Goal: Task Accomplishment & Management: Manage account settings

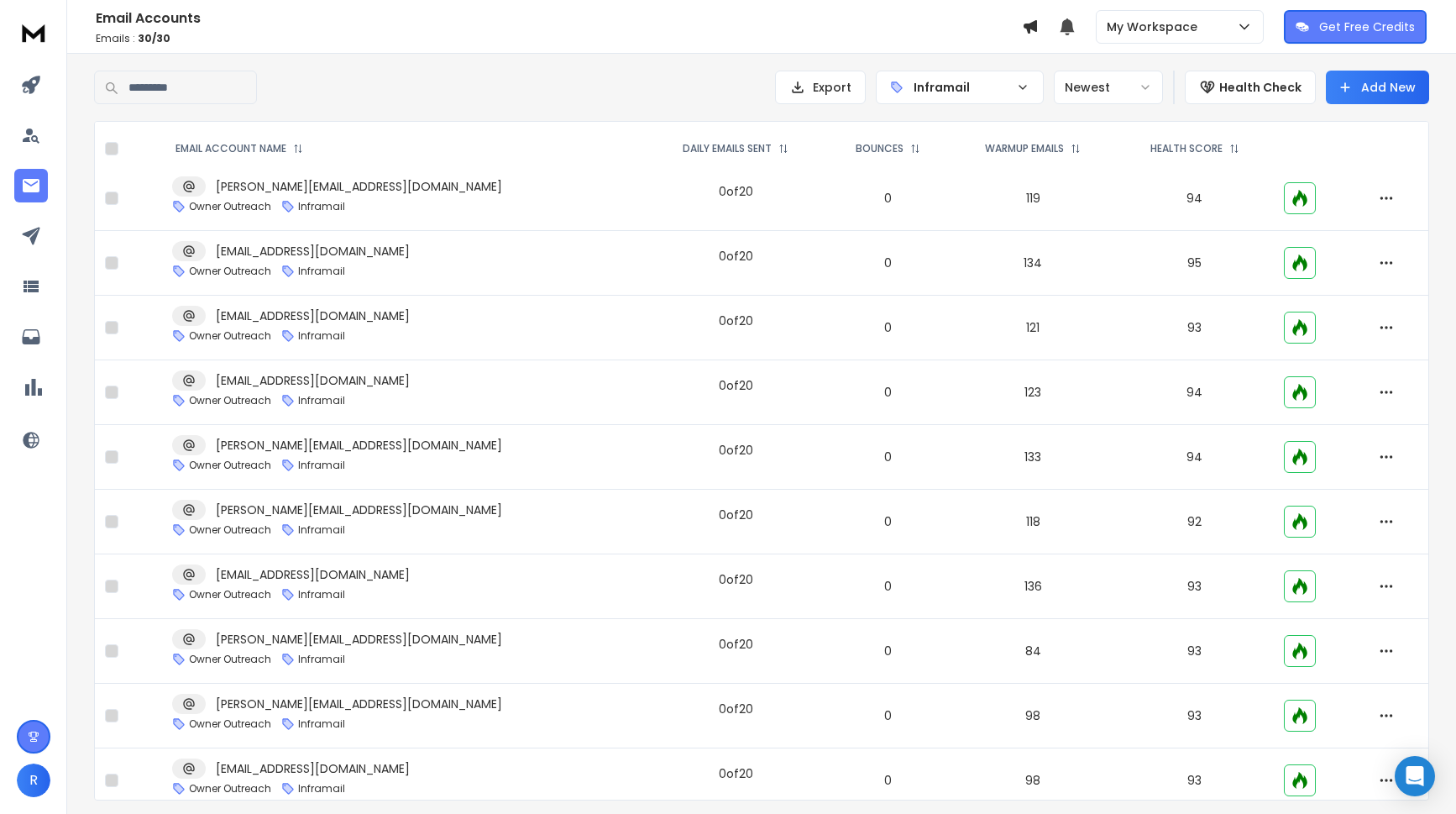
scroll to position [1304, 0]
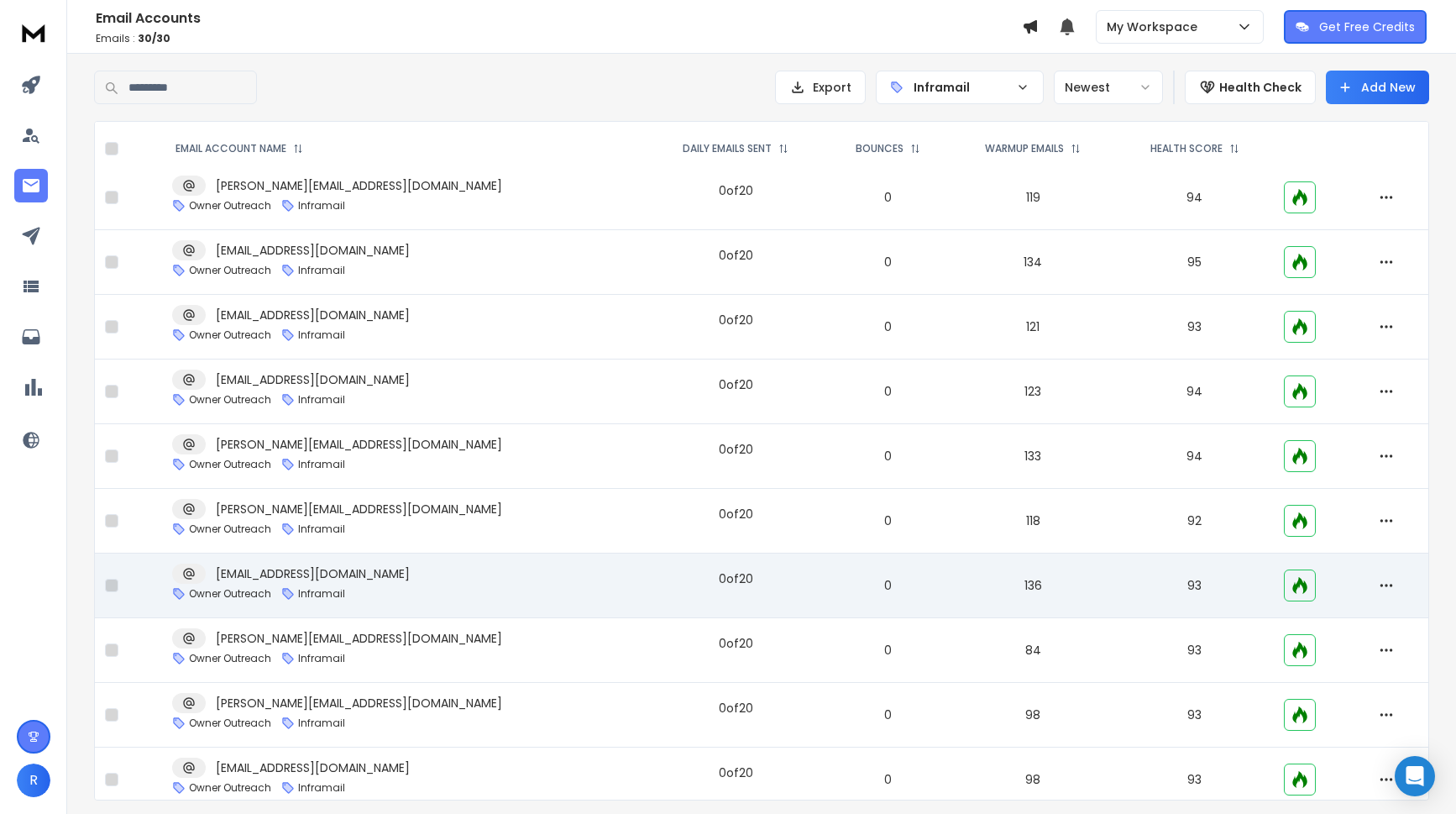
click at [370, 577] on p "[EMAIL_ADDRESS][DOMAIN_NAME]" at bounding box center [313, 574] width 194 height 17
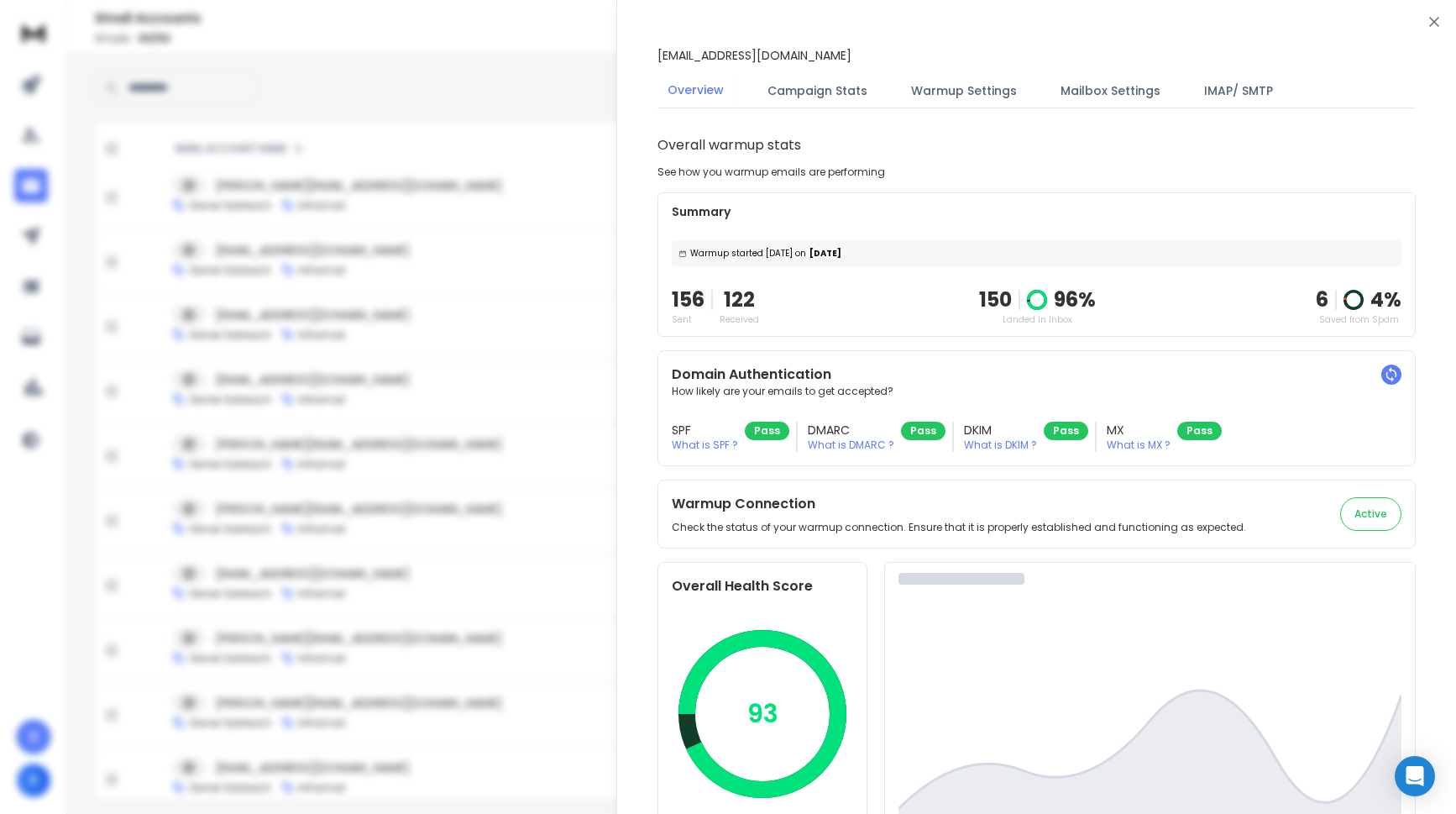
click at [385, 321] on div at bounding box center [728, 407] width 1456 height 814
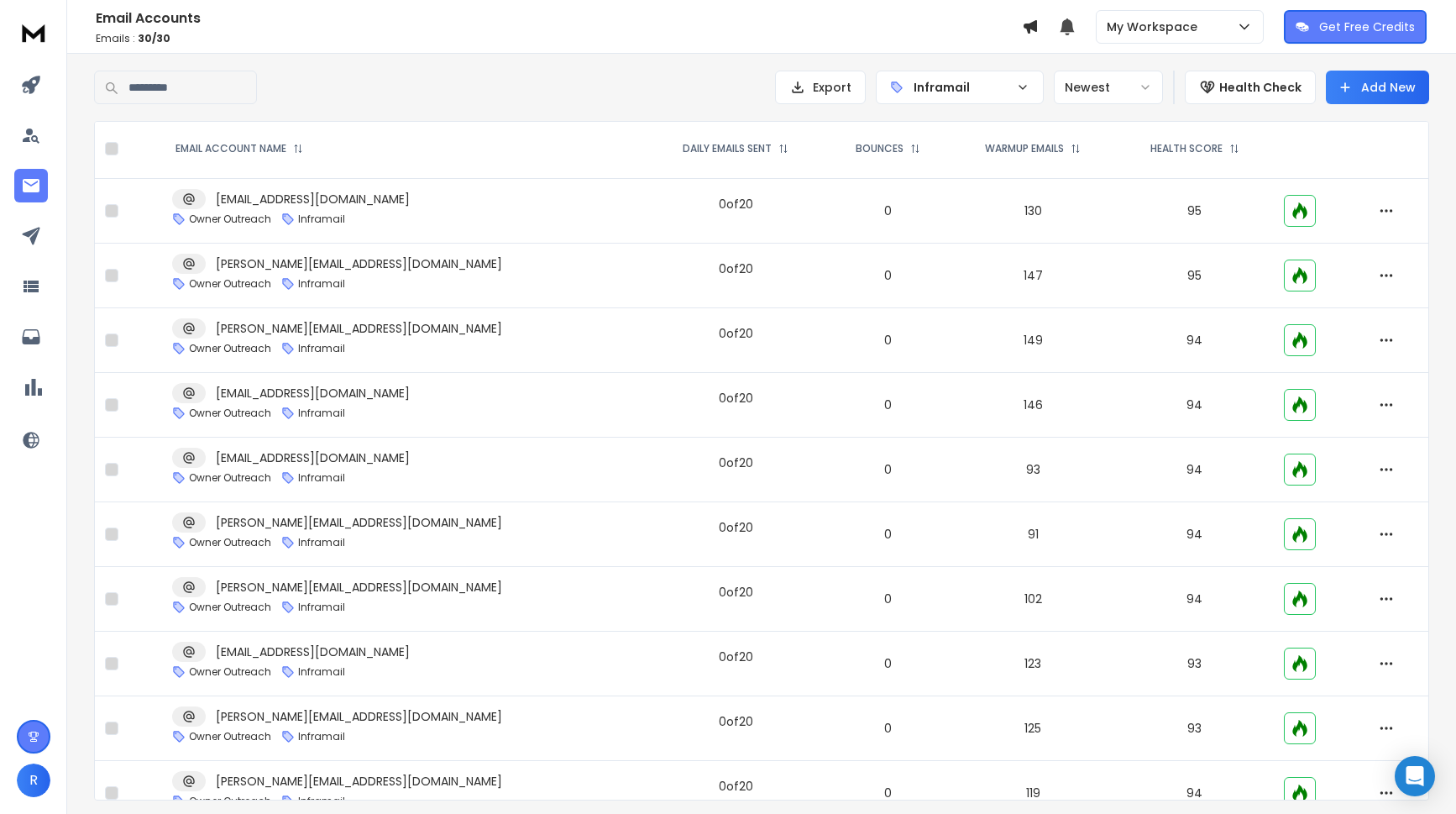
scroll to position [0, 0]
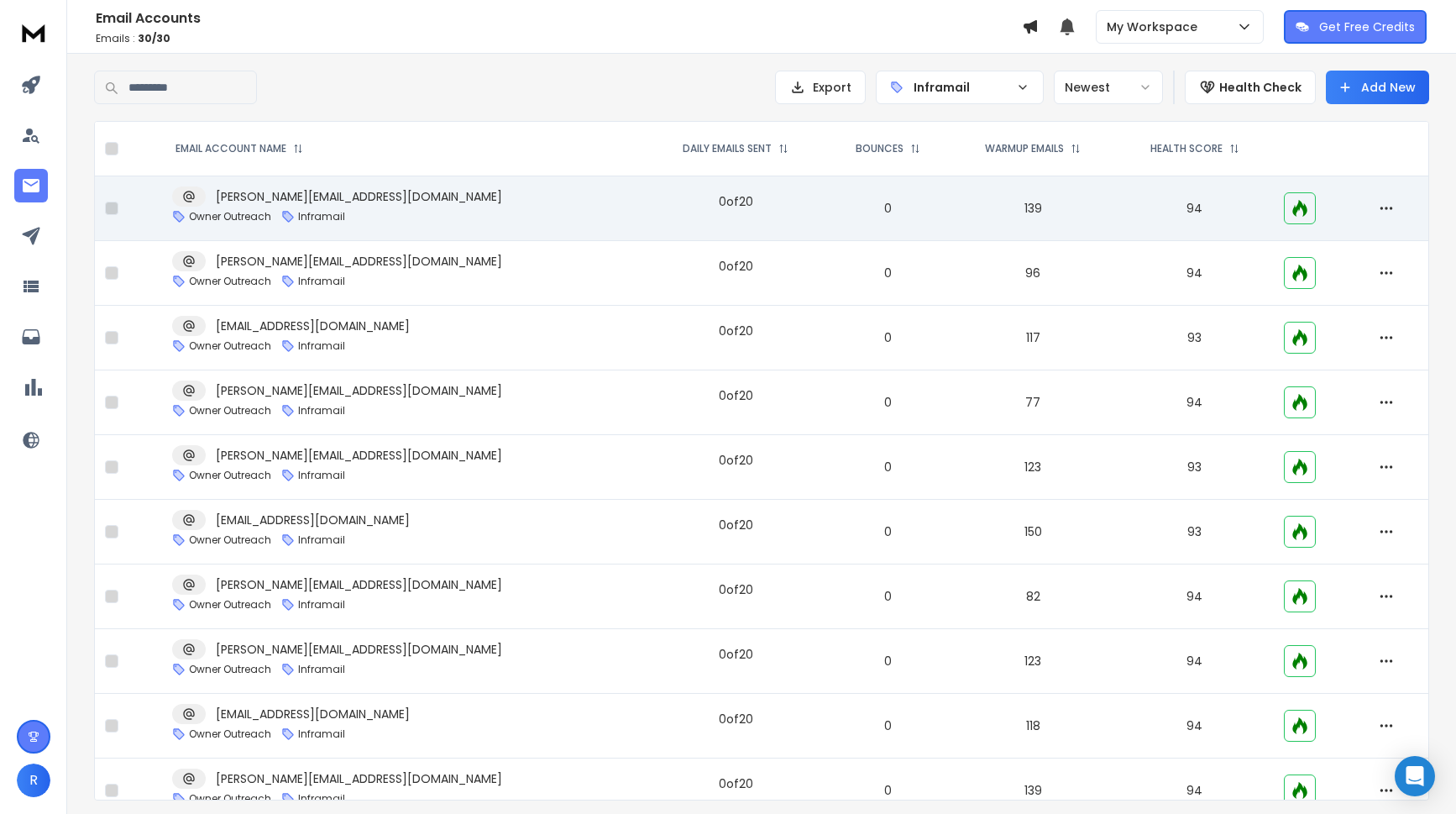
click at [238, 196] on p "[PERSON_NAME][EMAIL_ADDRESS][DOMAIN_NAME]" at bounding box center [359, 197] width 286 height 17
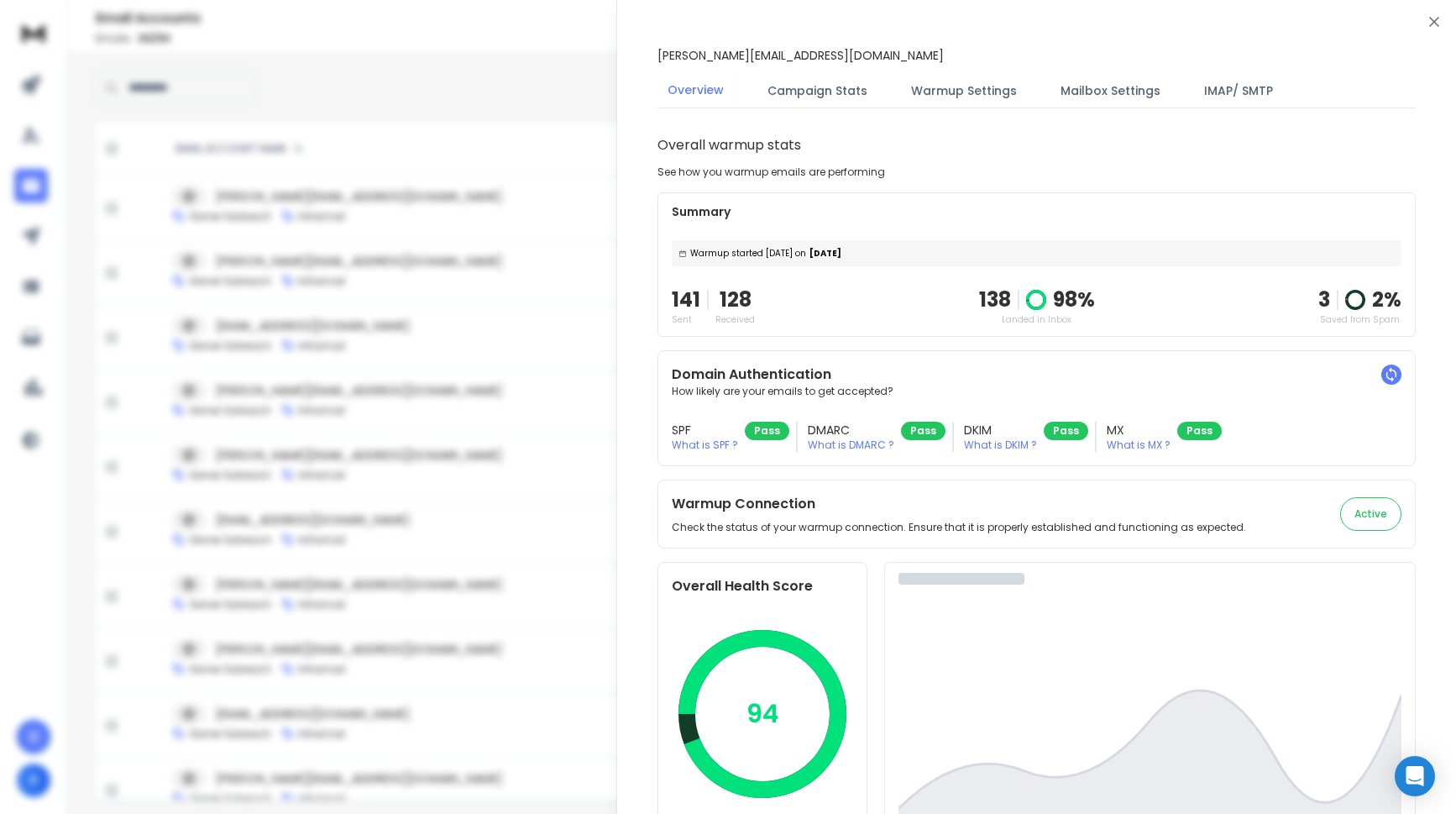
click at [466, 89] on div at bounding box center [728, 407] width 1456 height 814
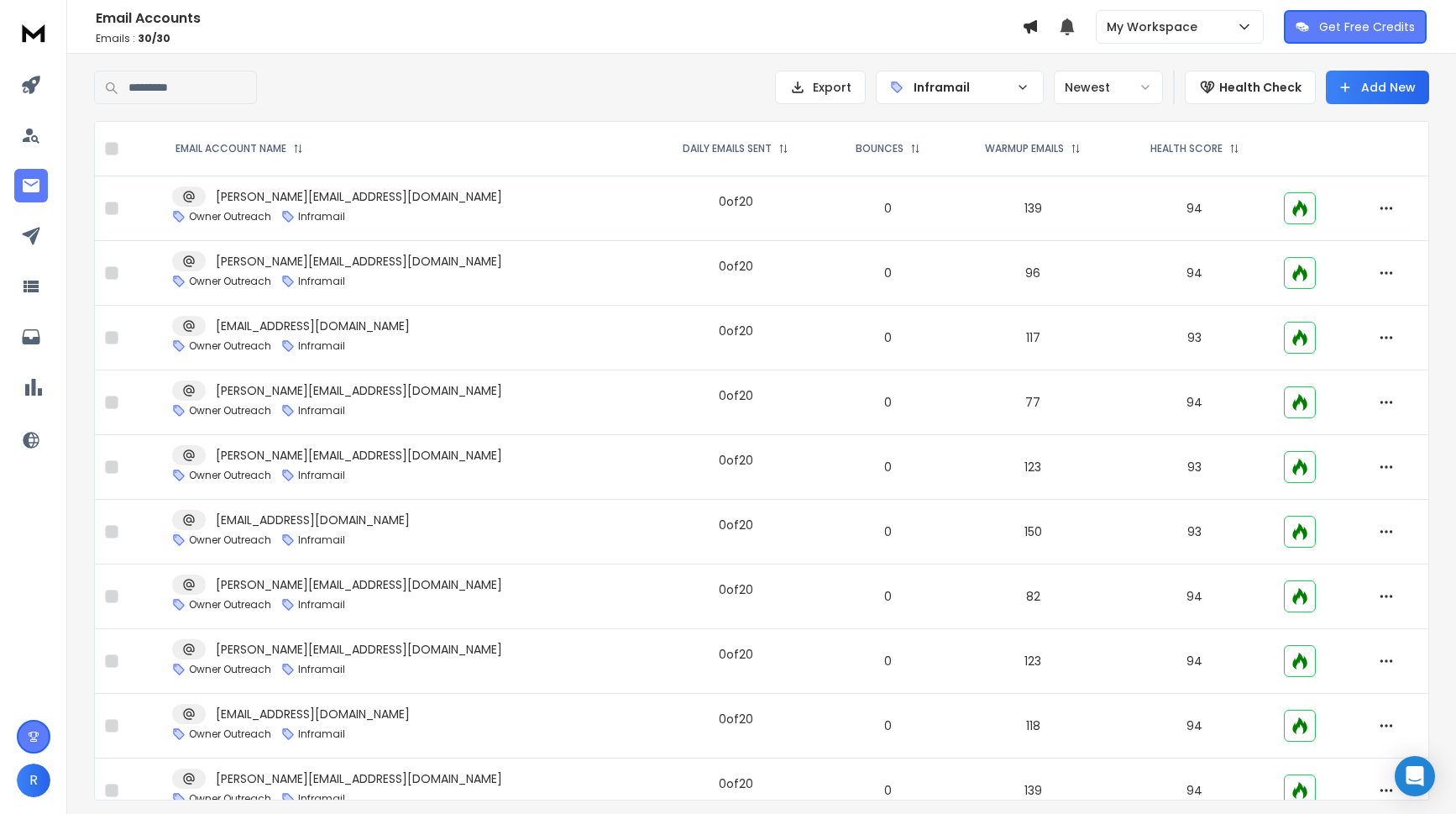
click at [1024, 84] on icon at bounding box center [1023, 87] width 14 height 14
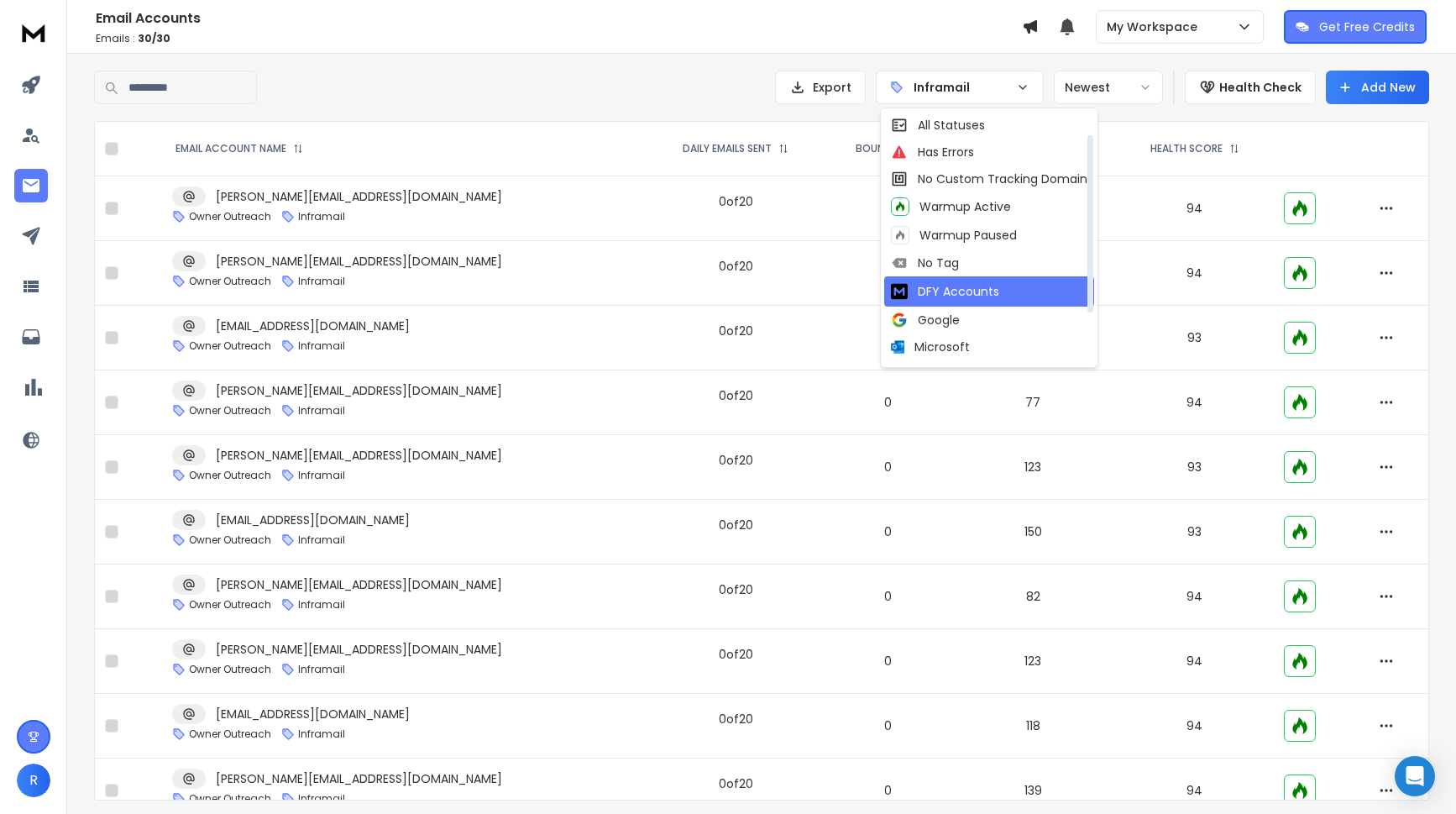
scroll to position [104, 0]
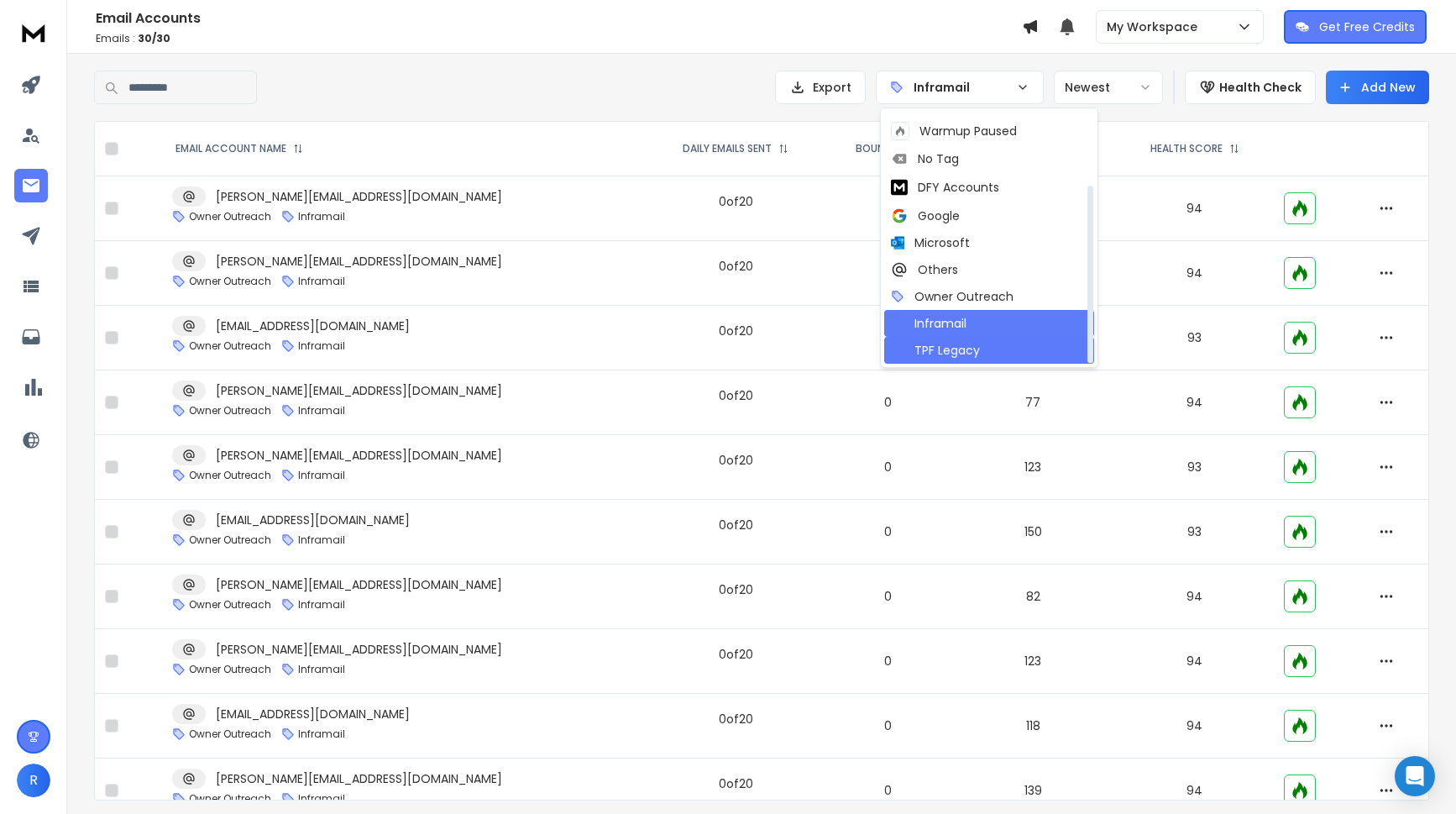
click at [959, 340] on div "TPF Legacy" at bounding box center [989, 350] width 210 height 27
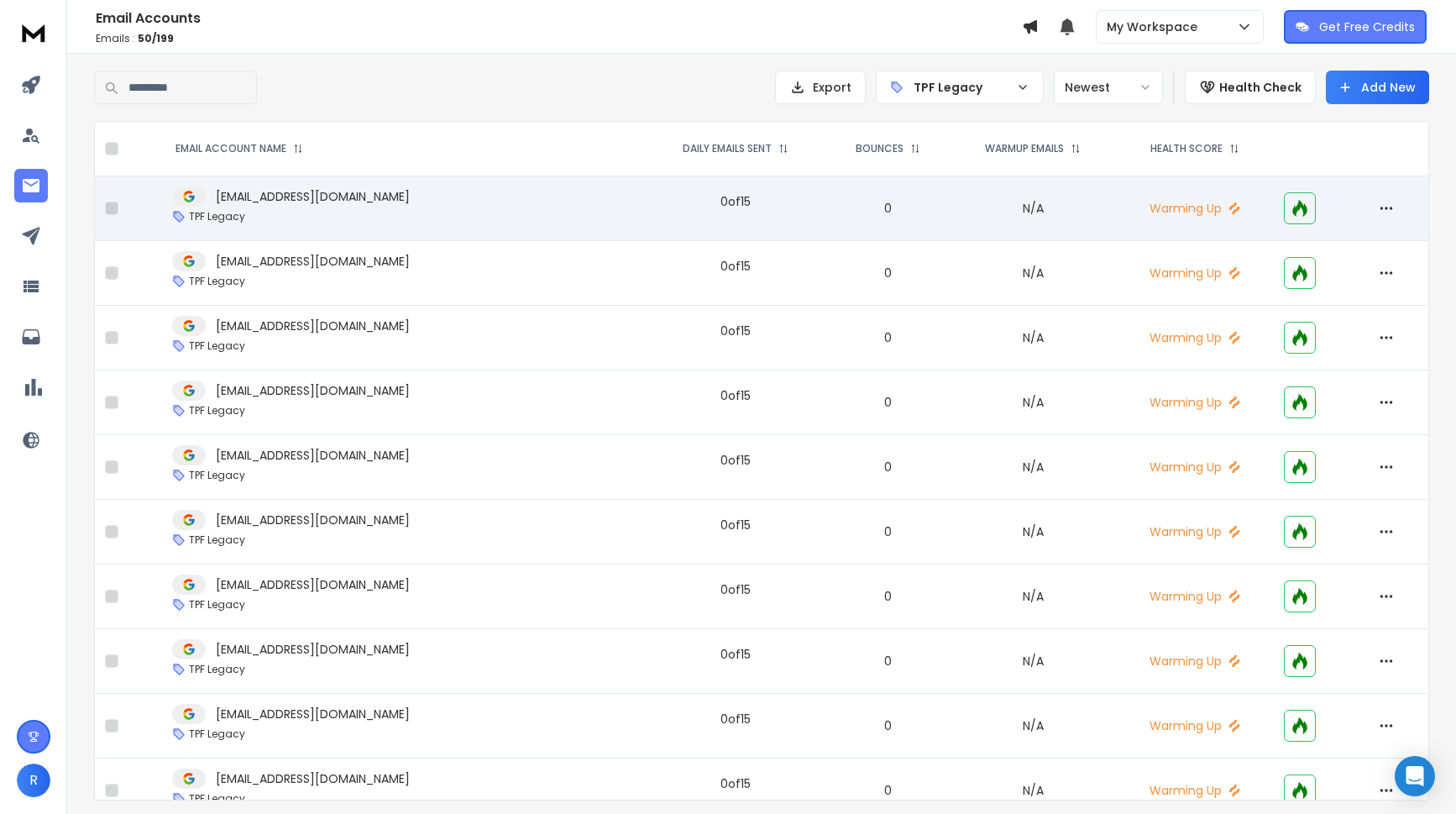
click at [303, 202] on p "[EMAIL_ADDRESS][DOMAIN_NAME]" at bounding box center [313, 197] width 194 height 17
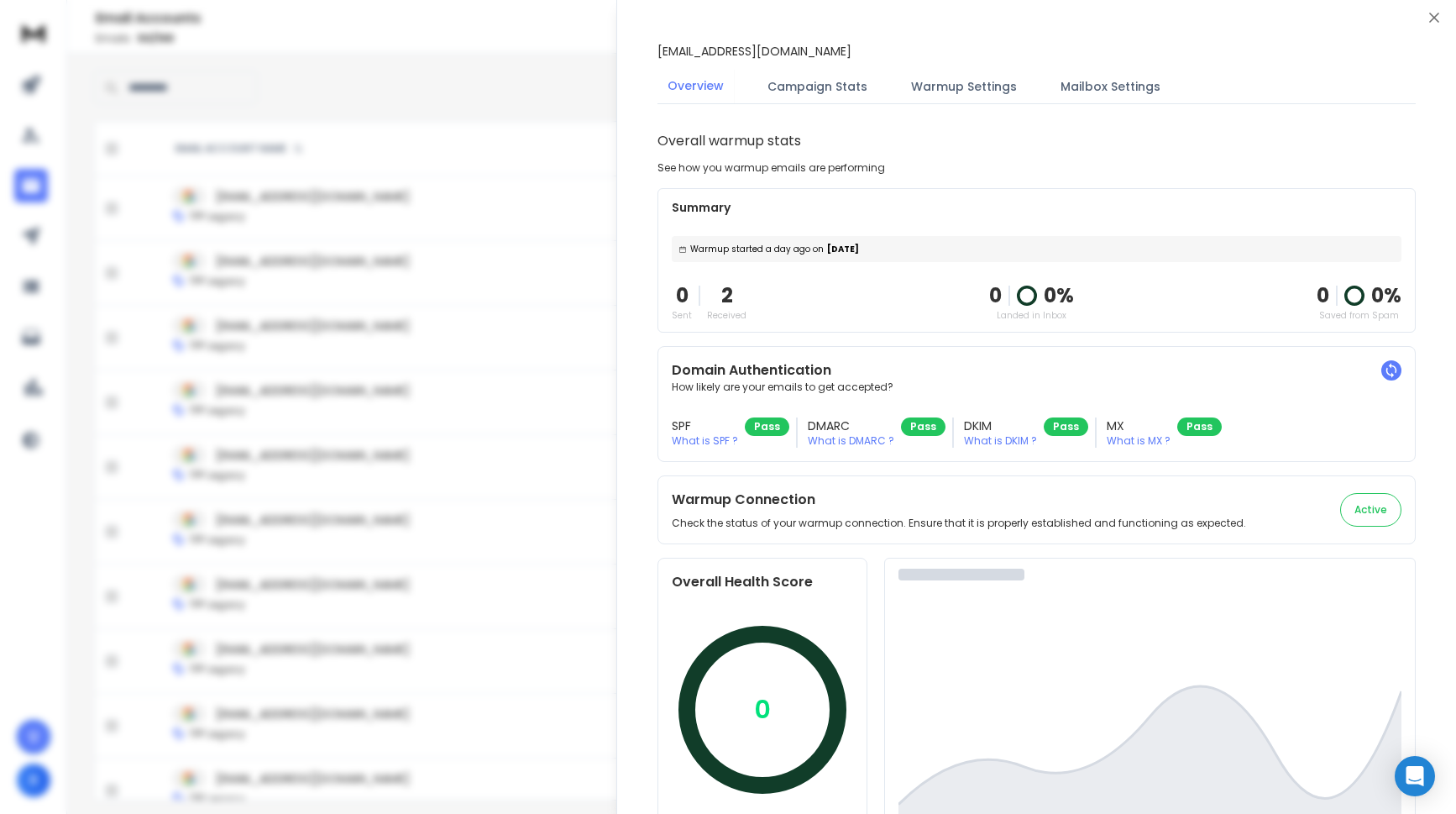
scroll to position [0, 0]
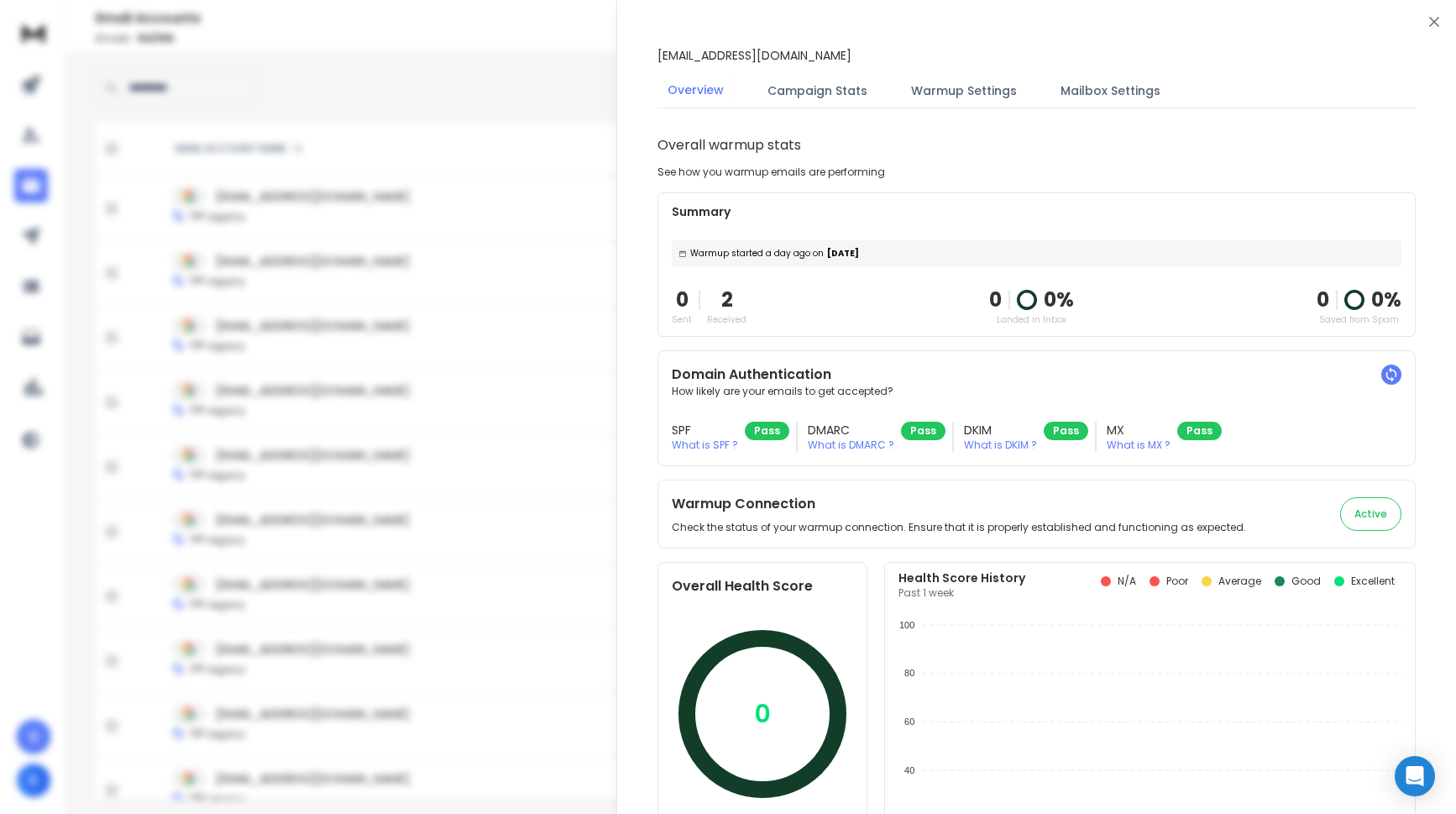
click at [951, 88] on button "Warmup Settings" at bounding box center [964, 91] width 126 height 37
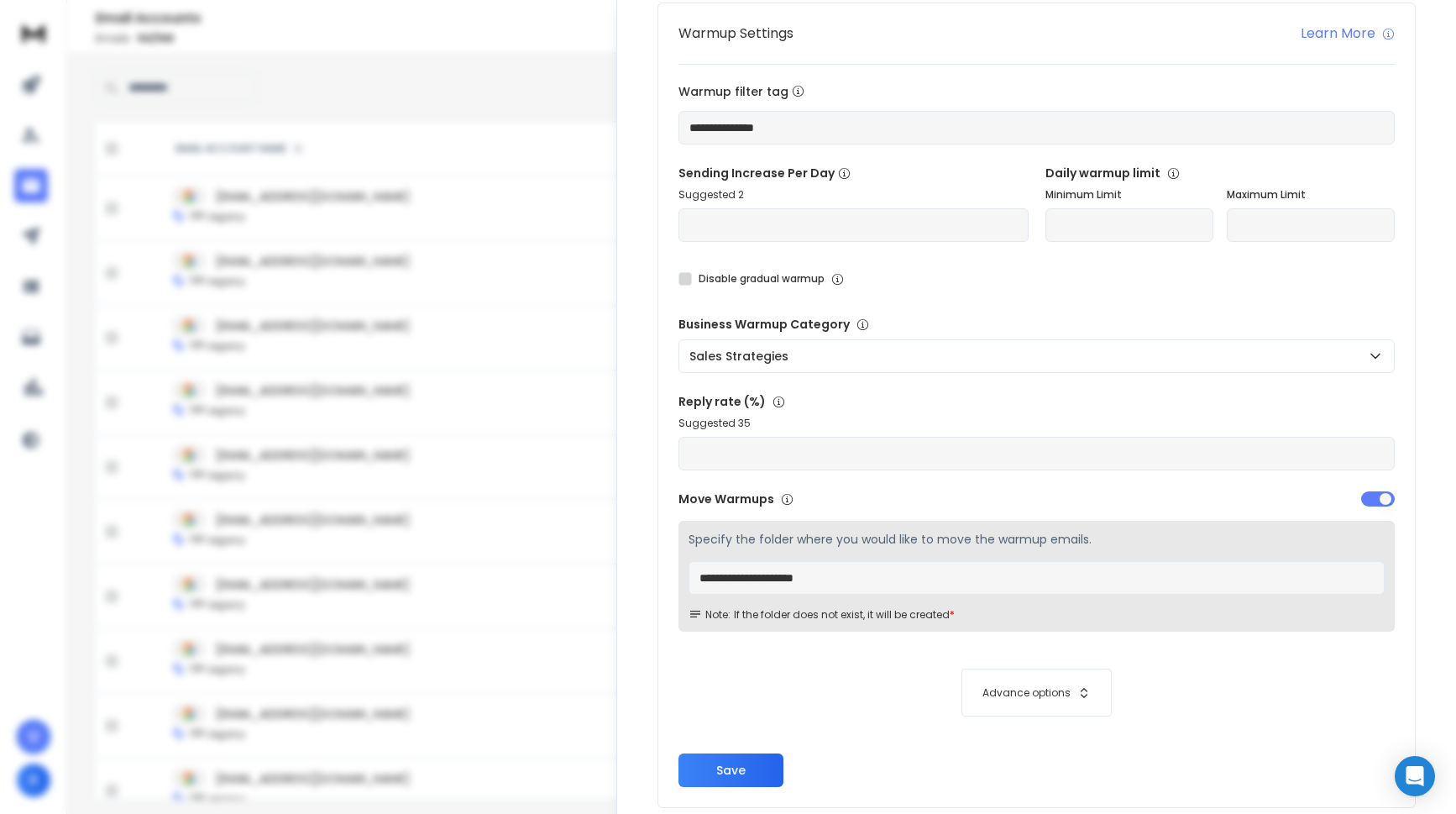
scroll to position [227, 0]
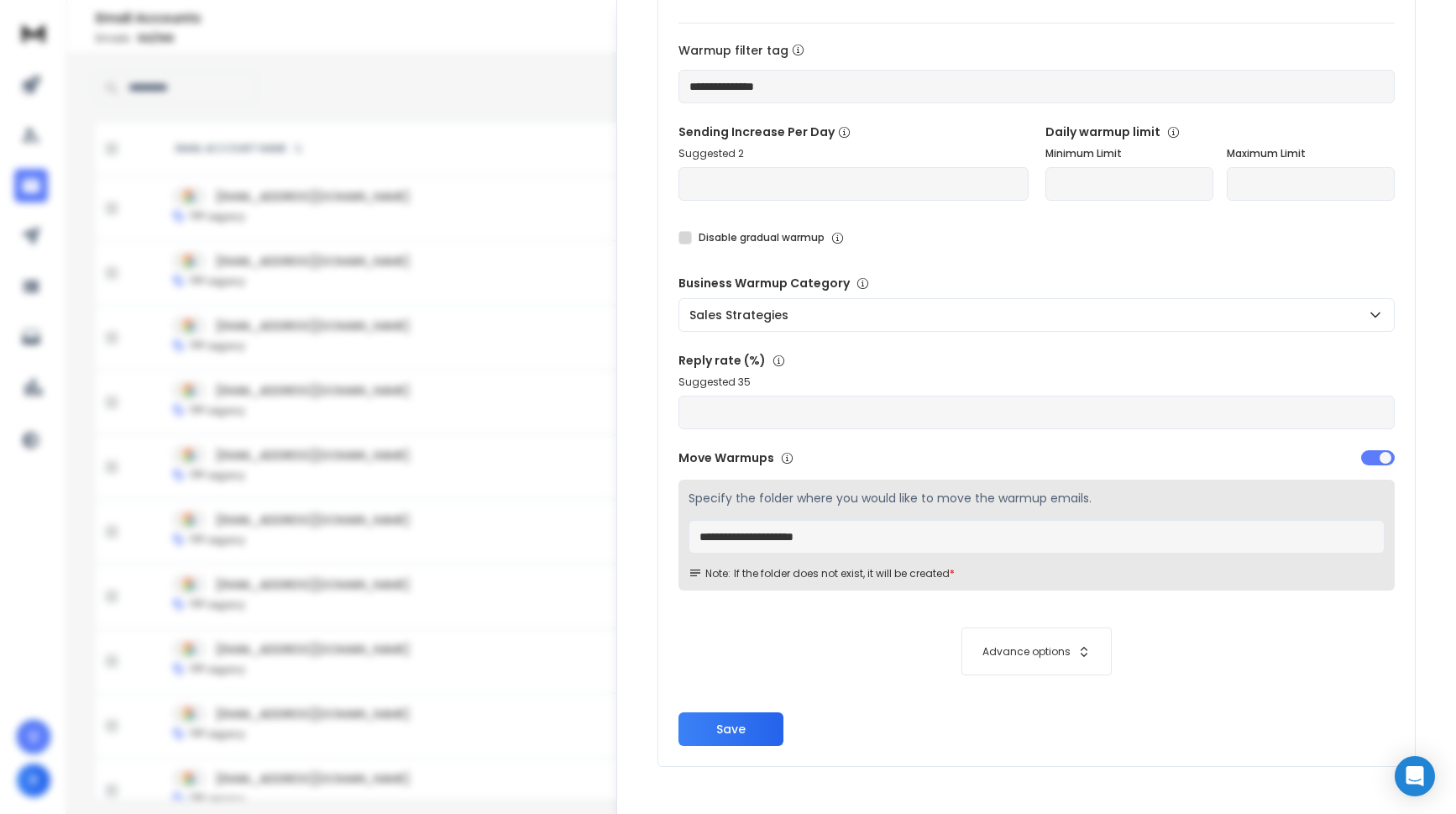
click at [1042, 649] on p "Advance options" at bounding box center [1026, 652] width 88 height 14
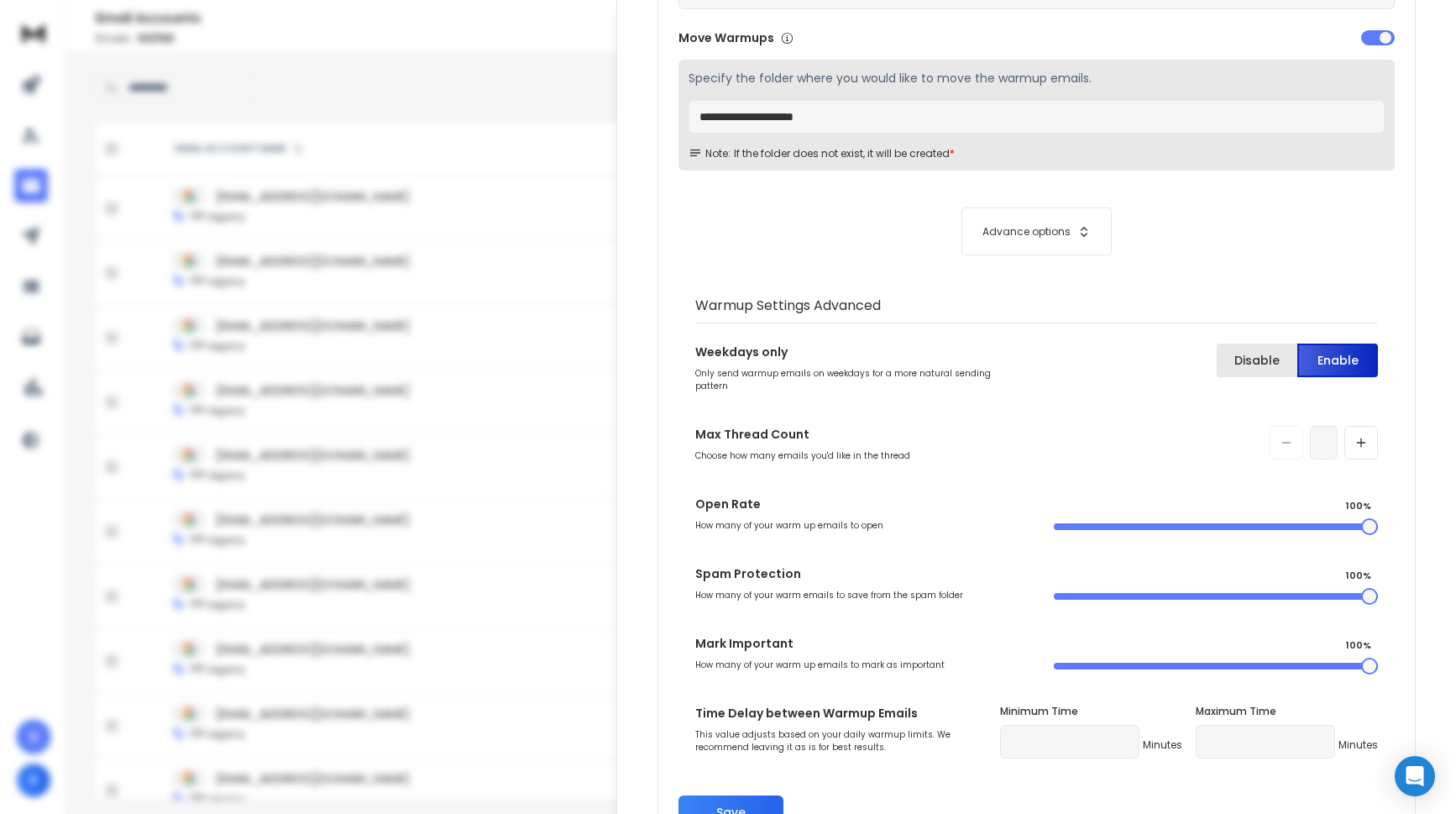
scroll to position [718, 0]
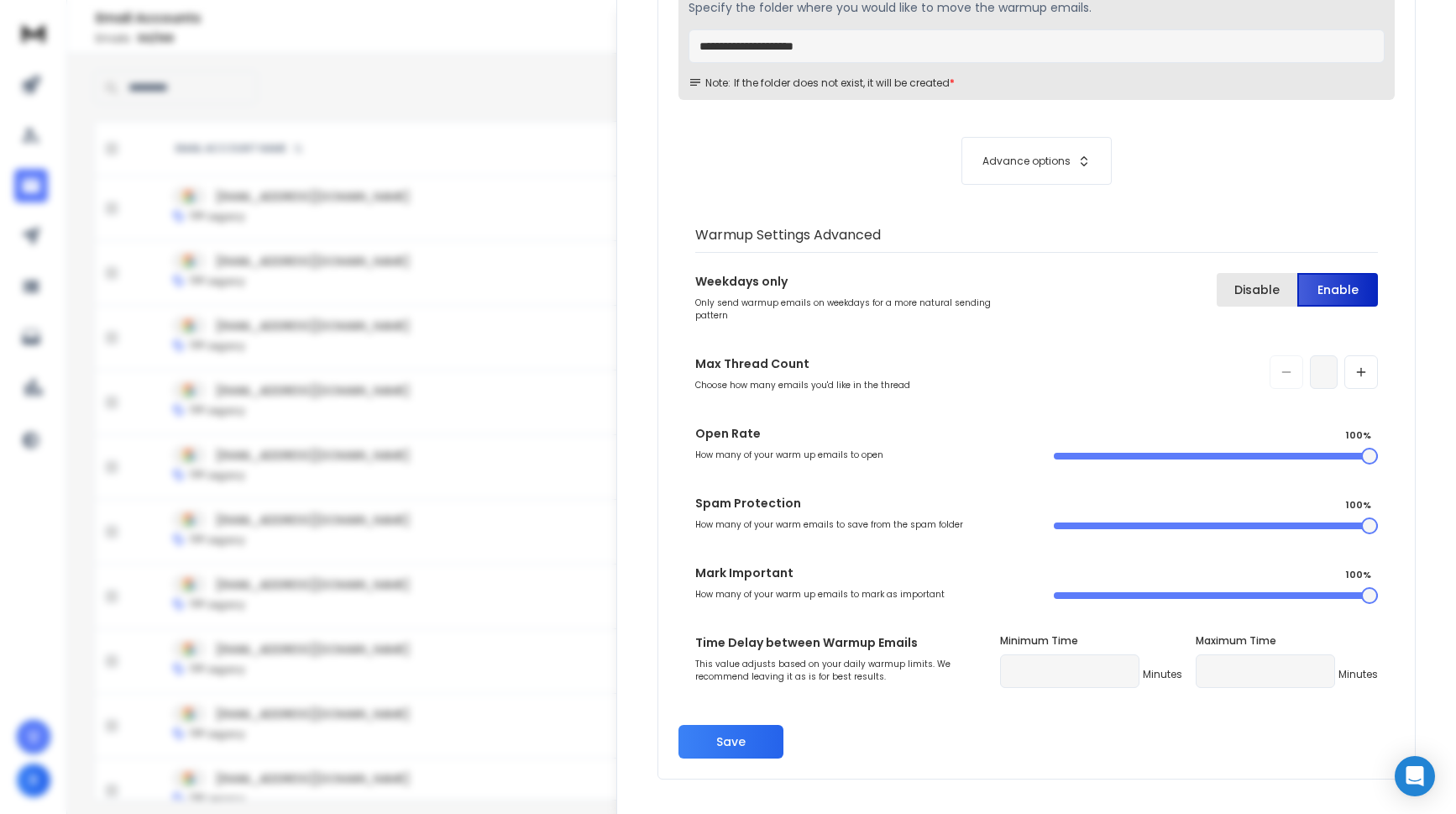
click at [1089, 661] on input "number" at bounding box center [1070, 672] width 139 height 34
type input "*"
click at [754, 725] on button "Save" at bounding box center [731, 742] width 105 height 34
click at [1261, 656] on input "number" at bounding box center [1265, 672] width 139 height 34
click at [745, 725] on button "Save" at bounding box center [731, 742] width 105 height 34
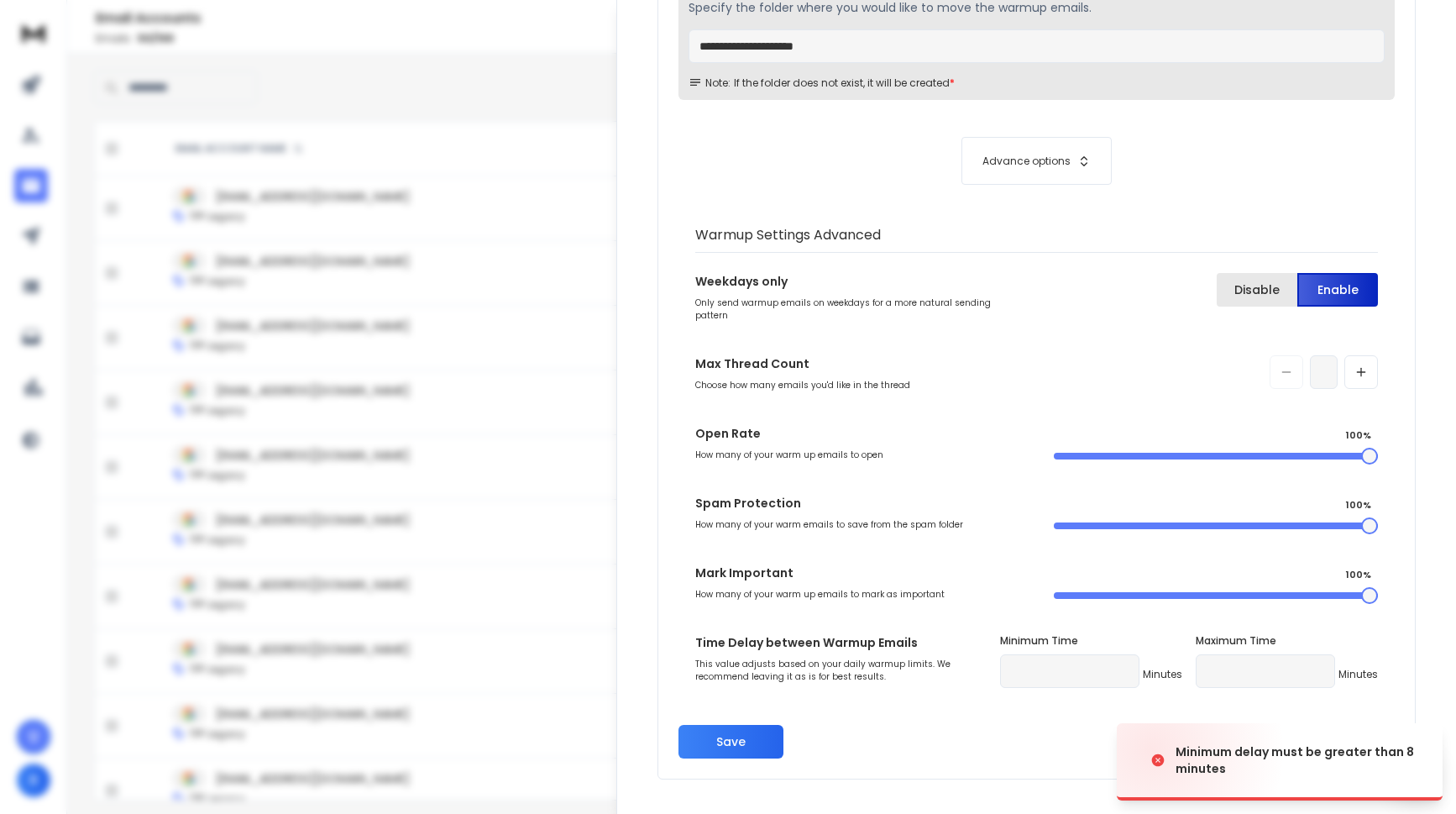
drag, startPoint x: 1033, startPoint y: 725, endPoint x: 1082, endPoint y: 700, distance: 55.0
click at [1036, 723] on form "**********" at bounding box center [1036, 125] width 716 height 1267
drag, startPoint x: 1224, startPoint y: 648, endPoint x: 1181, endPoint y: 651, distance: 43.1
click at [1181, 651] on div "Minimum Time * Minutes Maximum Time ** Minutes" at bounding box center [1189, 661] width 378 height 53
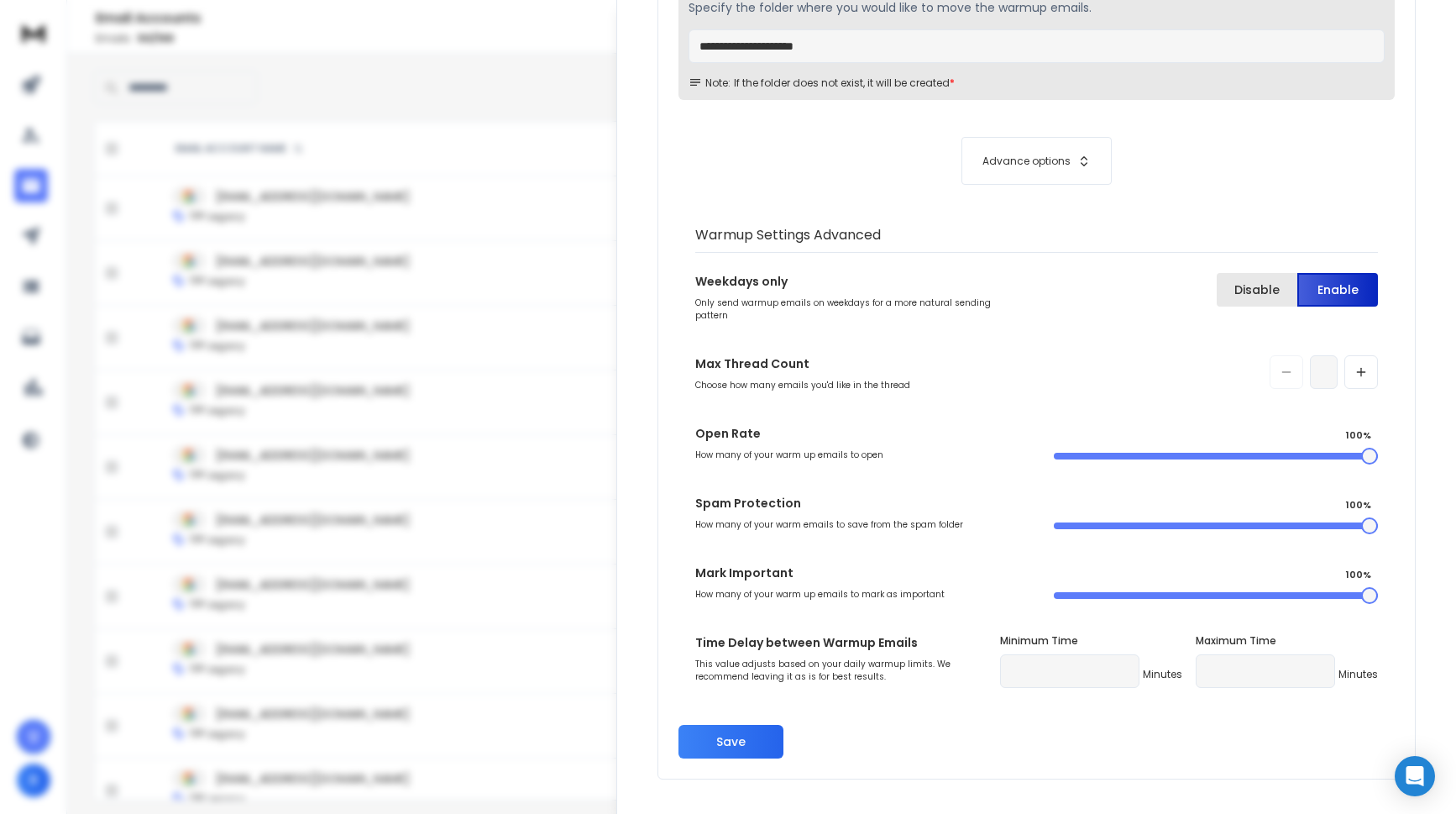
click at [1258, 655] on input "**" at bounding box center [1265, 672] width 139 height 34
type input "*"
click at [1071, 668] on input "*" at bounding box center [1070, 672] width 139 height 34
click at [749, 734] on button "Save" at bounding box center [731, 742] width 105 height 34
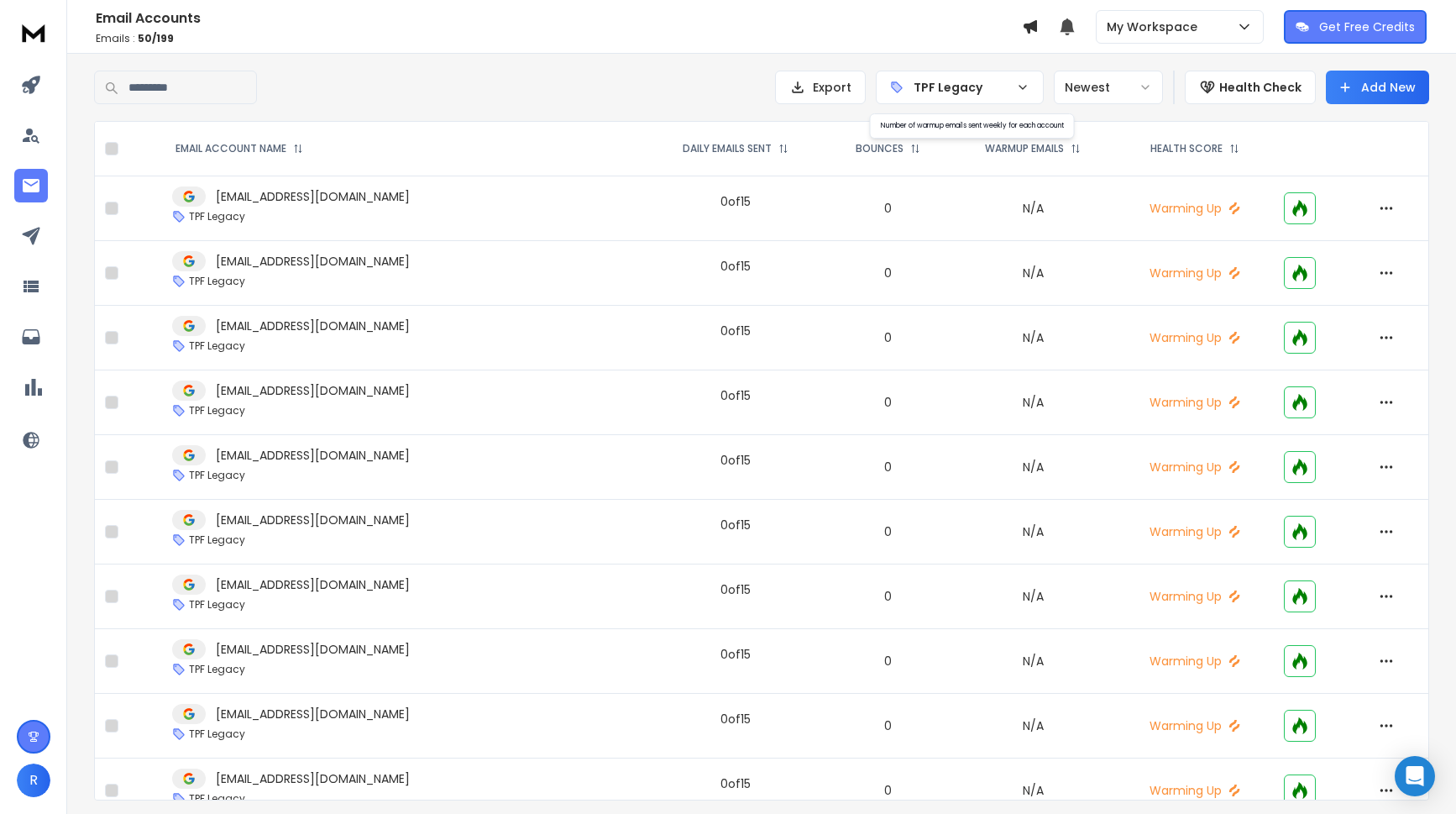
click at [985, 148] on p "WARMUP EMAILS" at bounding box center [1024, 148] width 79 height 14
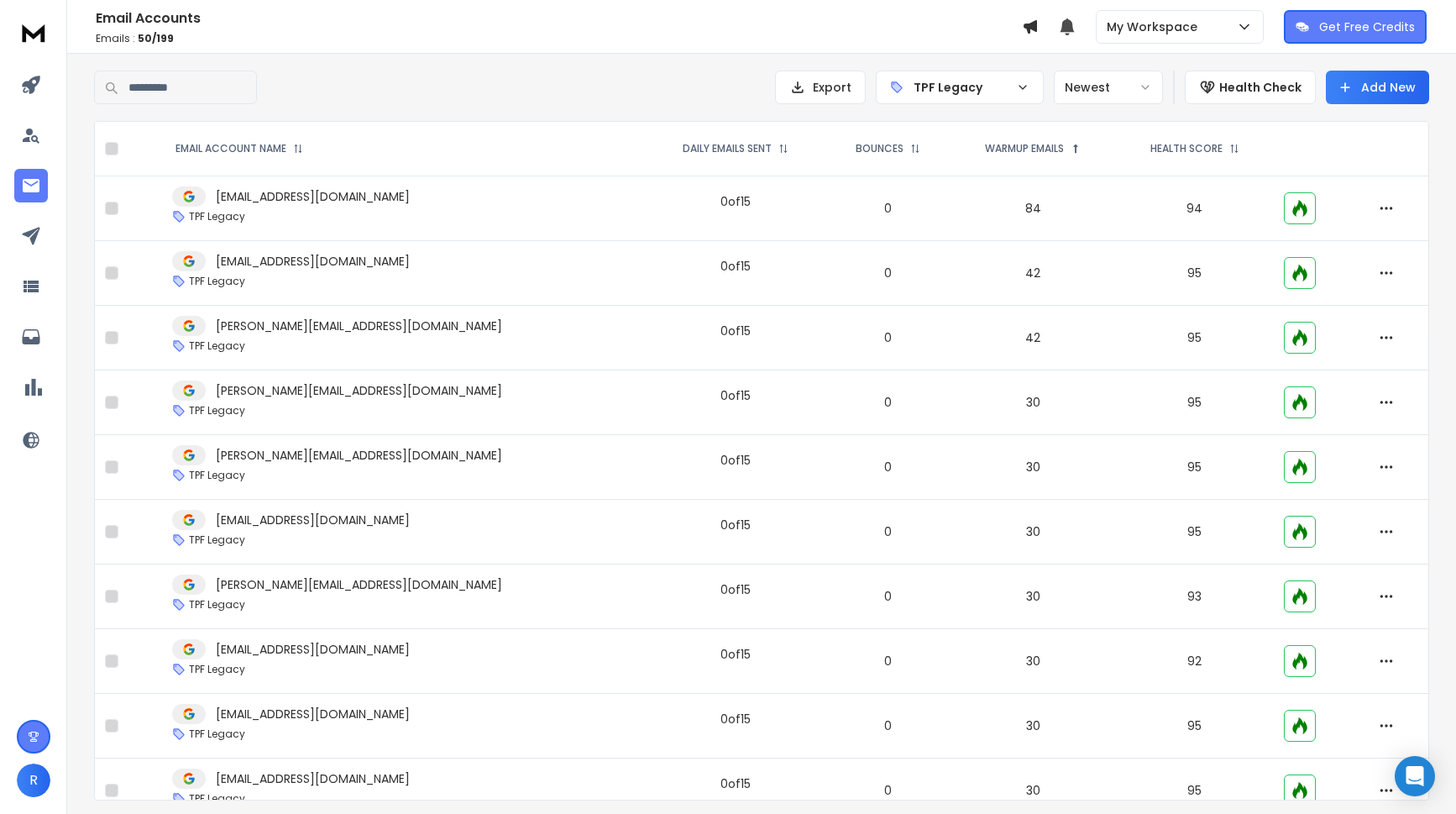
click at [1009, 84] on p "TPF Legacy" at bounding box center [961, 87] width 96 height 17
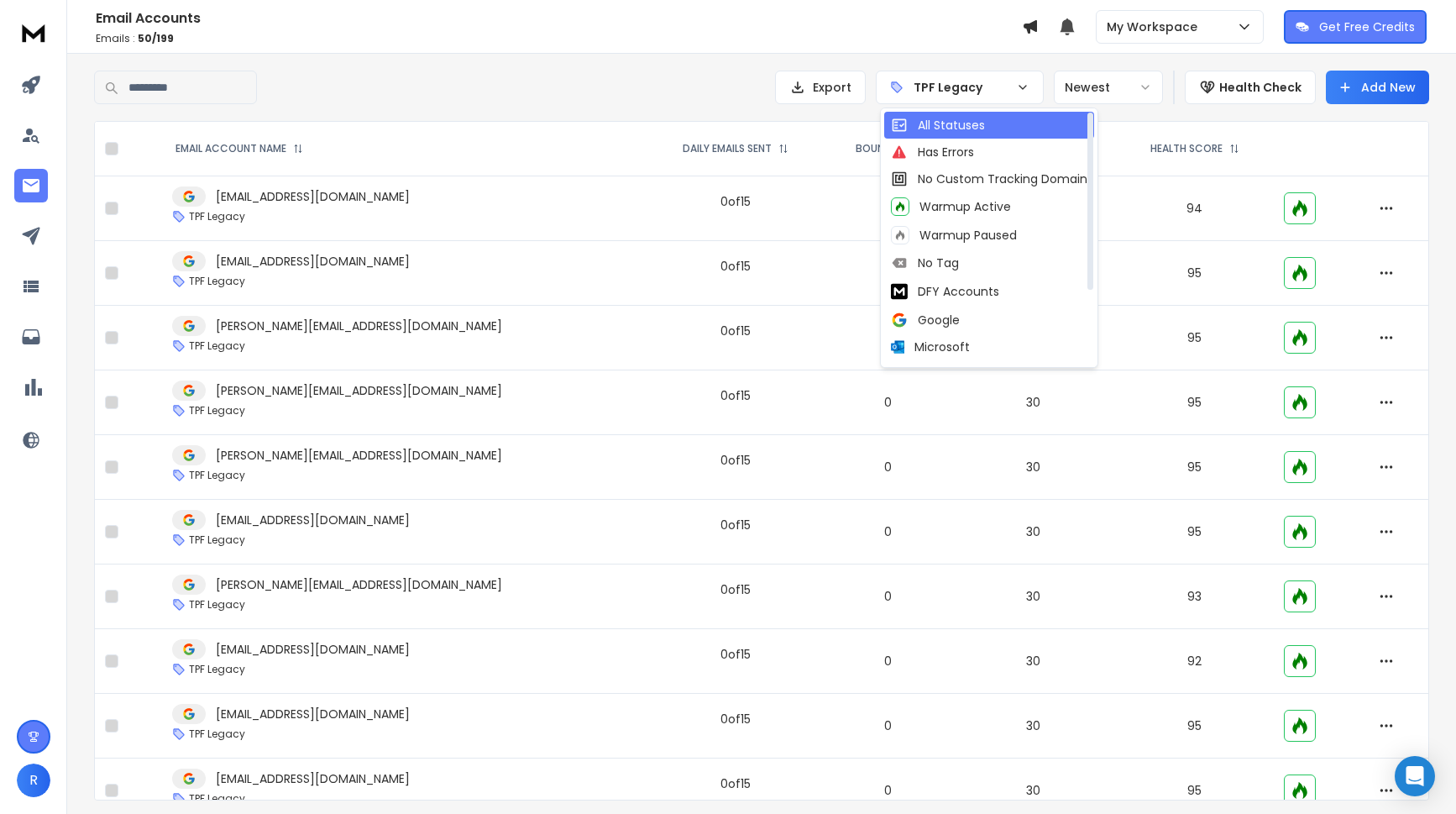
click at [943, 128] on div "All Statuses" at bounding box center [937, 125] width 94 height 17
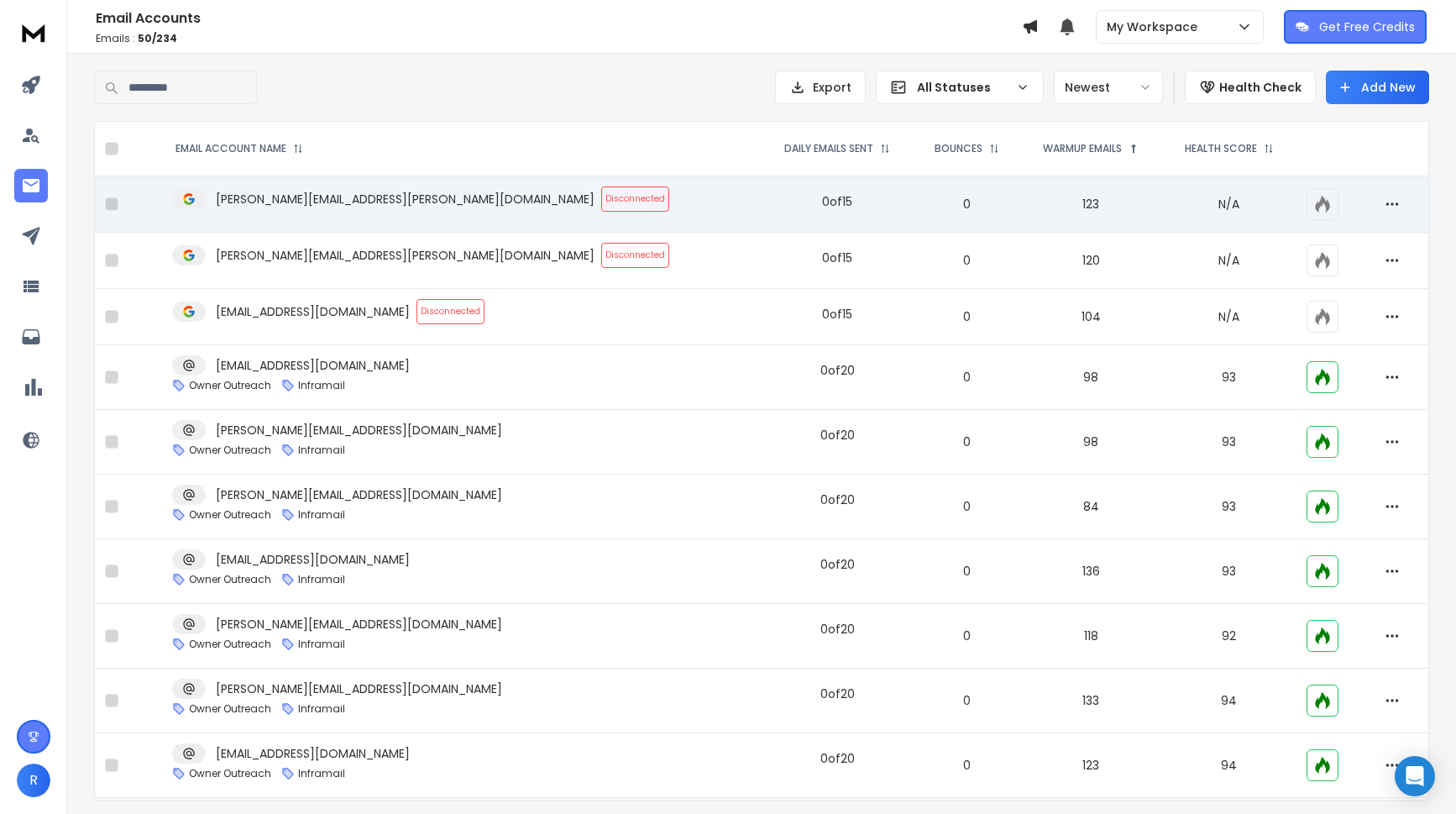
click at [301, 196] on p "[PERSON_NAME][EMAIL_ADDRESS][PERSON_NAME][DOMAIN_NAME]" at bounding box center [405, 199] width 379 height 17
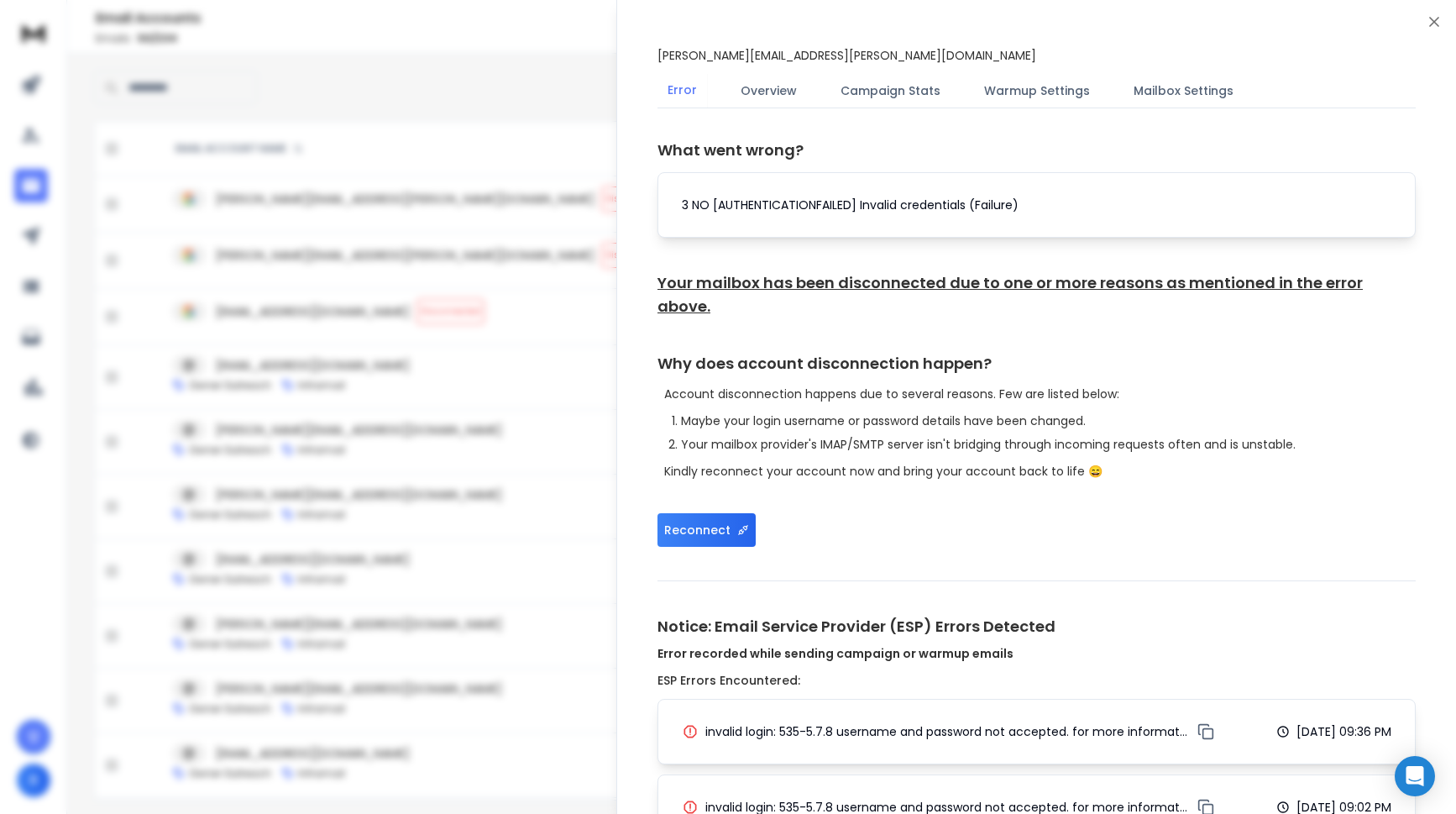
click at [1014, 87] on button "Warmup Settings" at bounding box center [1036, 91] width 126 height 37
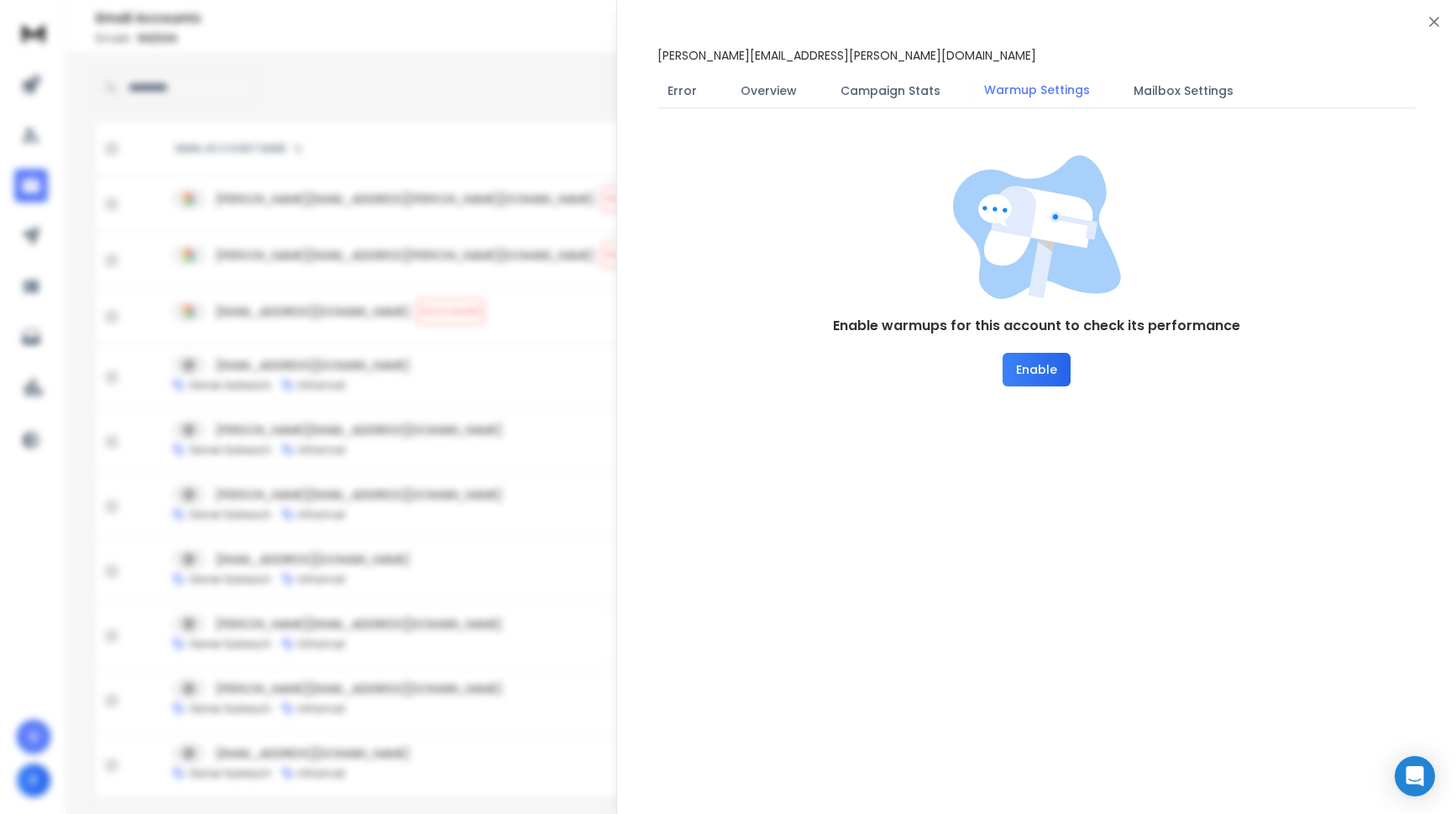
click at [1428, 16] on icon "button" at bounding box center [1434, 22] width 17 height 17
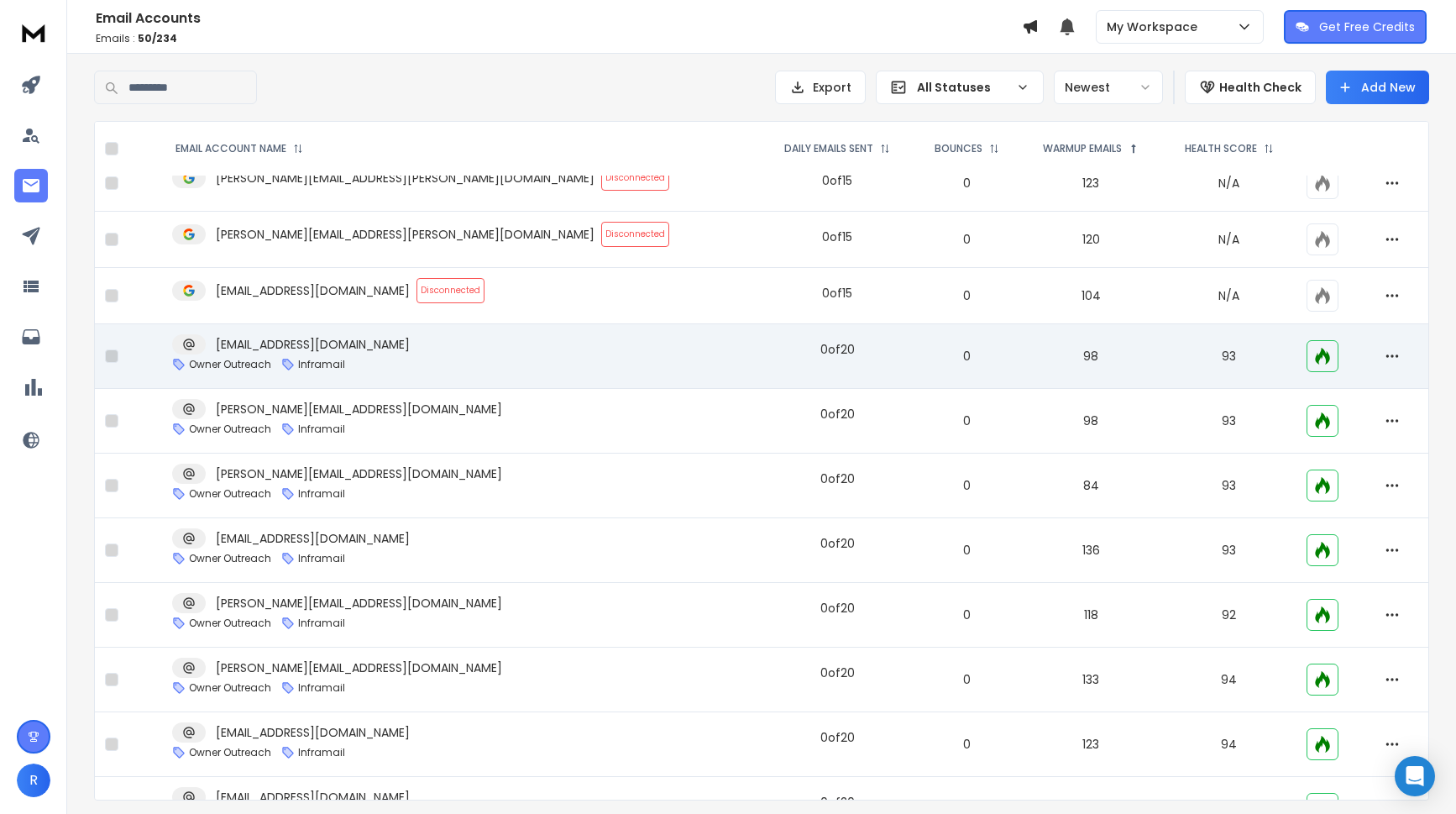
scroll to position [25, 0]
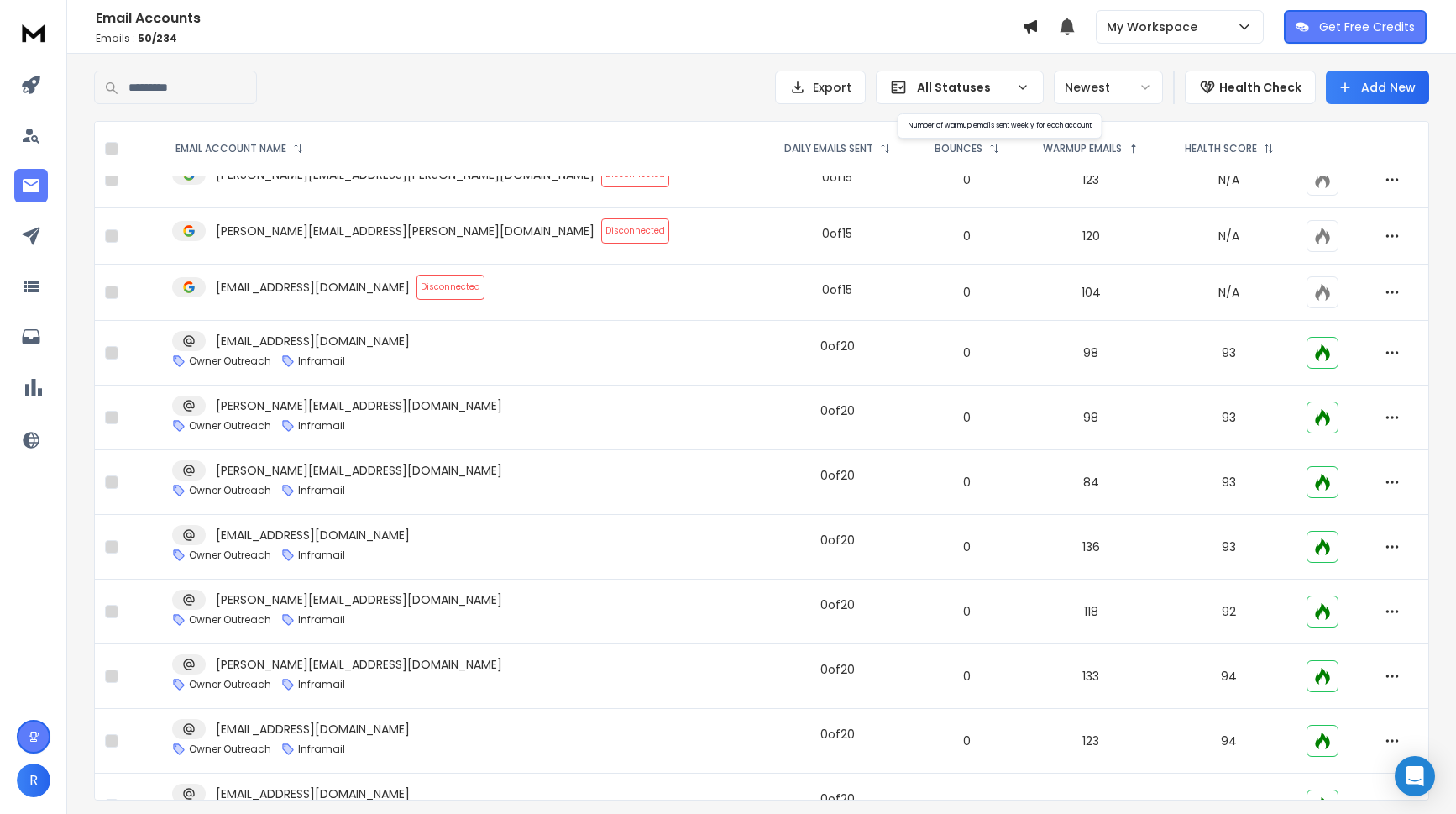
click at [1042, 149] on p "WARMUP EMAILS" at bounding box center [1081, 148] width 79 height 14
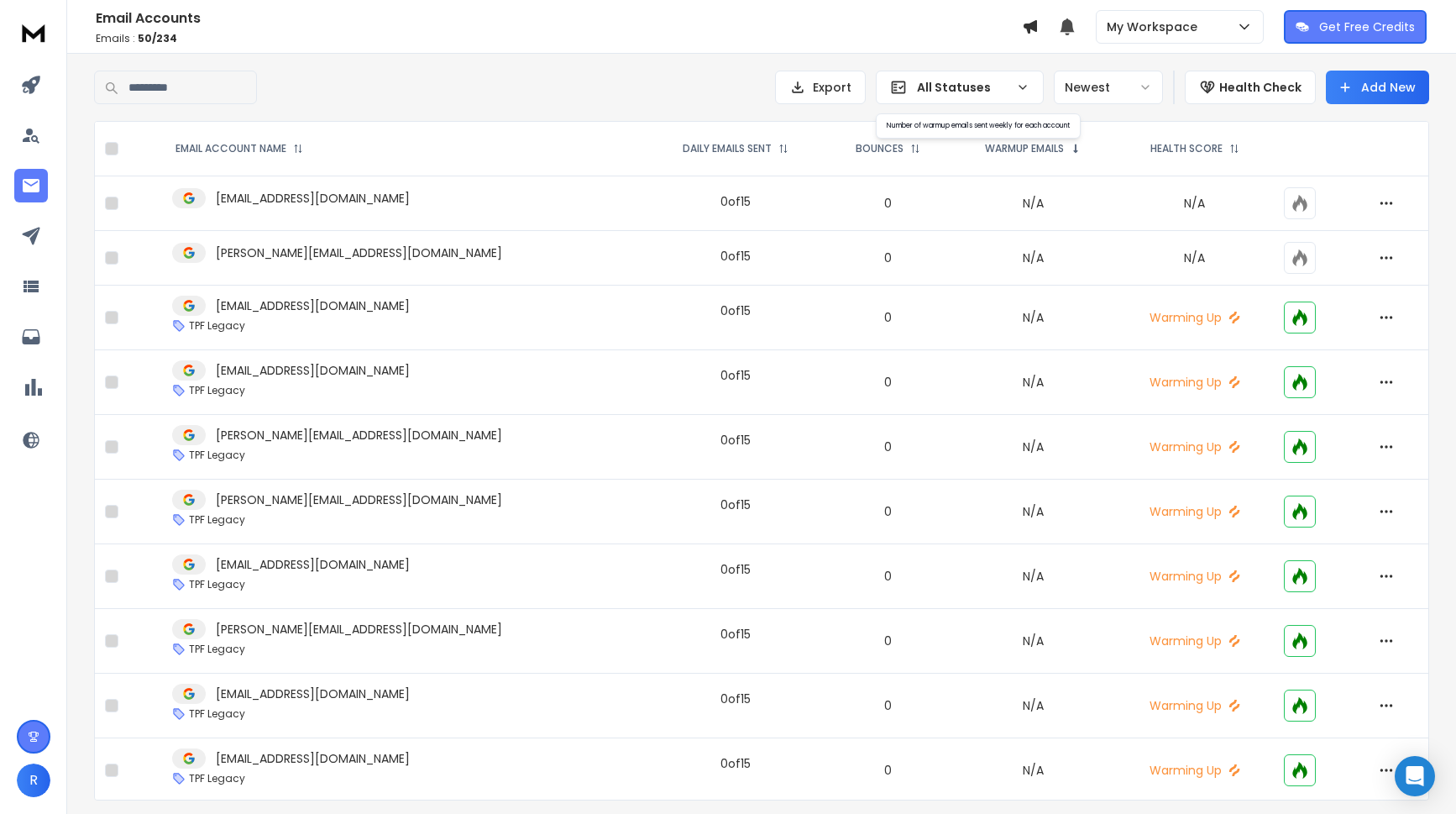
click at [1009, 149] on p "WARMUP EMAILS" at bounding box center [1024, 148] width 79 height 14
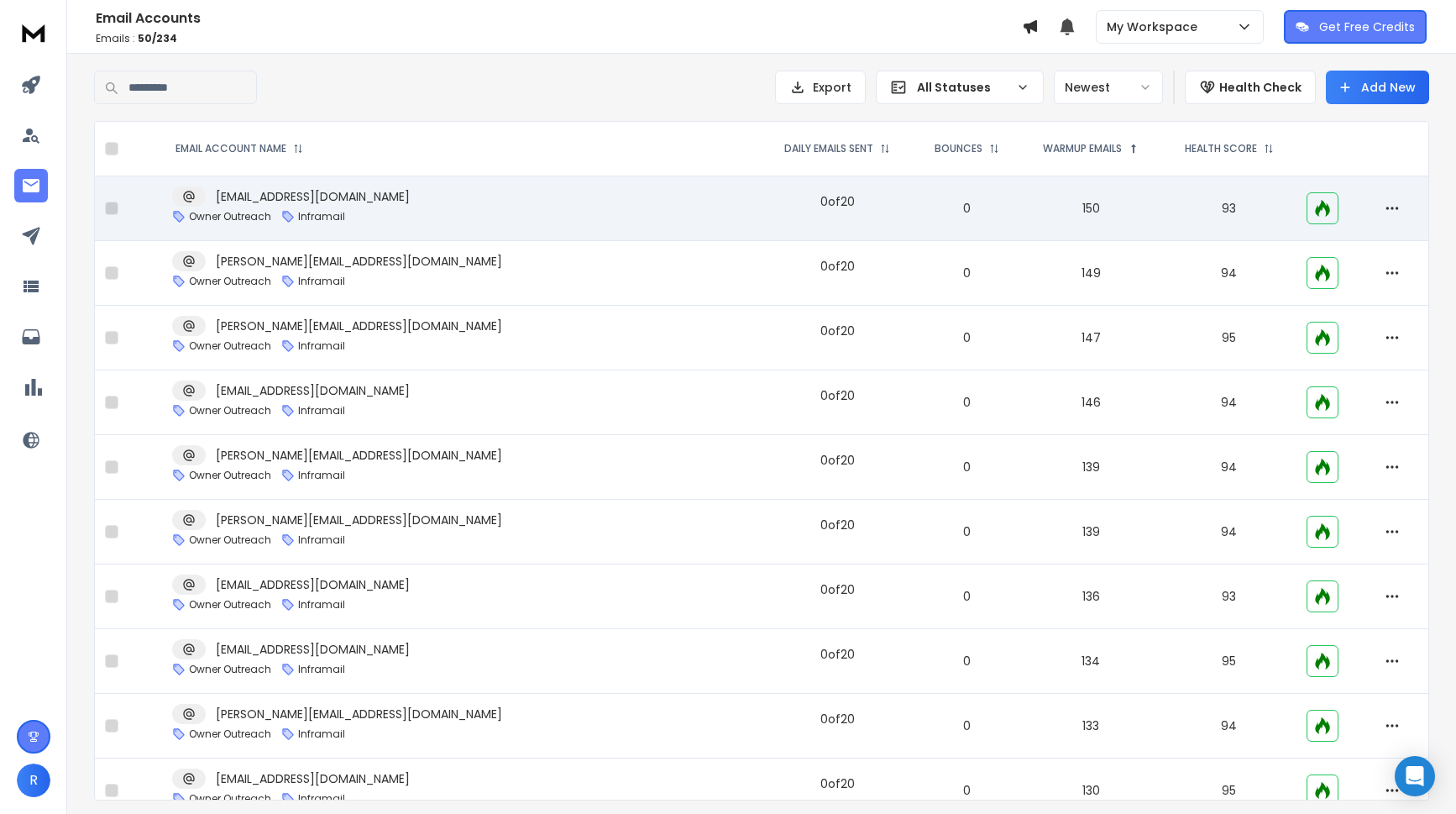
click at [237, 193] on p "[EMAIL_ADDRESS][DOMAIN_NAME]" at bounding box center [313, 197] width 194 height 17
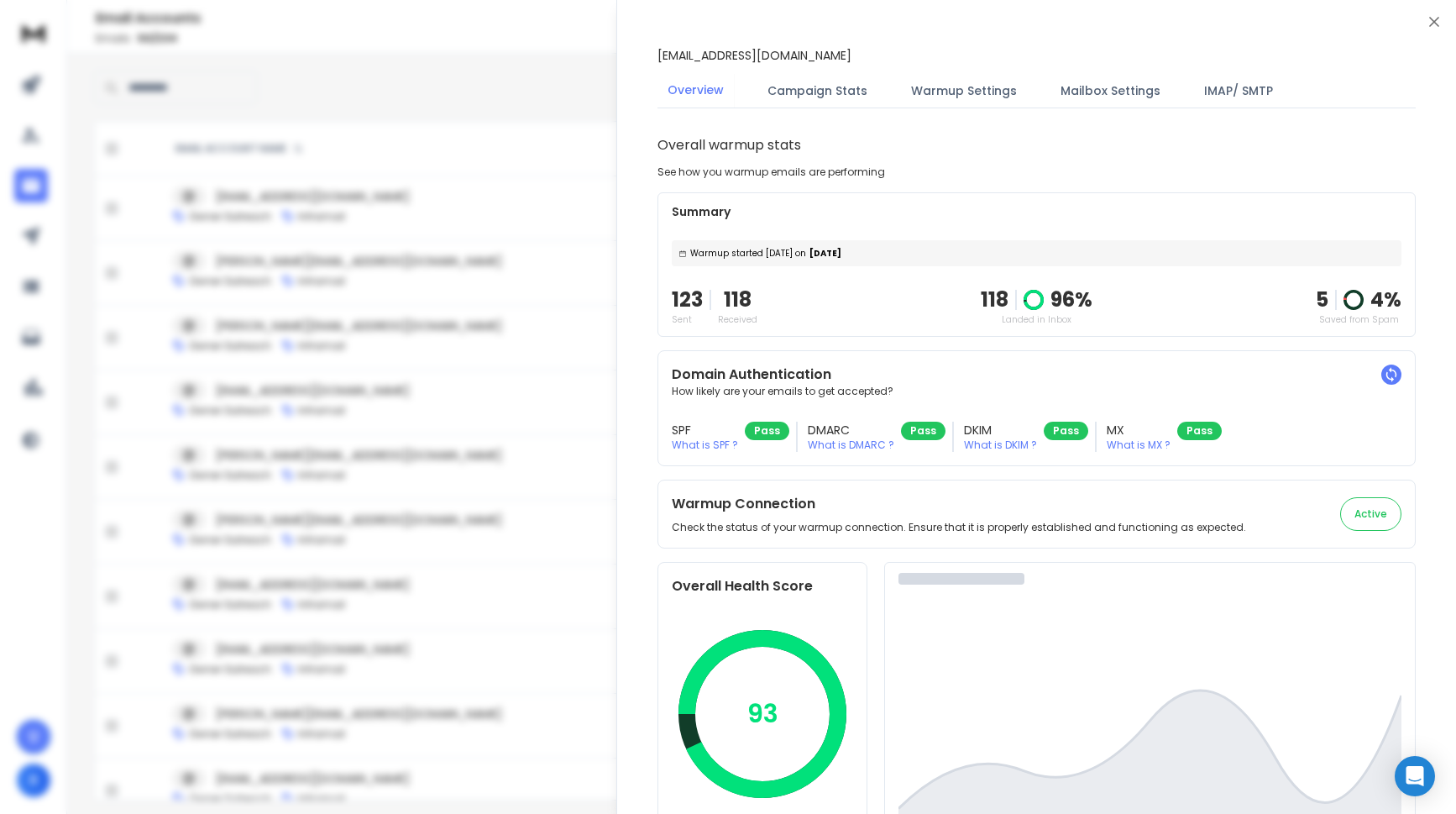
click at [945, 89] on button "Warmup Settings" at bounding box center [964, 91] width 126 height 37
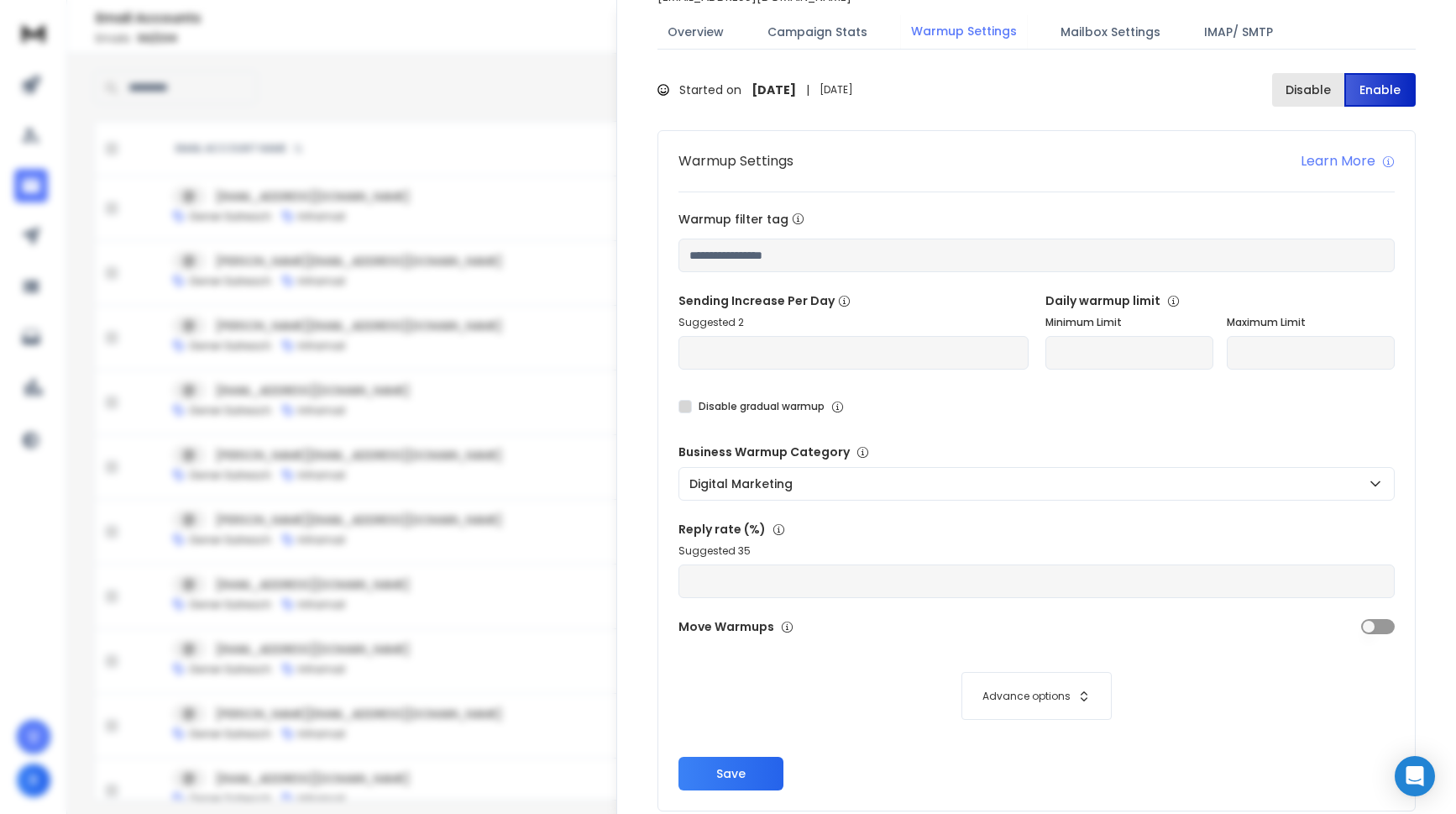
scroll to position [103, 0]
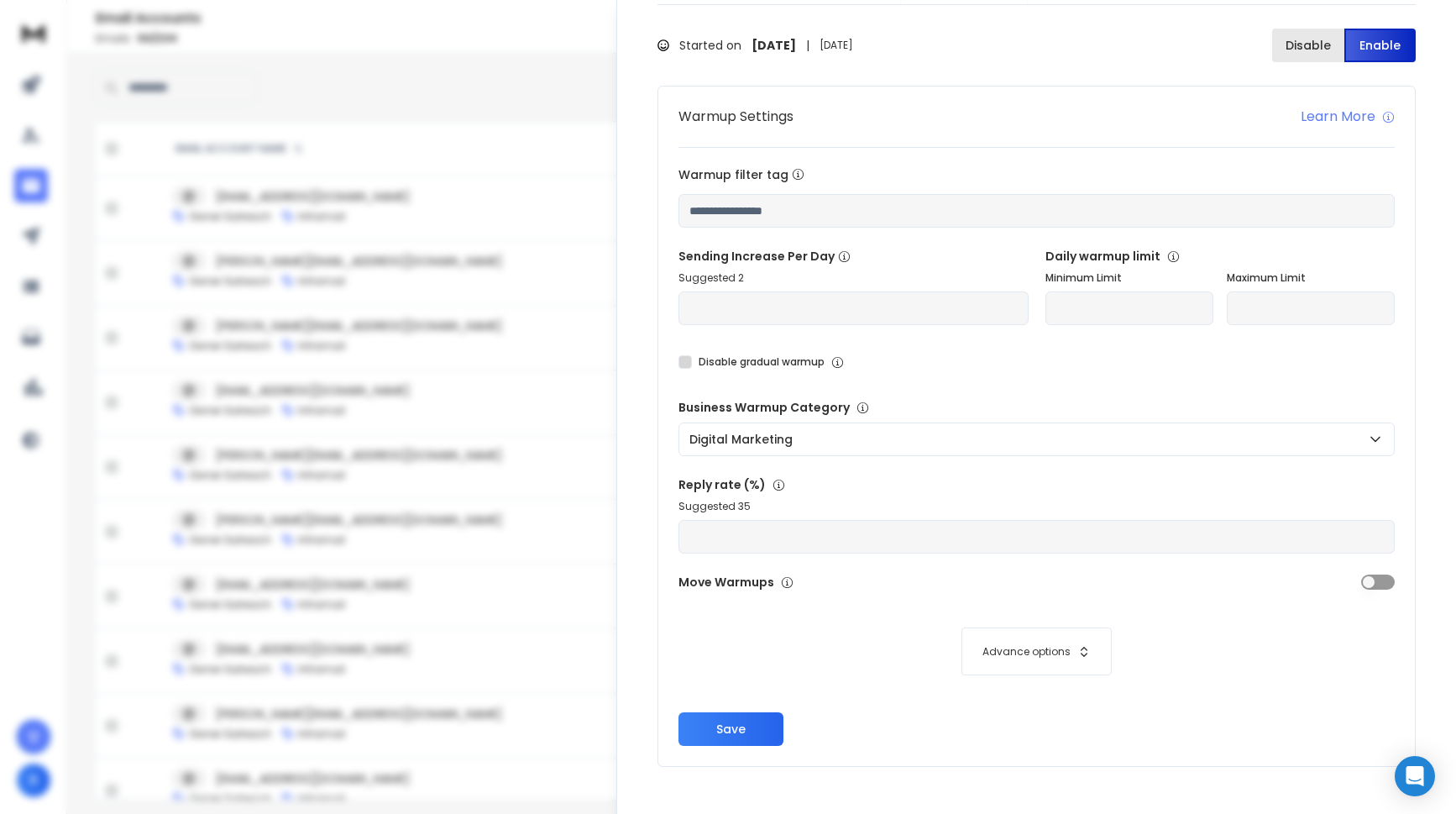
click at [751, 728] on button "Save" at bounding box center [731, 729] width 105 height 34
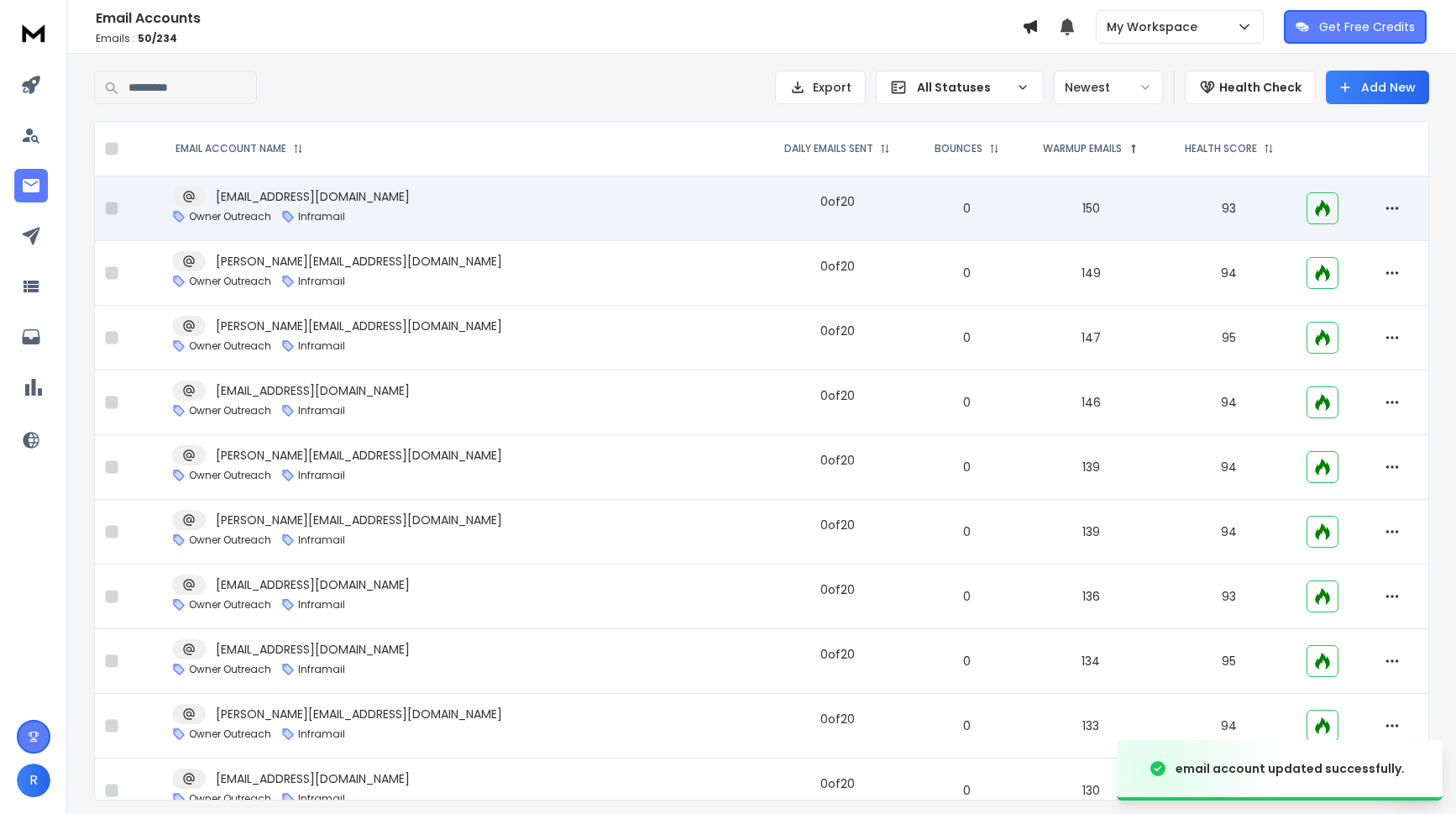
click at [272, 193] on p "[EMAIL_ADDRESS][DOMAIN_NAME]" at bounding box center [313, 197] width 194 height 17
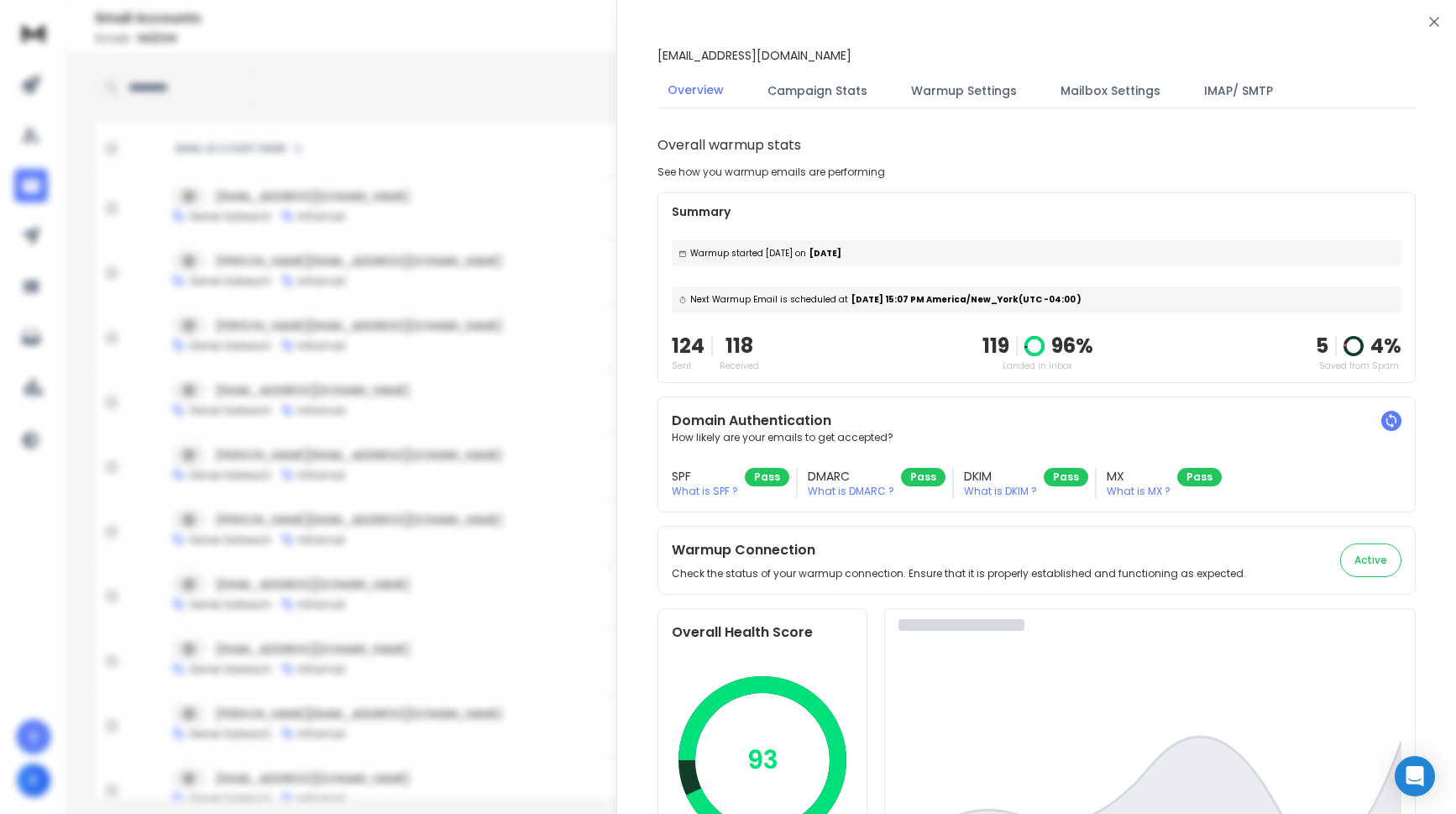
click at [998, 89] on button "Warmup Settings" at bounding box center [964, 91] width 126 height 37
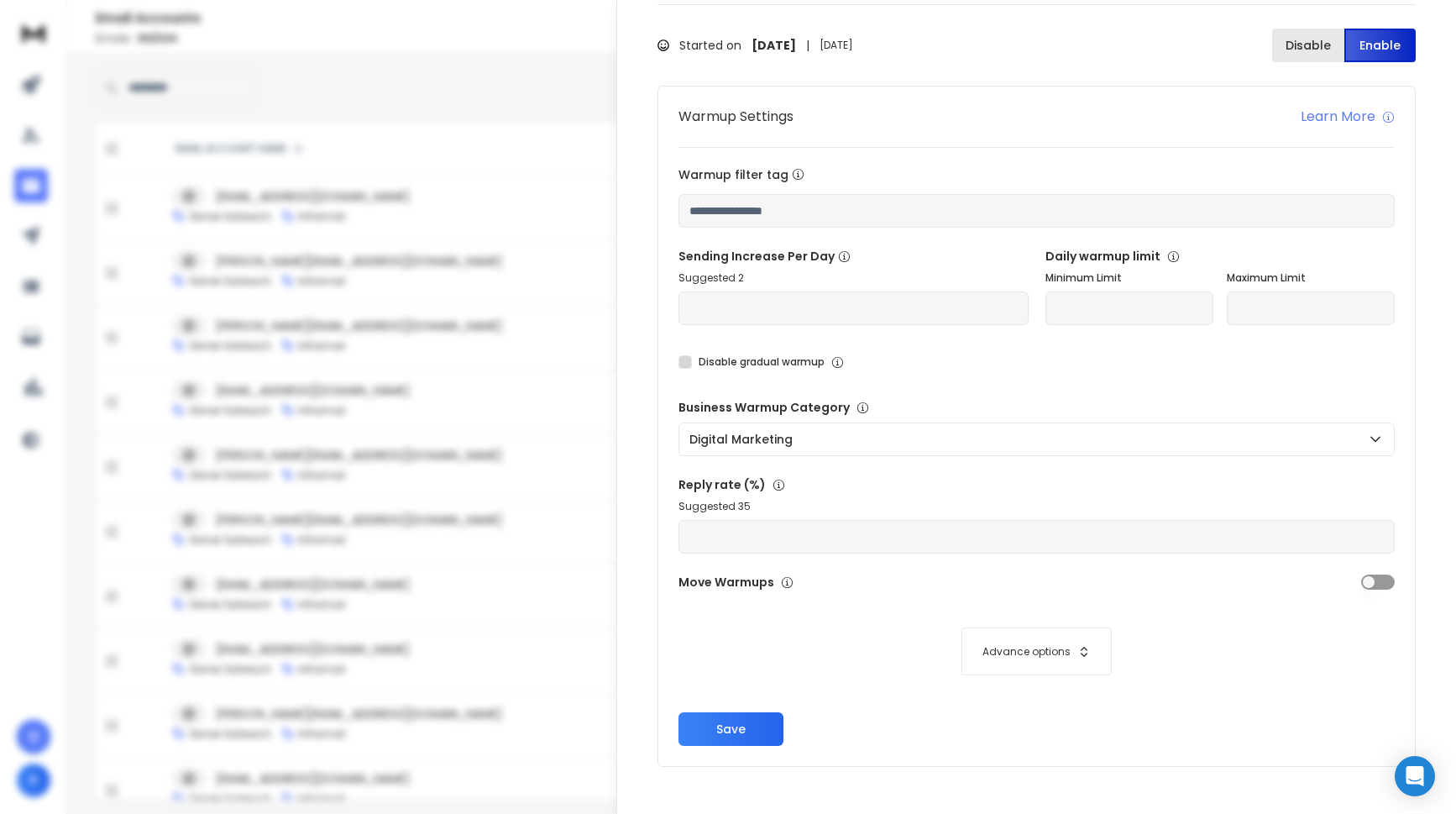
click at [1042, 648] on p "Advance options" at bounding box center [1026, 652] width 88 height 14
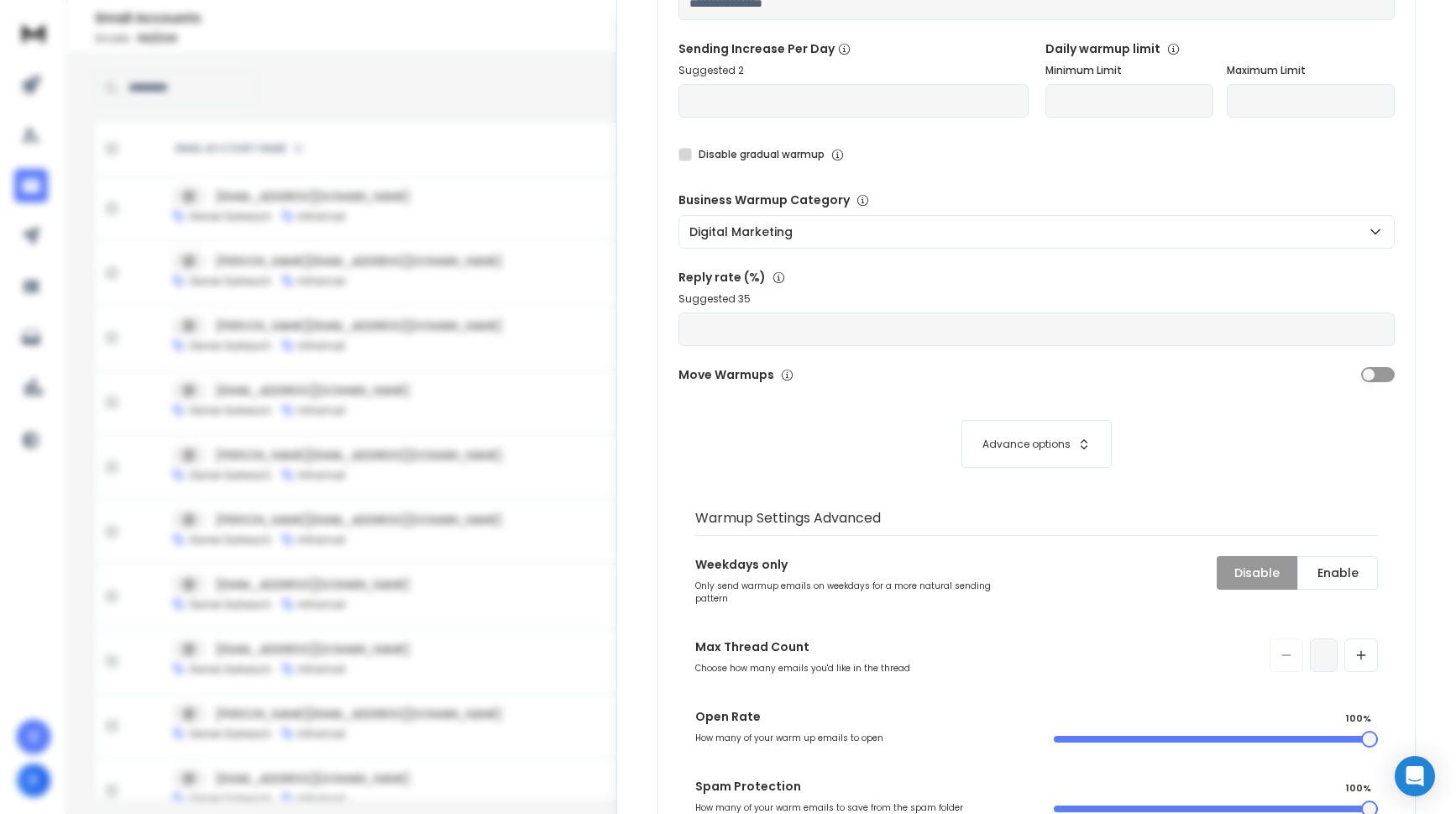
scroll to position [0, 0]
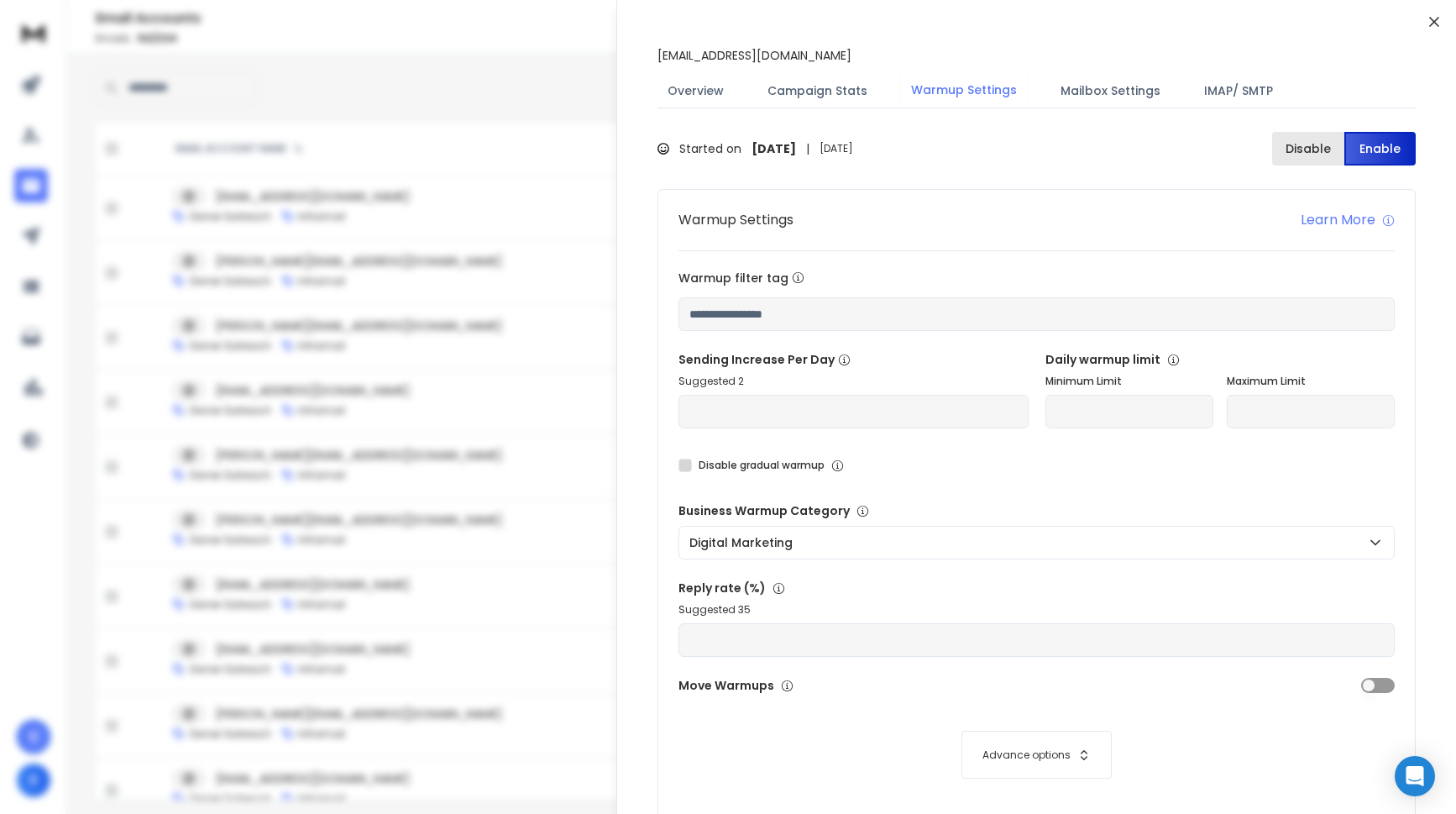
click at [1430, 21] on icon "button" at bounding box center [1434, 22] width 8 height 8
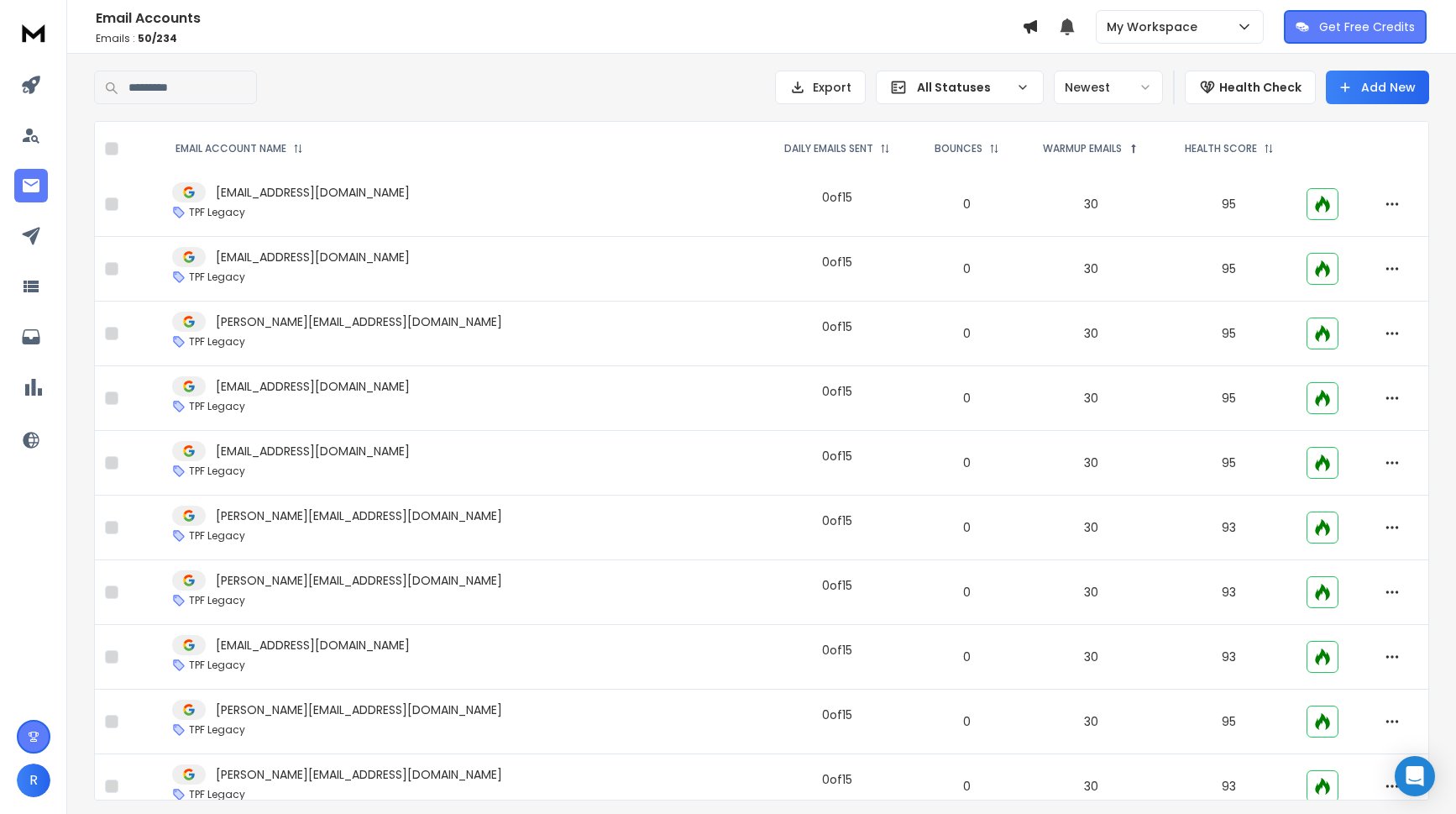
scroll to position [2624, 0]
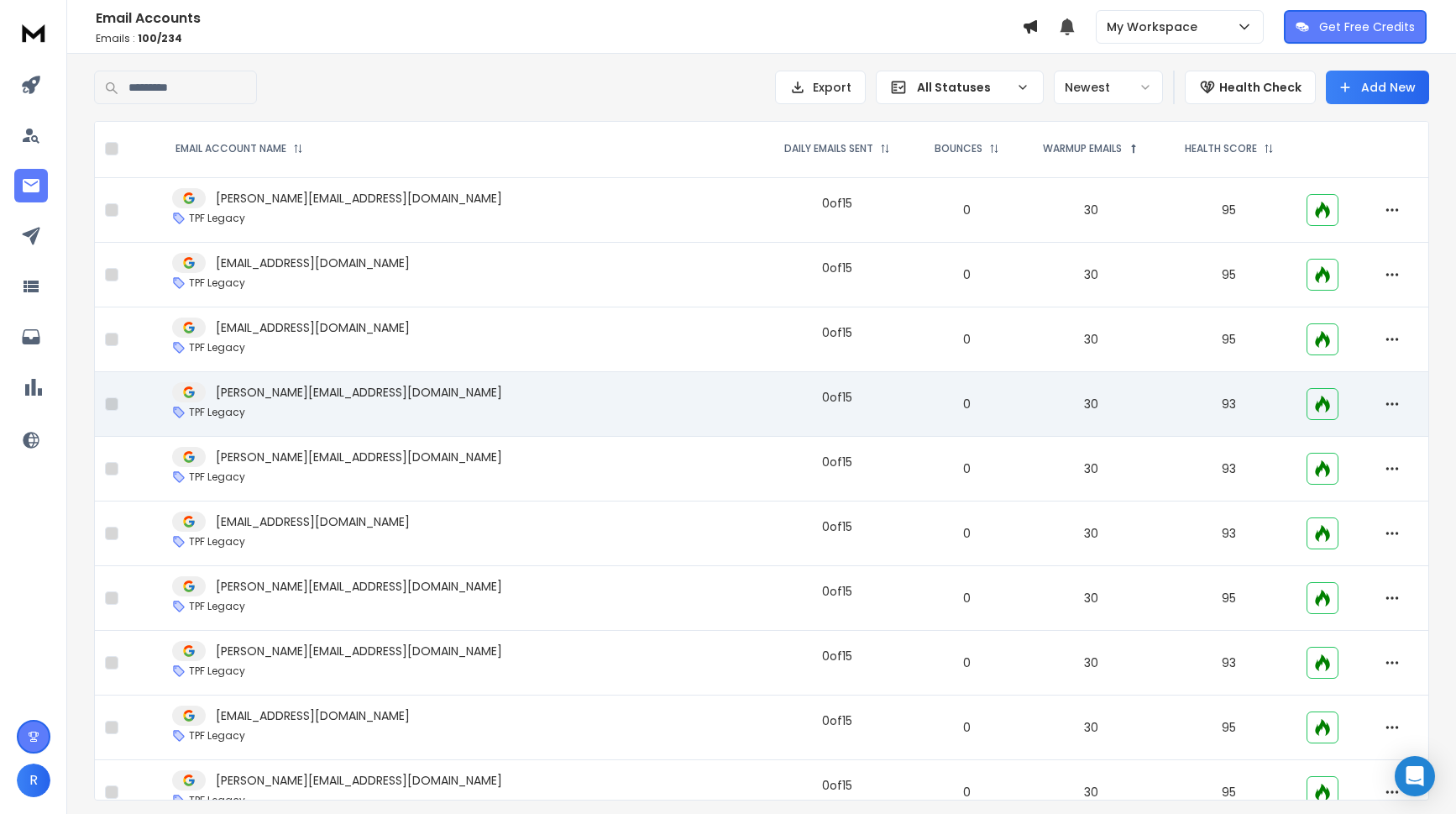
click at [240, 390] on p "[PERSON_NAME][EMAIL_ADDRESS][DOMAIN_NAME]" at bounding box center [359, 393] width 286 height 17
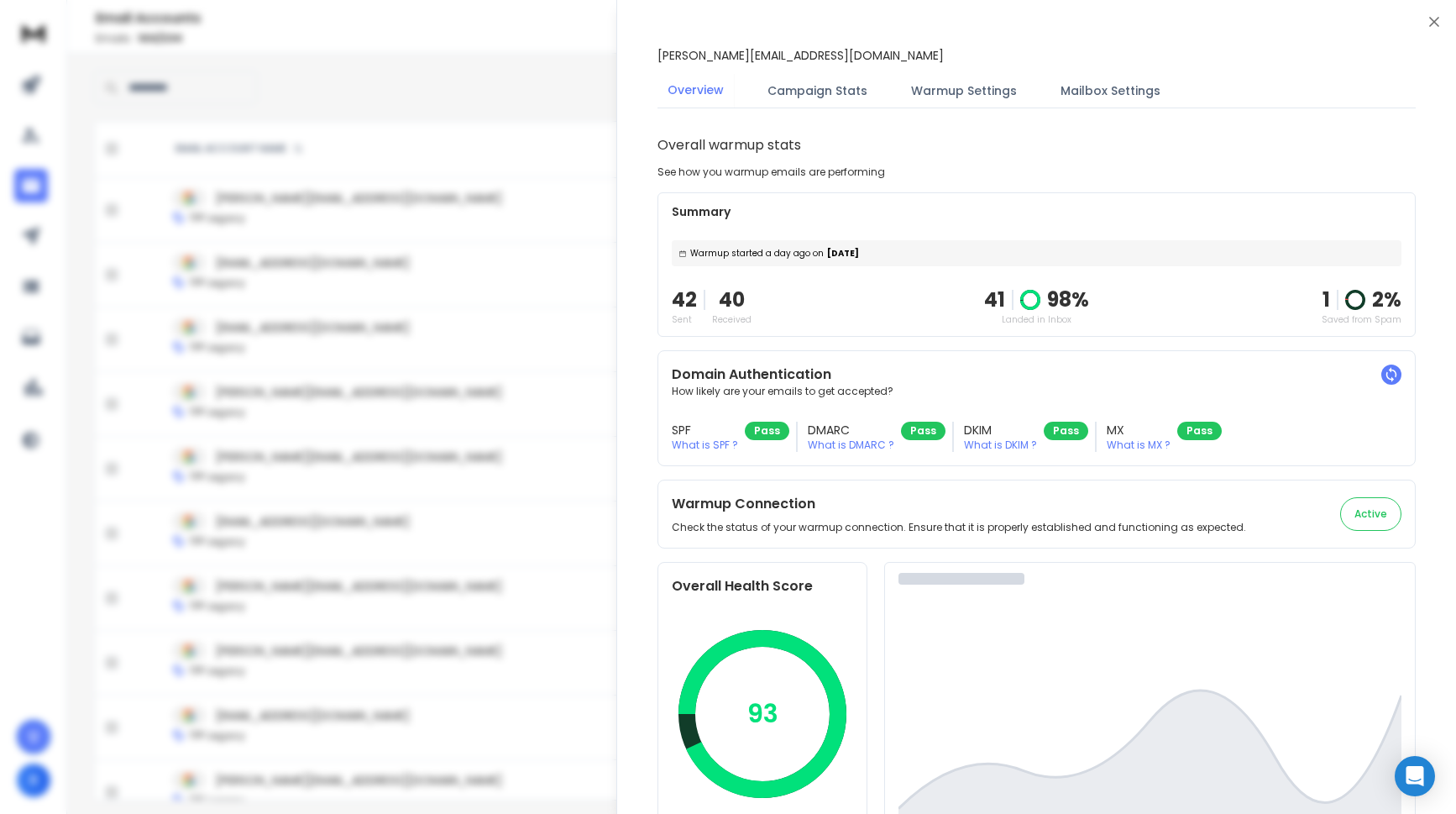
click at [936, 88] on button "Warmup Settings" at bounding box center [964, 91] width 126 height 37
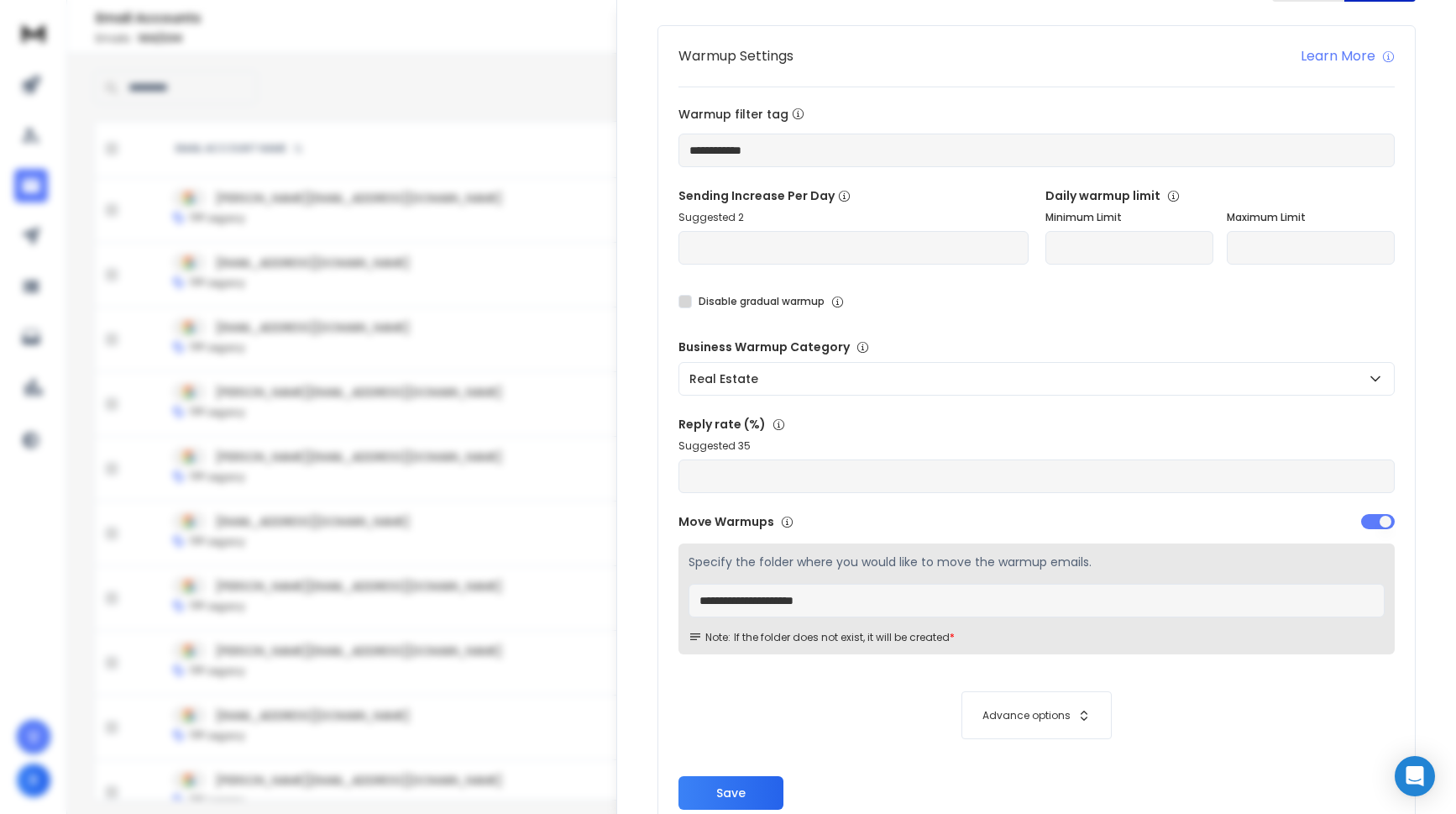
scroll to position [227, 0]
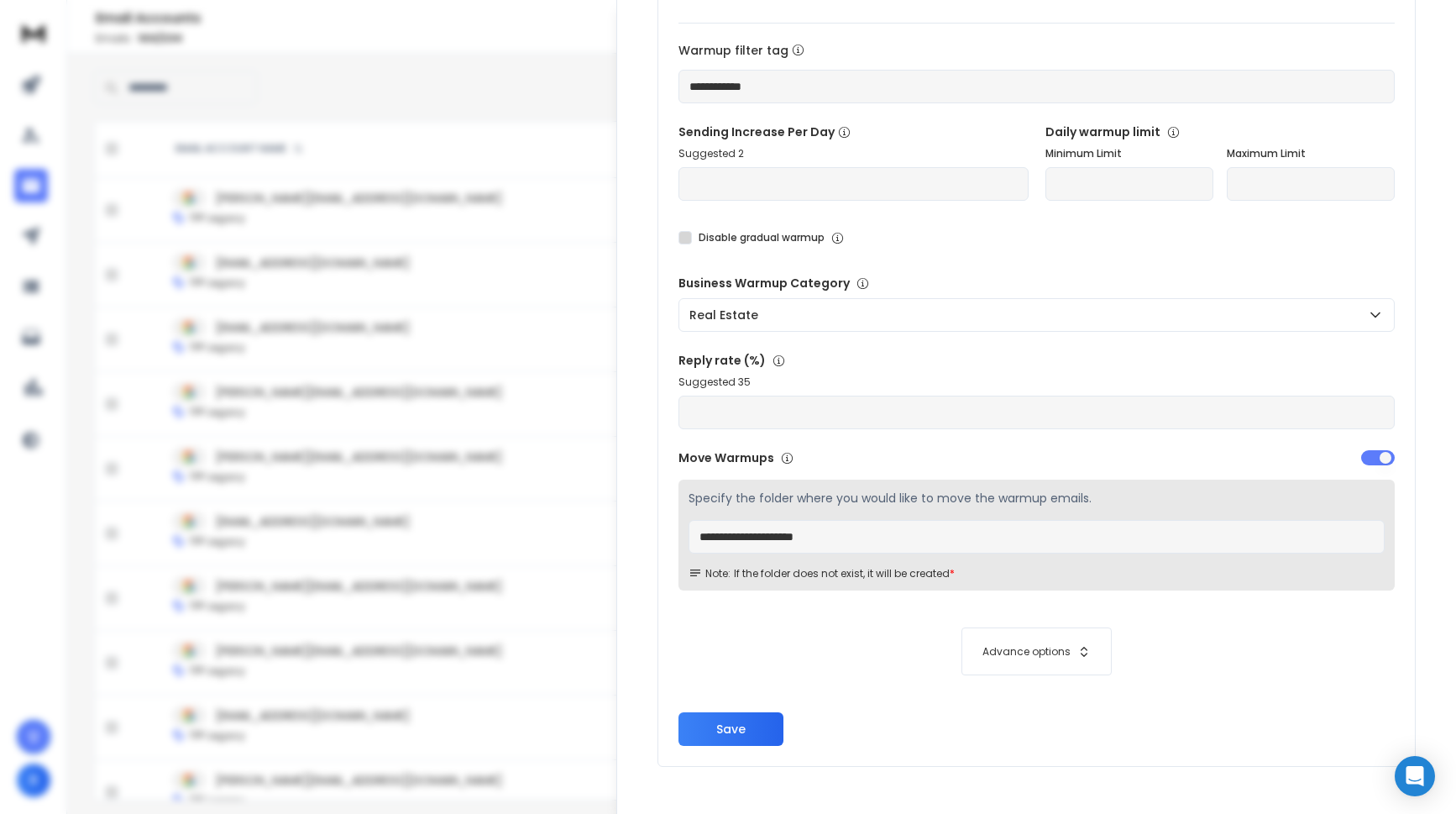
click at [1019, 645] on p "Advance options" at bounding box center [1026, 652] width 88 height 14
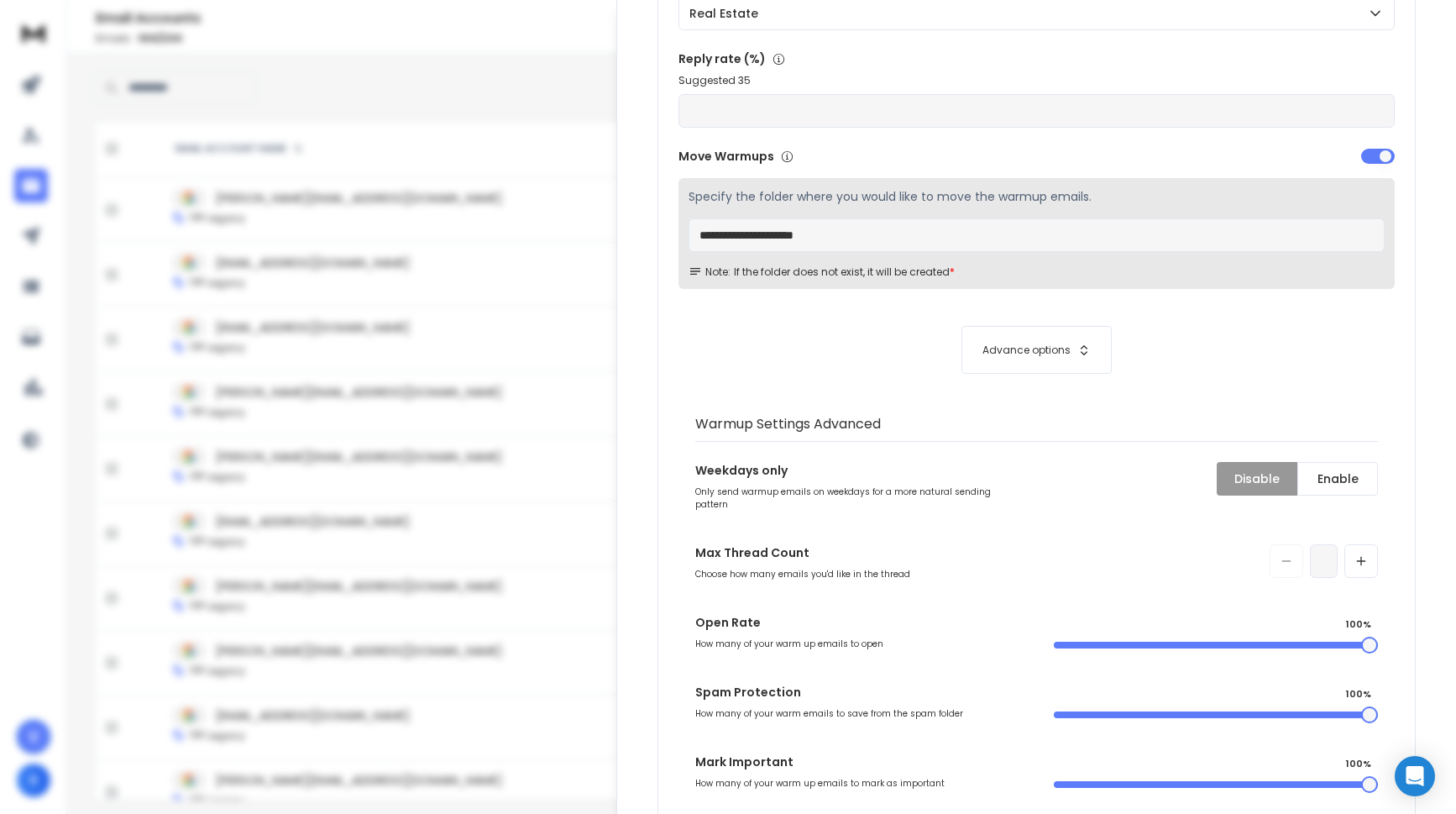
scroll to position [718, 0]
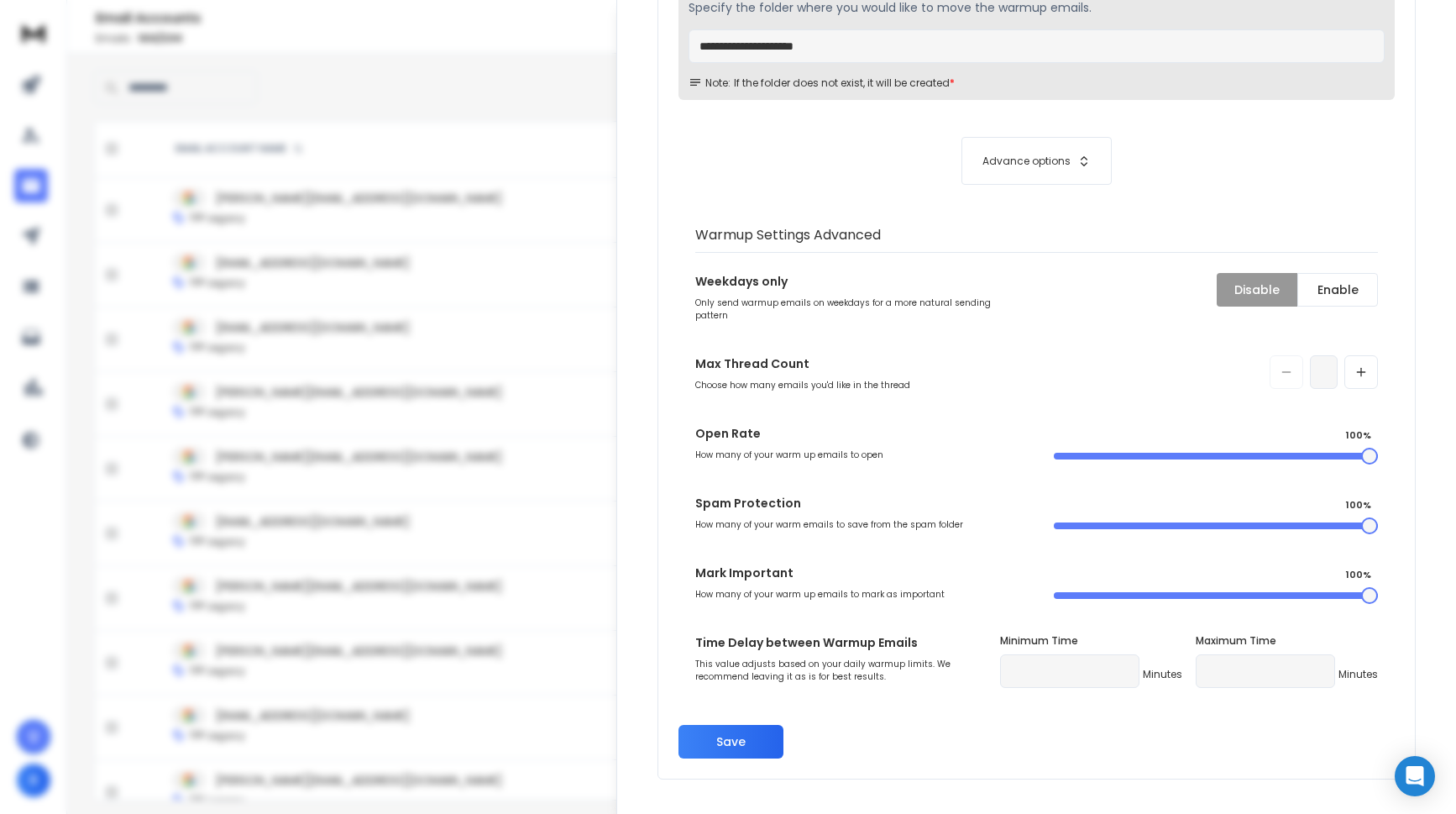
click at [518, 153] on div at bounding box center [728, 407] width 1456 height 814
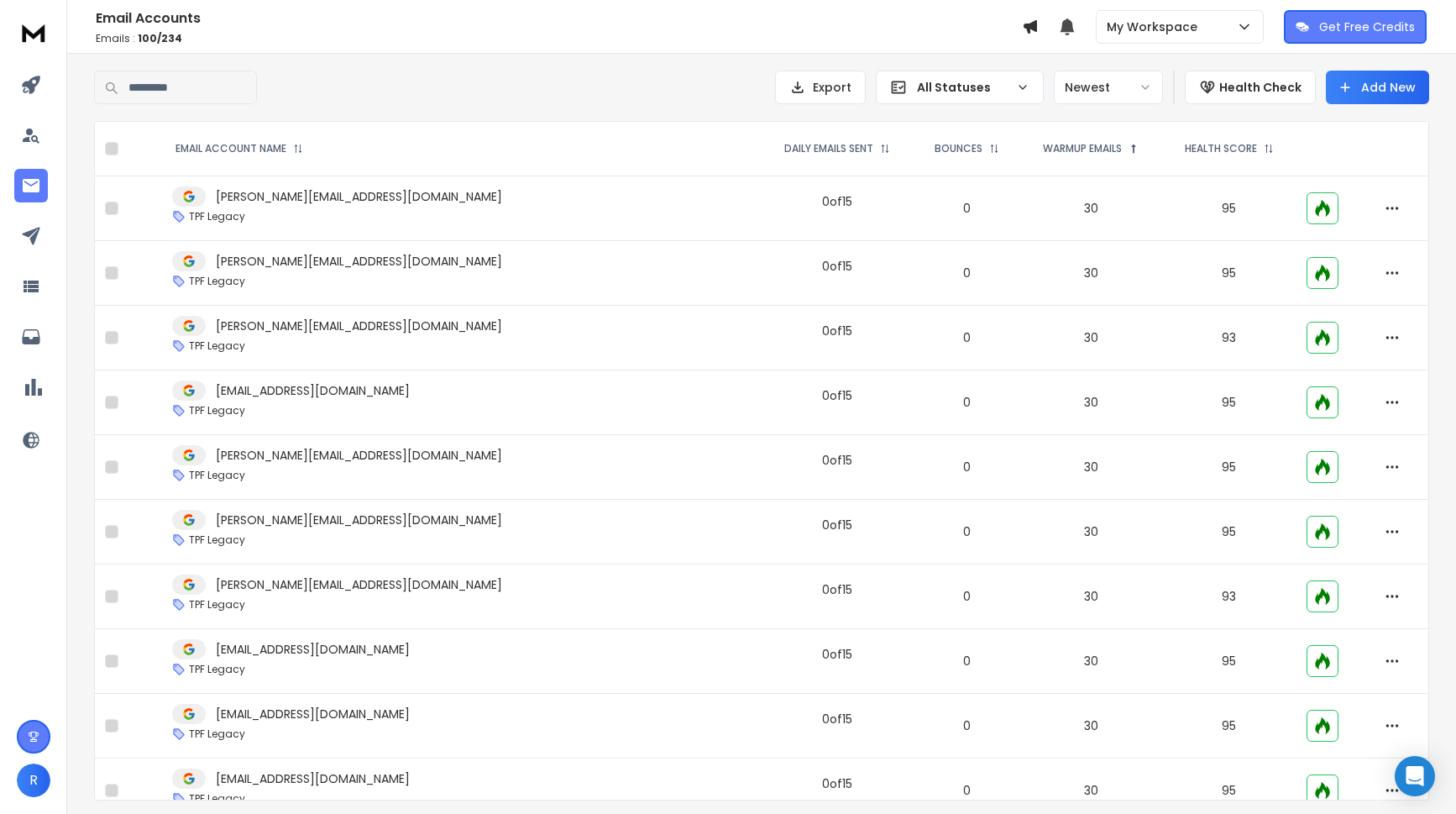
scroll to position [4310, 0]
click at [1042, 149] on p "WARMUP EMAILS" at bounding box center [1081, 148] width 79 height 14
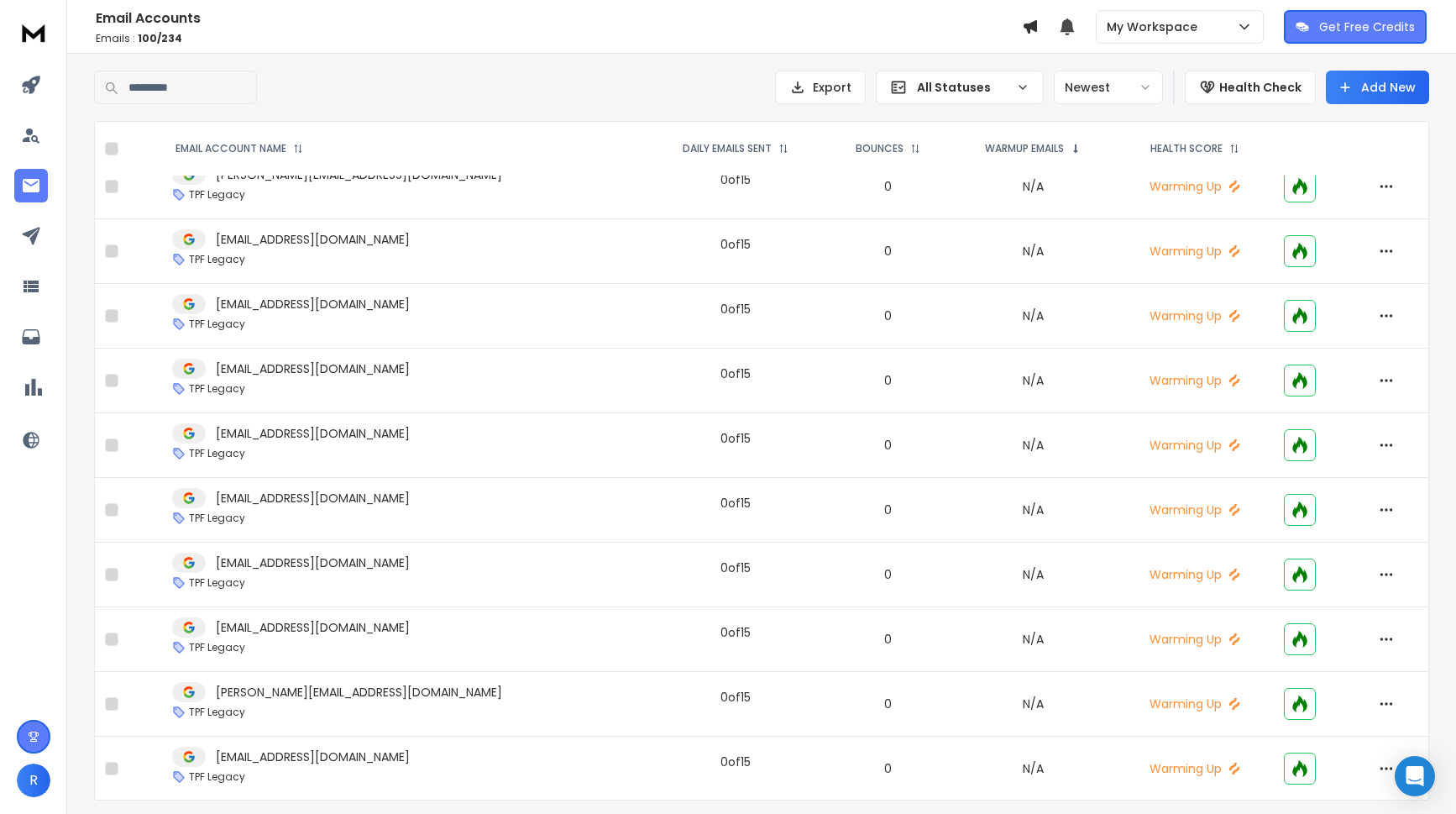
scroll to position [2656, 0]
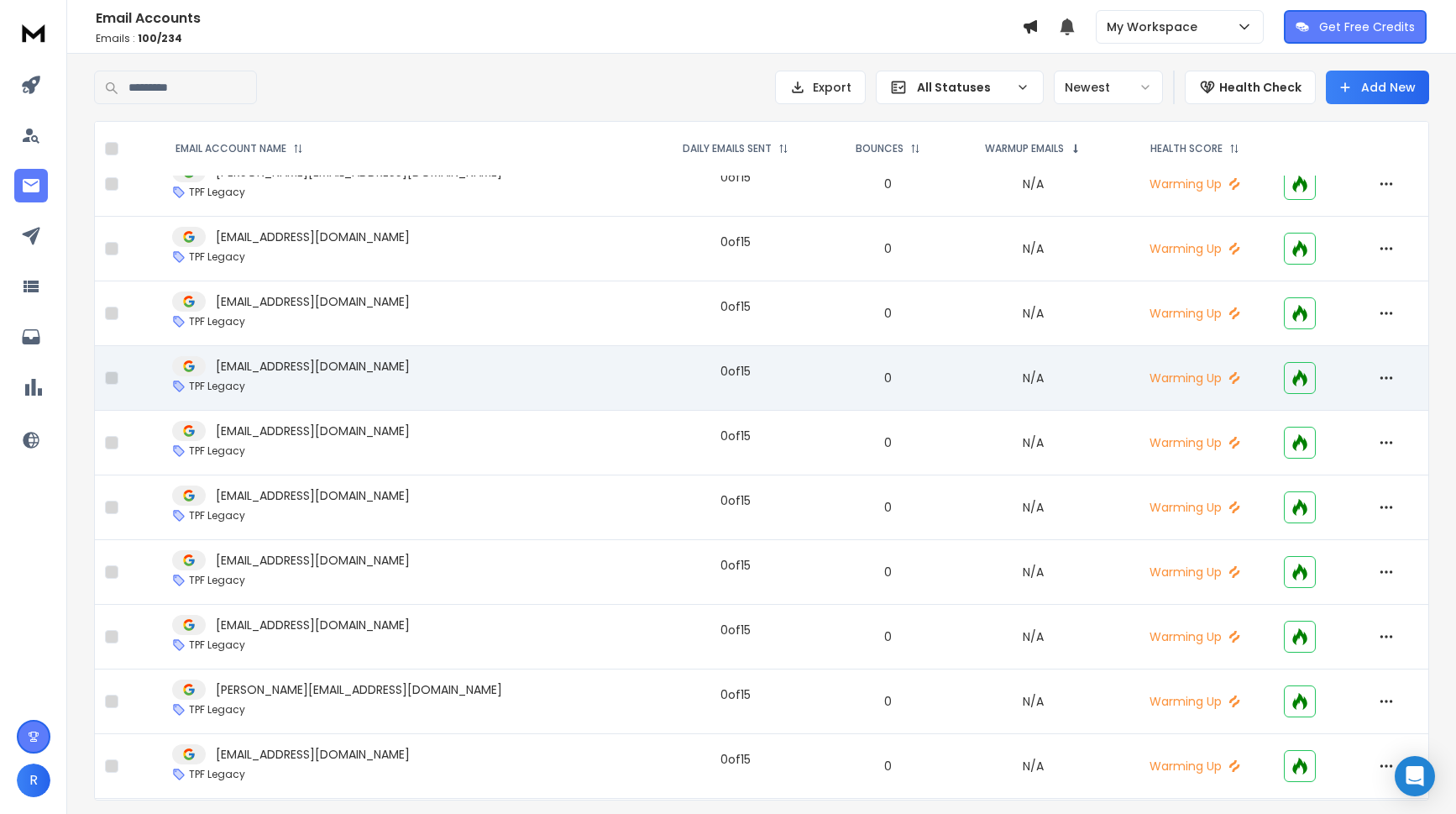
click at [836, 380] on p "0" at bounding box center [888, 378] width 104 height 17
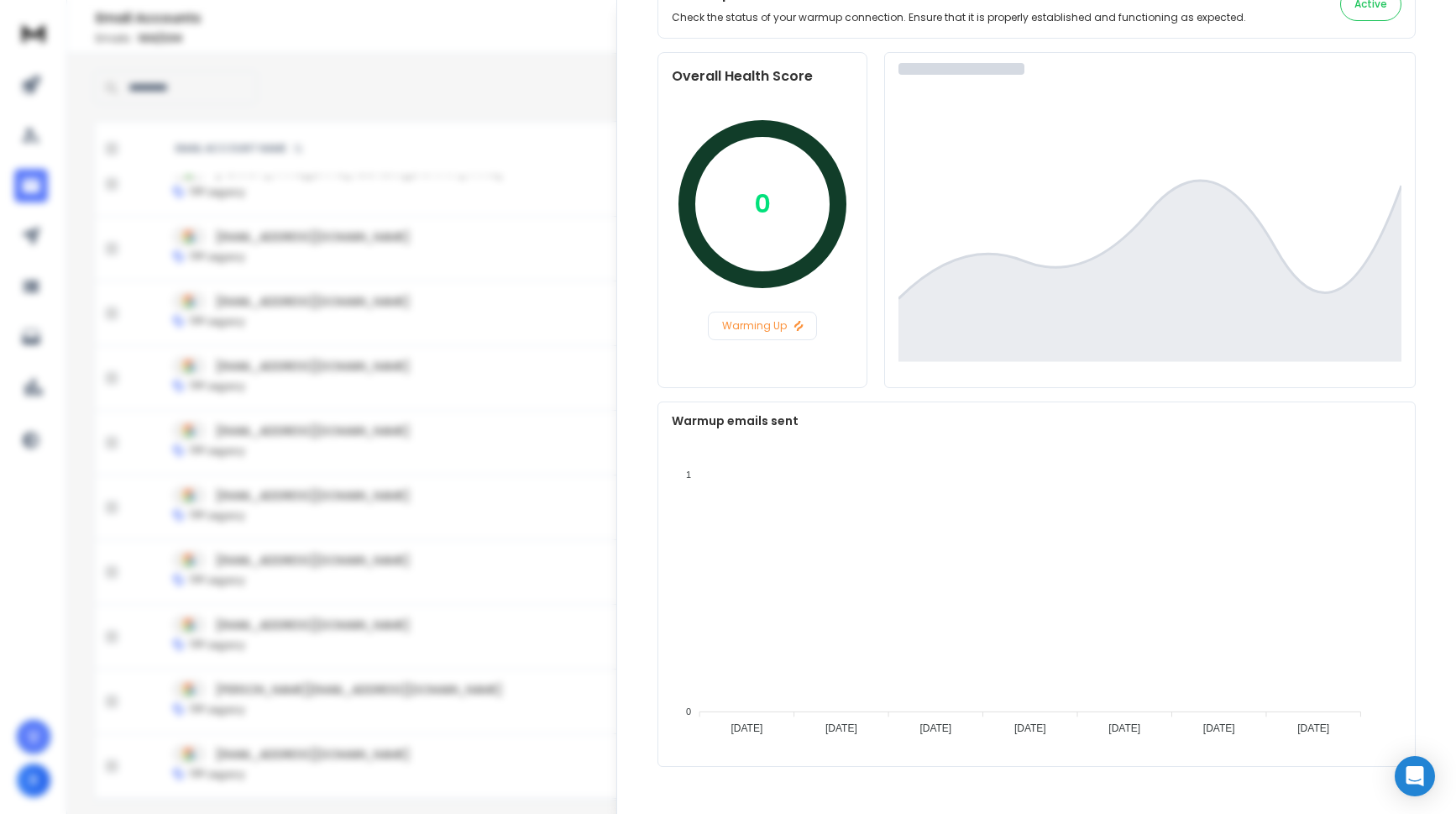
scroll to position [0, 0]
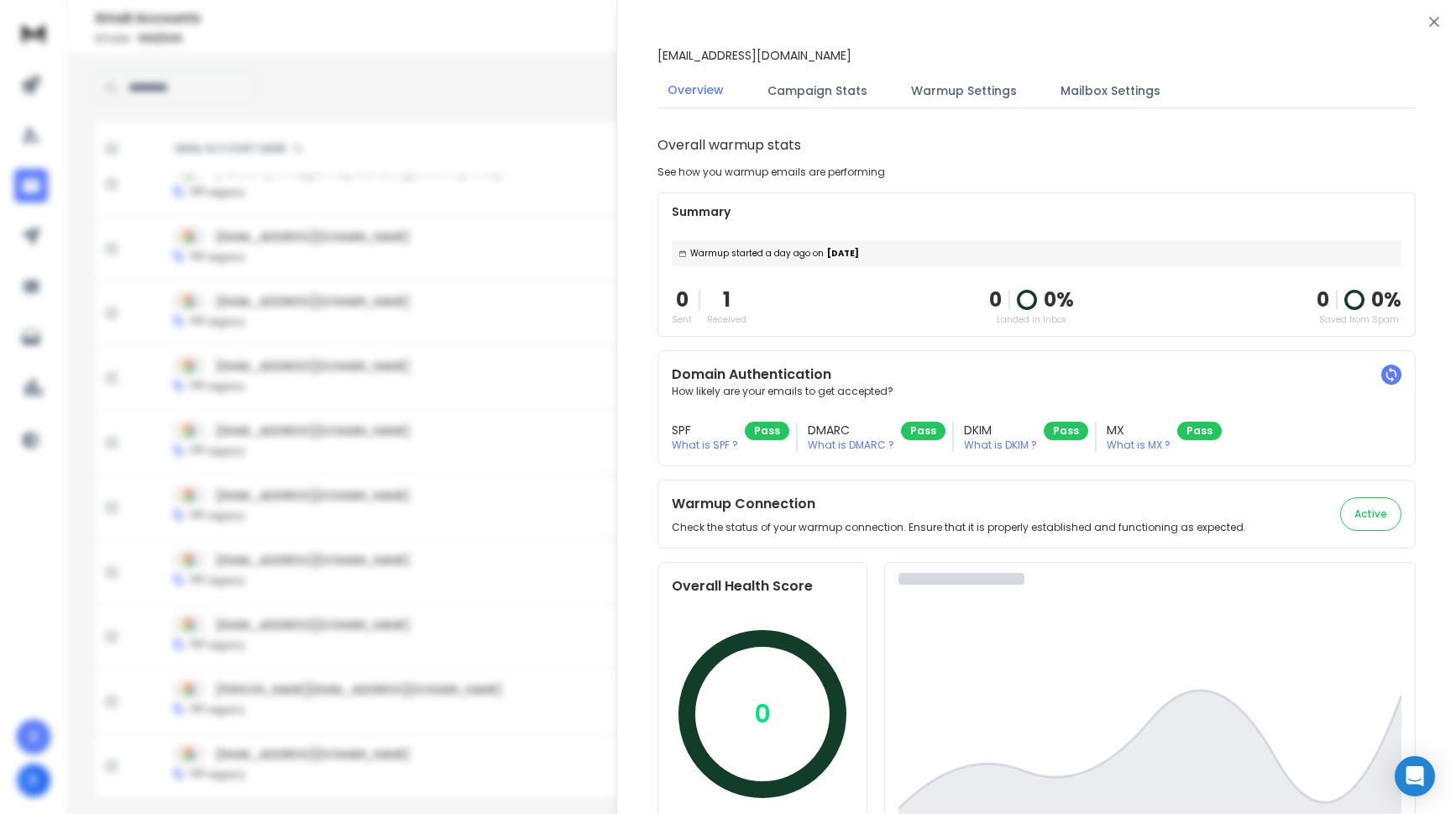
click at [986, 82] on button "Warmup Settings" at bounding box center [964, 91] width 126 height 37
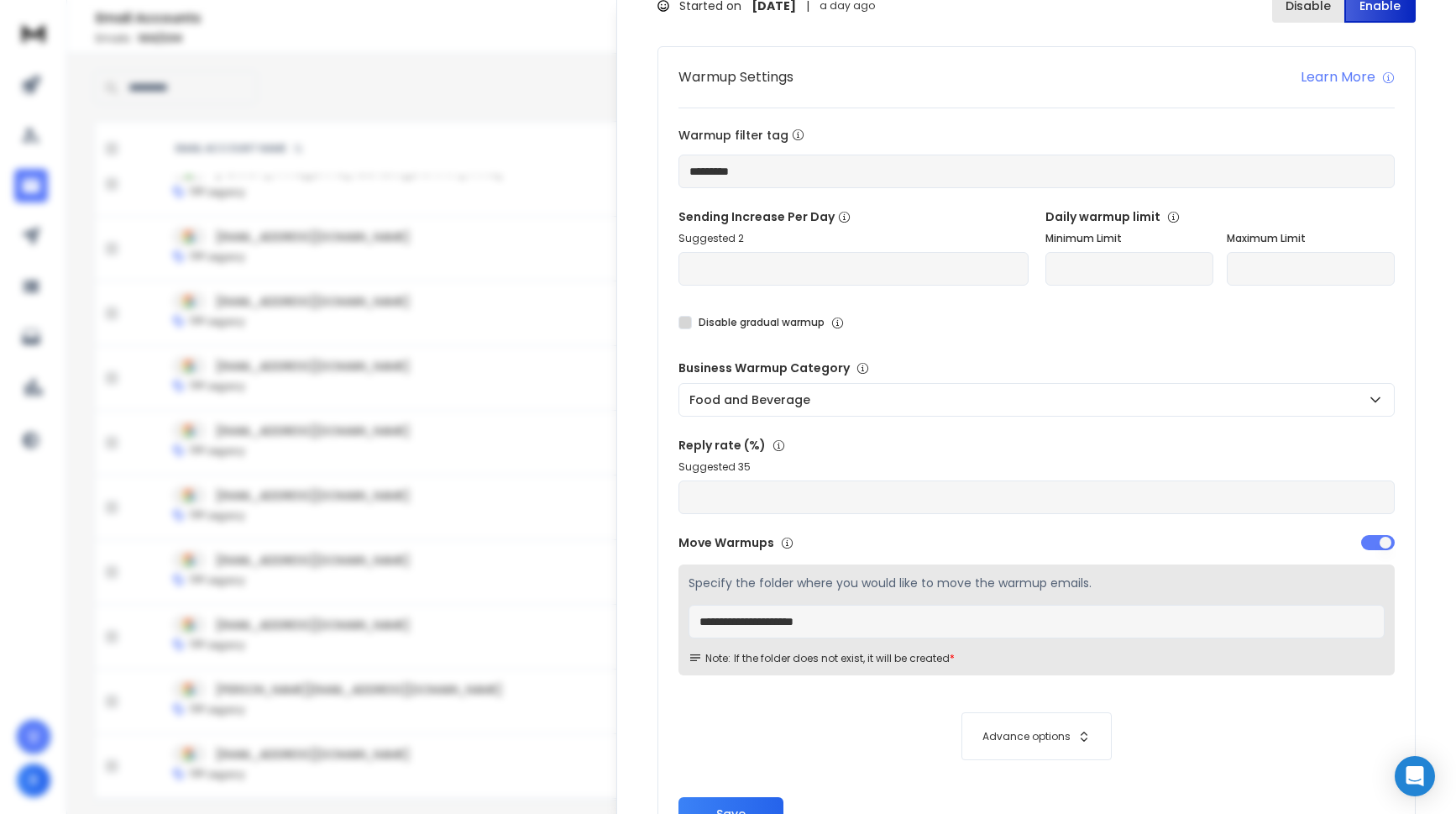
scroll to position [227, 0]
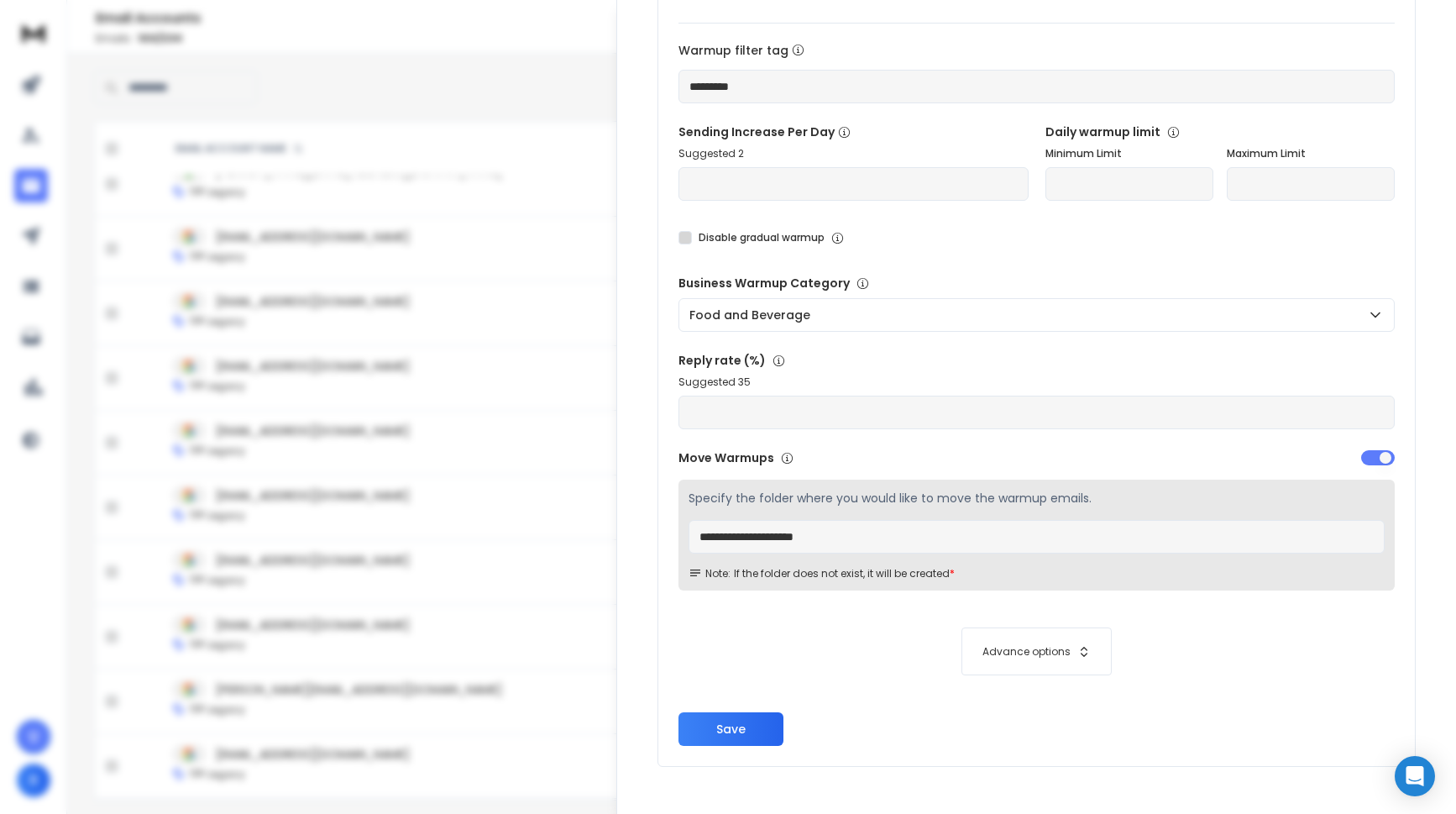
click at [1039, 658] on div "Advance options" at bounding box center [1036, 651] width 150 height 47
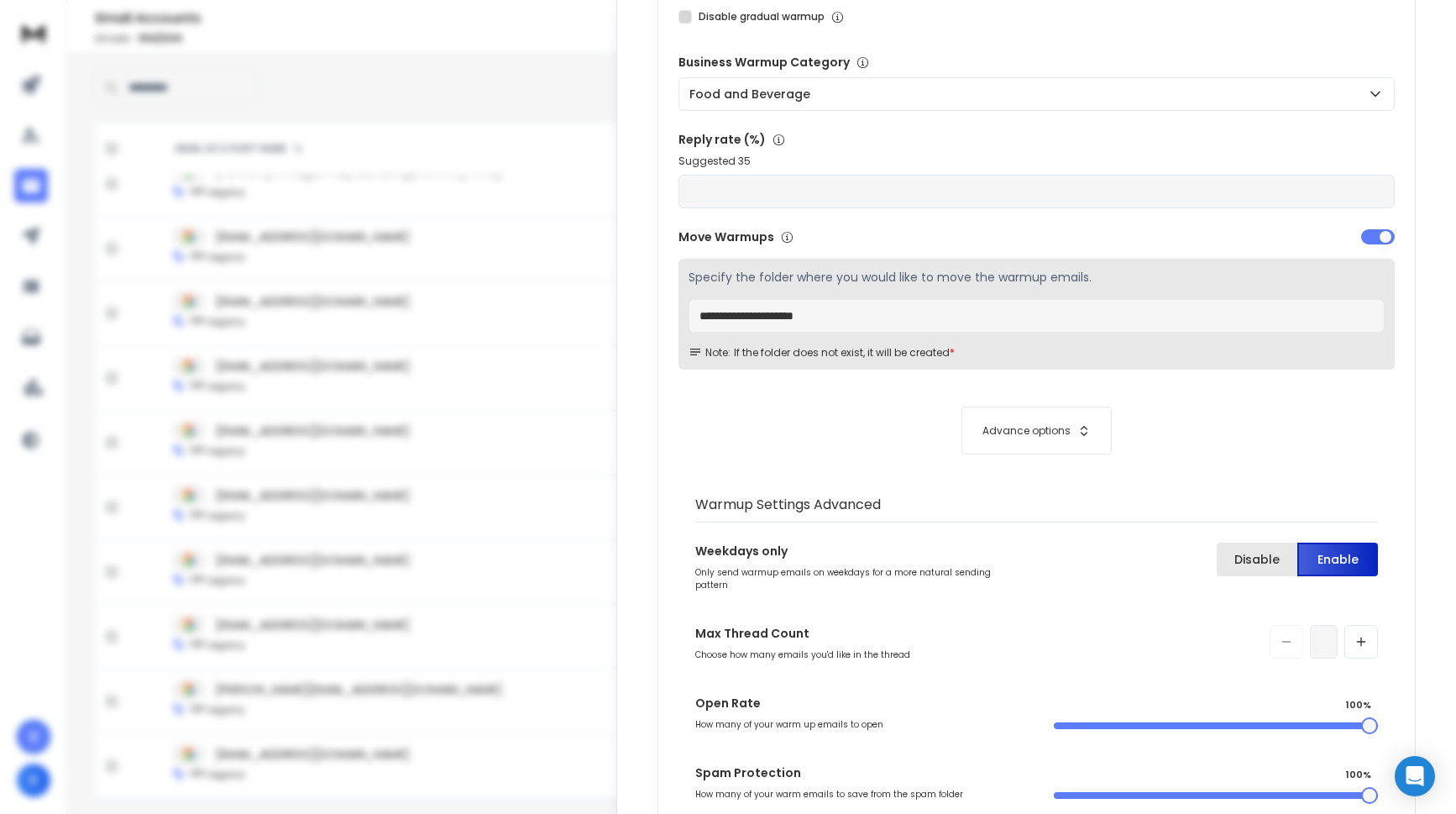
scroll to position [0, 0]
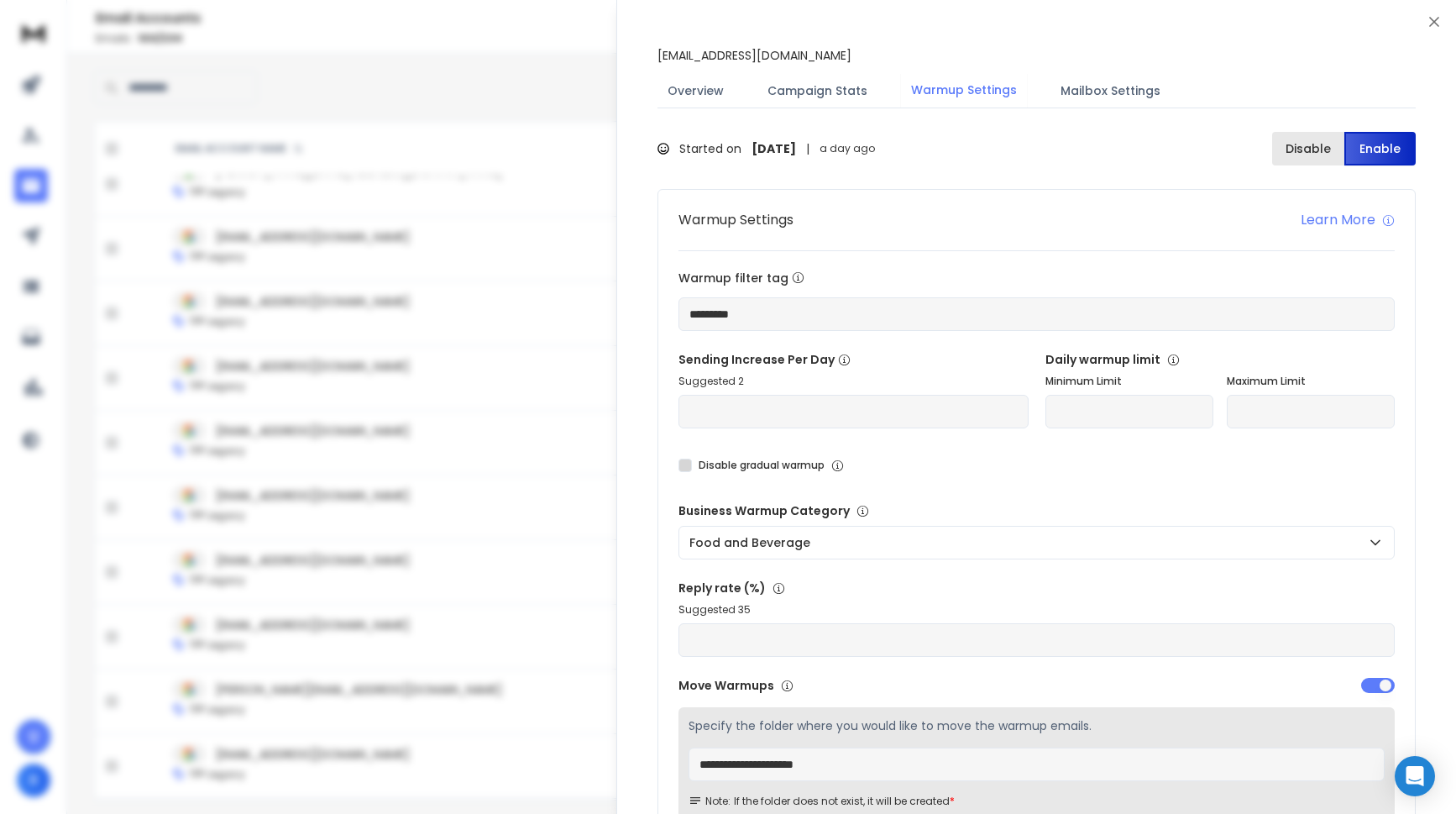
click at [1307, 53] on div "[EMAIL_ADDRESS][DOMAIN_NAME]" at bounding box center [1036, 55] width 758 height 17
click at [1433, 25] on icon "button" at bounding box center [1434, 22] width 17 height 17
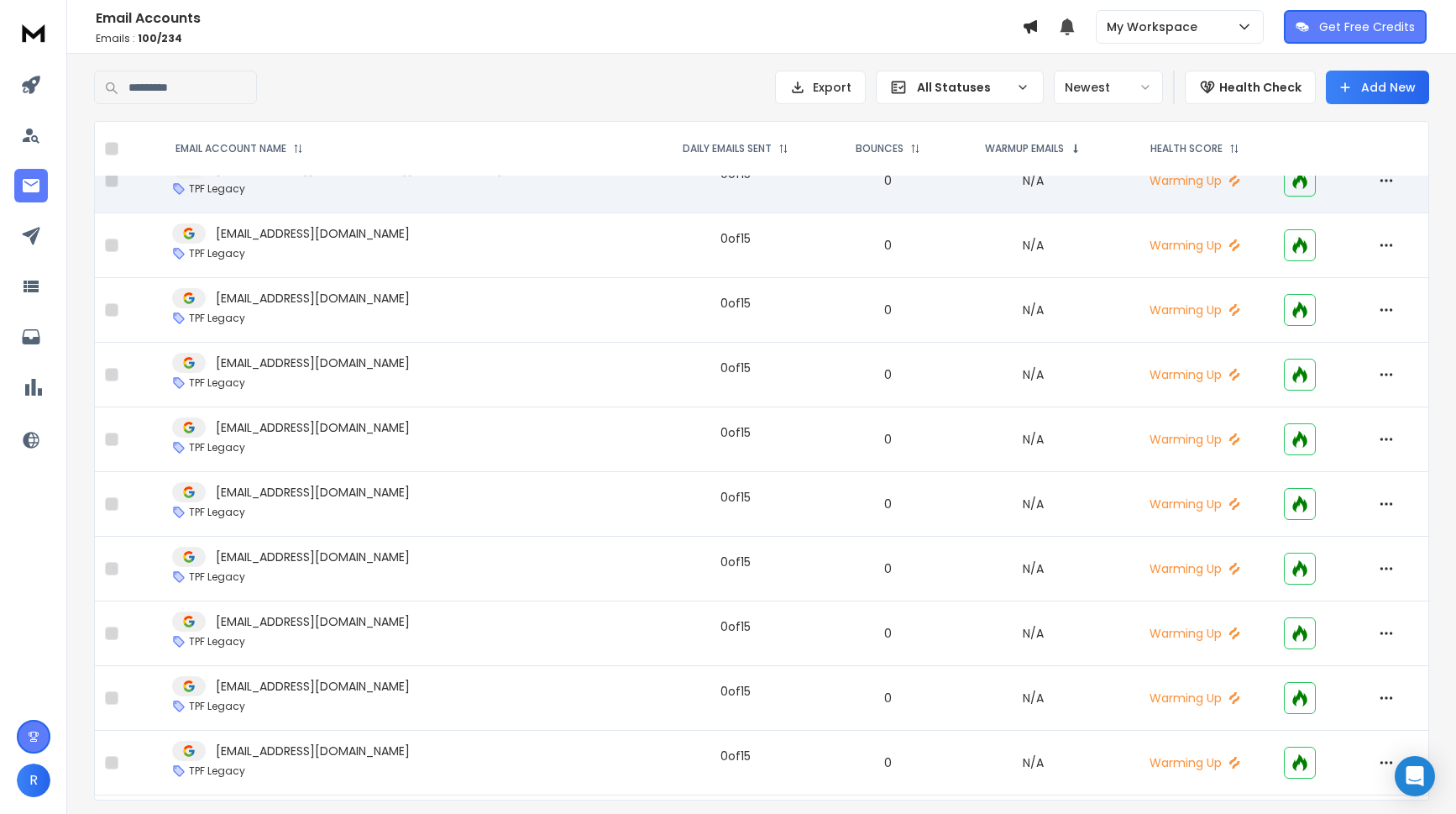
scroll to position [460, 0]
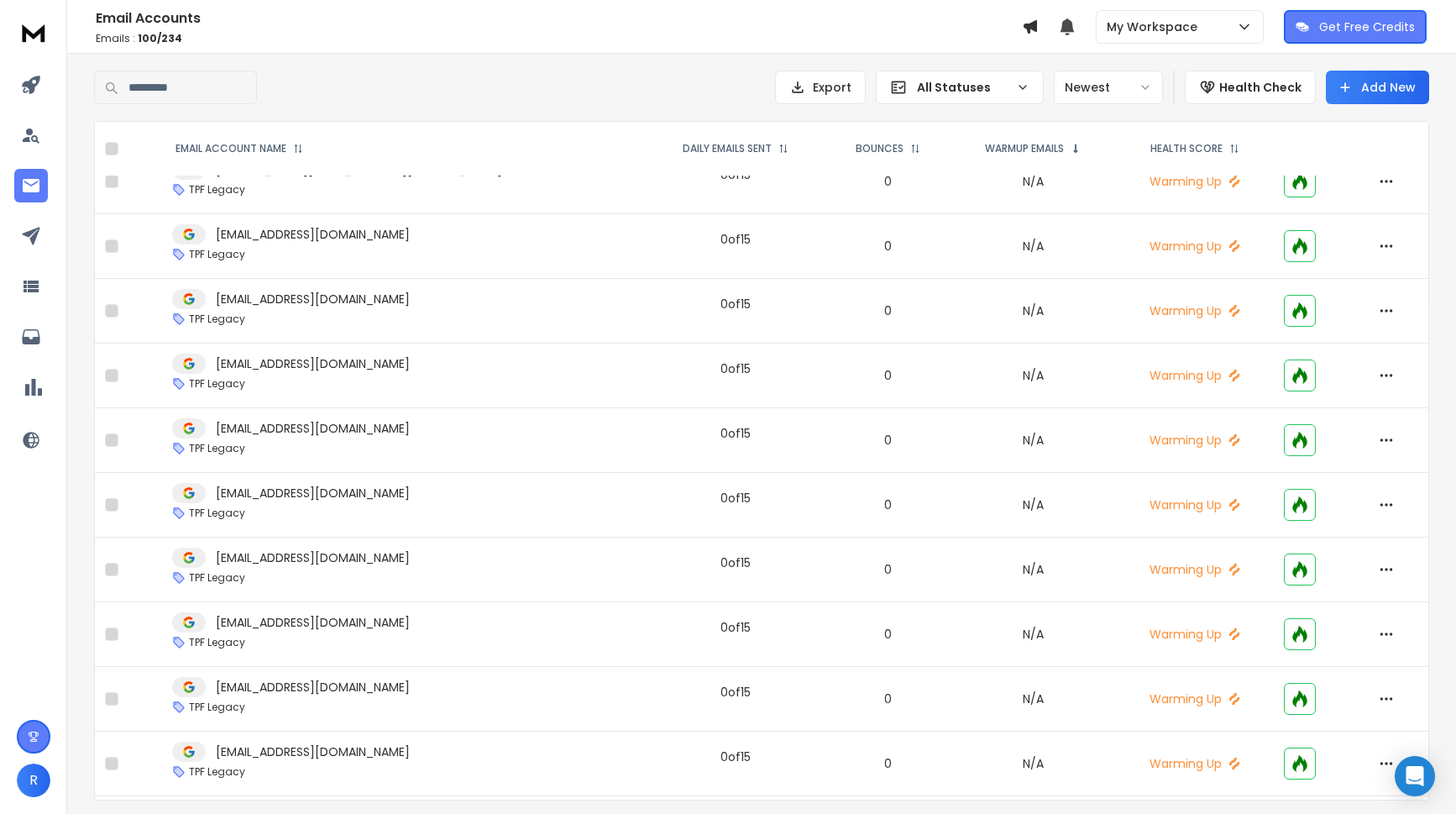
click at [1023, 87] on icon at bounding box center [1023, 87] width 14 height 14
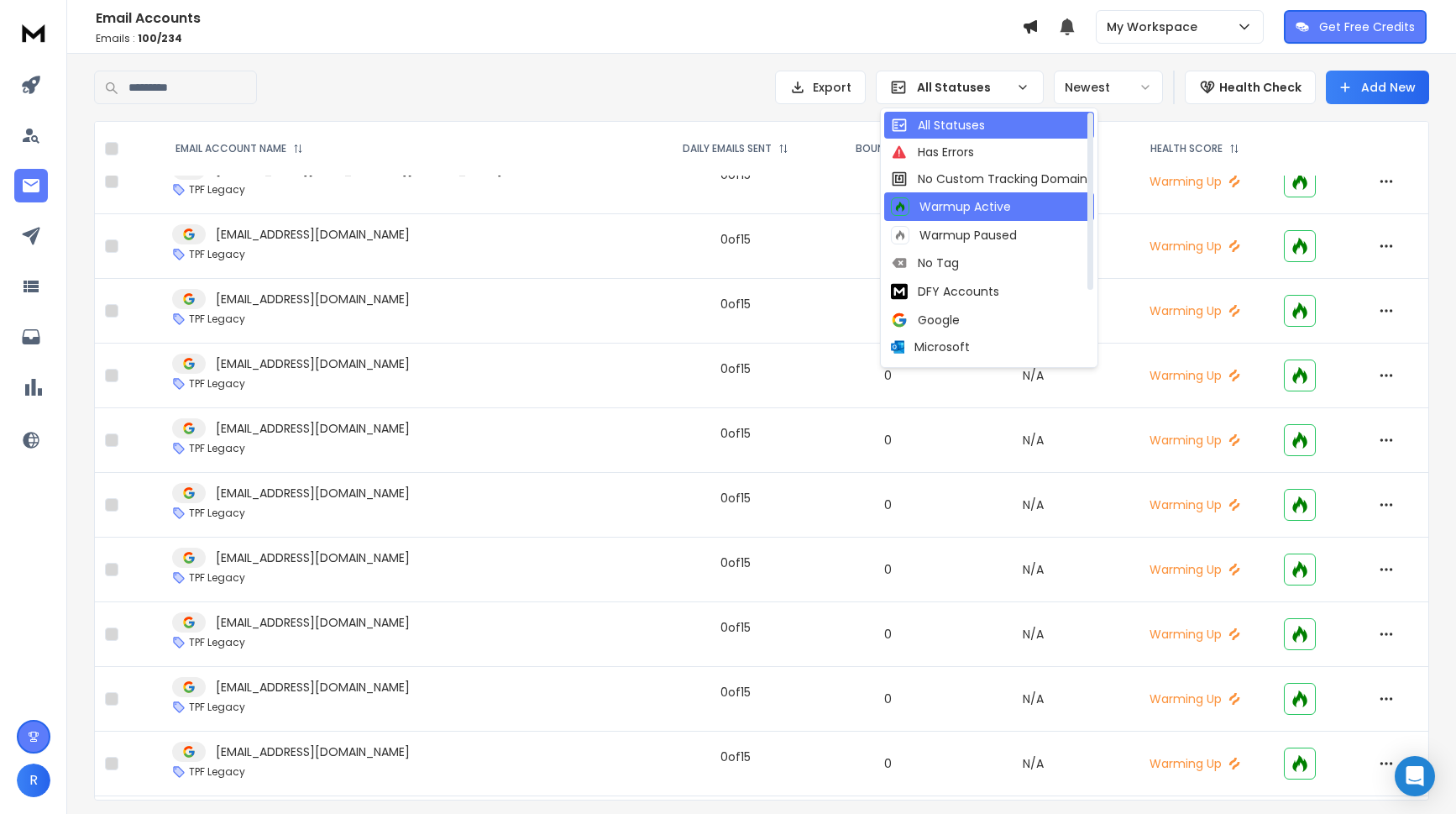
scroll to position [104, 0]
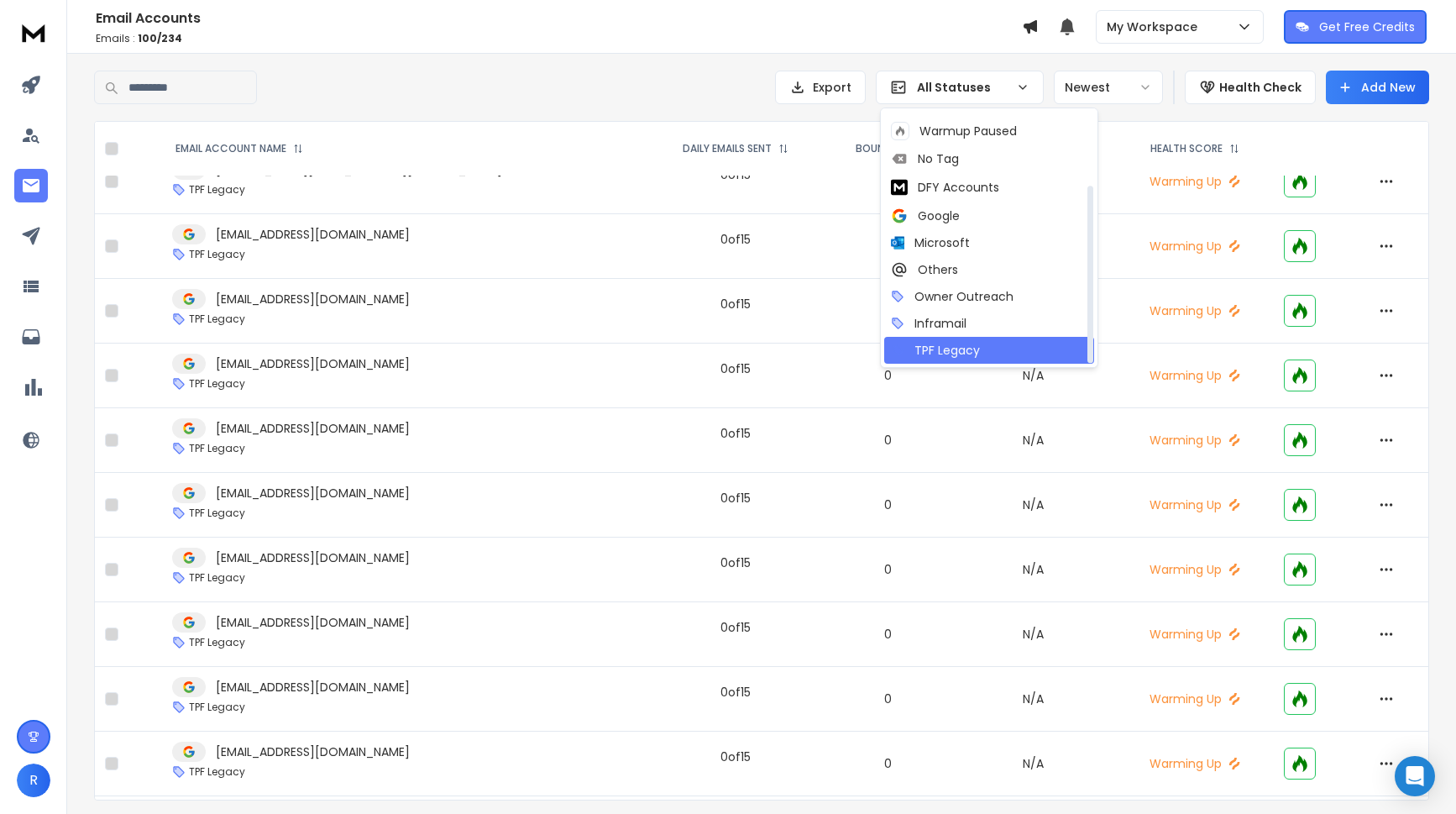
click at [952, 354] on div "TPF Legacy" at bounding box center [935, 350] width 89 height 17
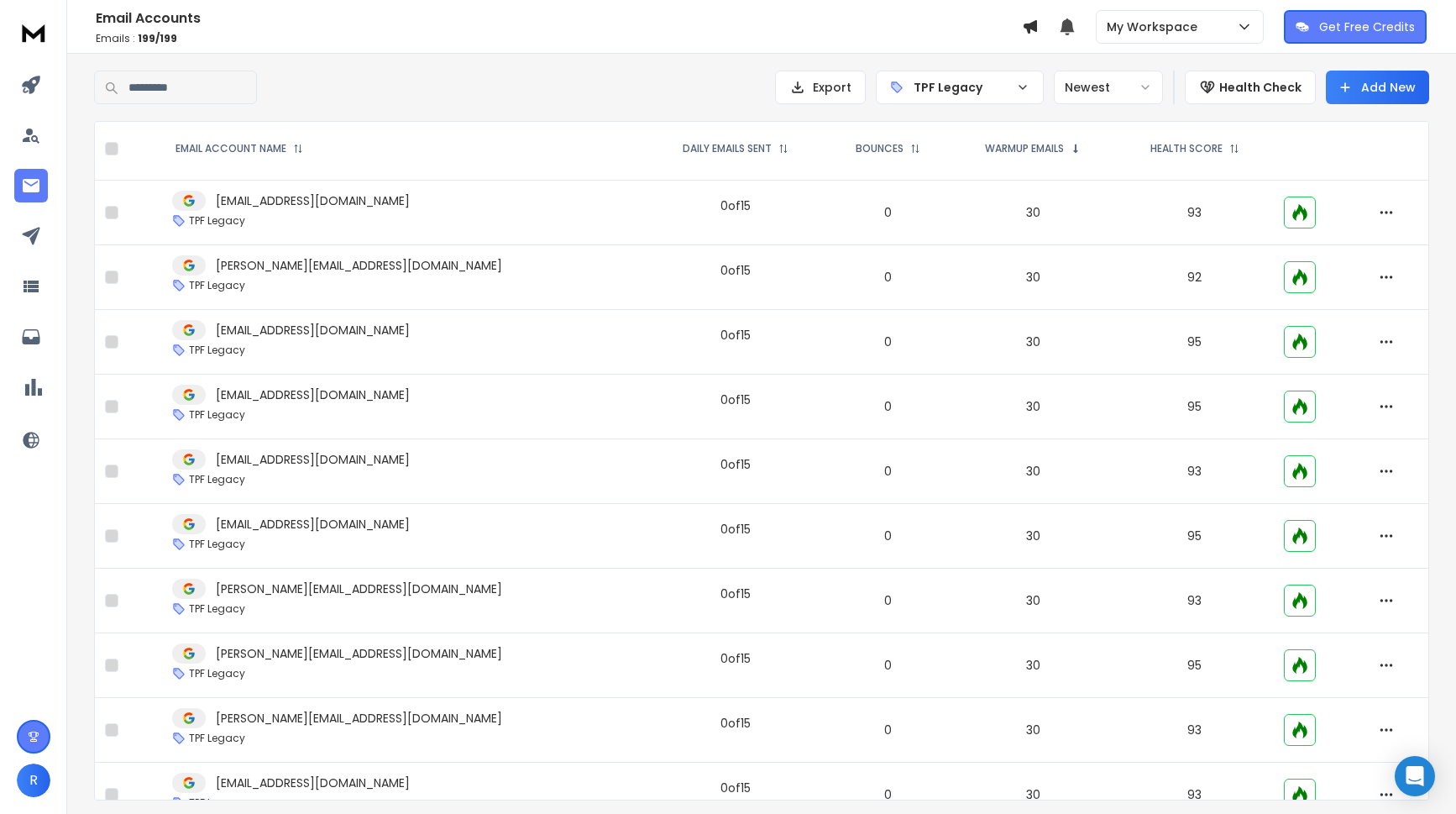
scroll to position [7429, 0]
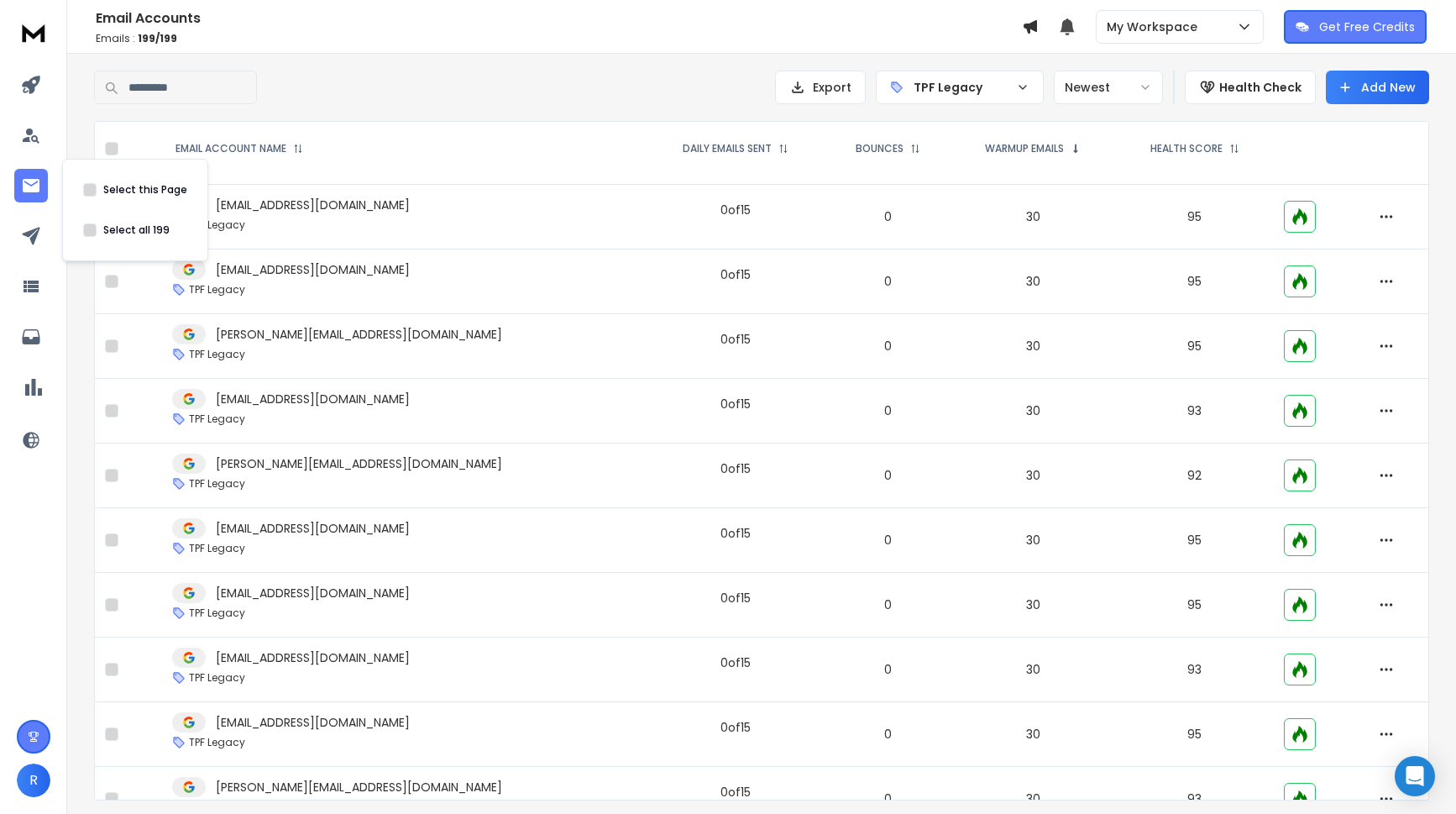
click at [88, 228] on button "Select this Page" at bounding box center [90, 230] width 14 height 14
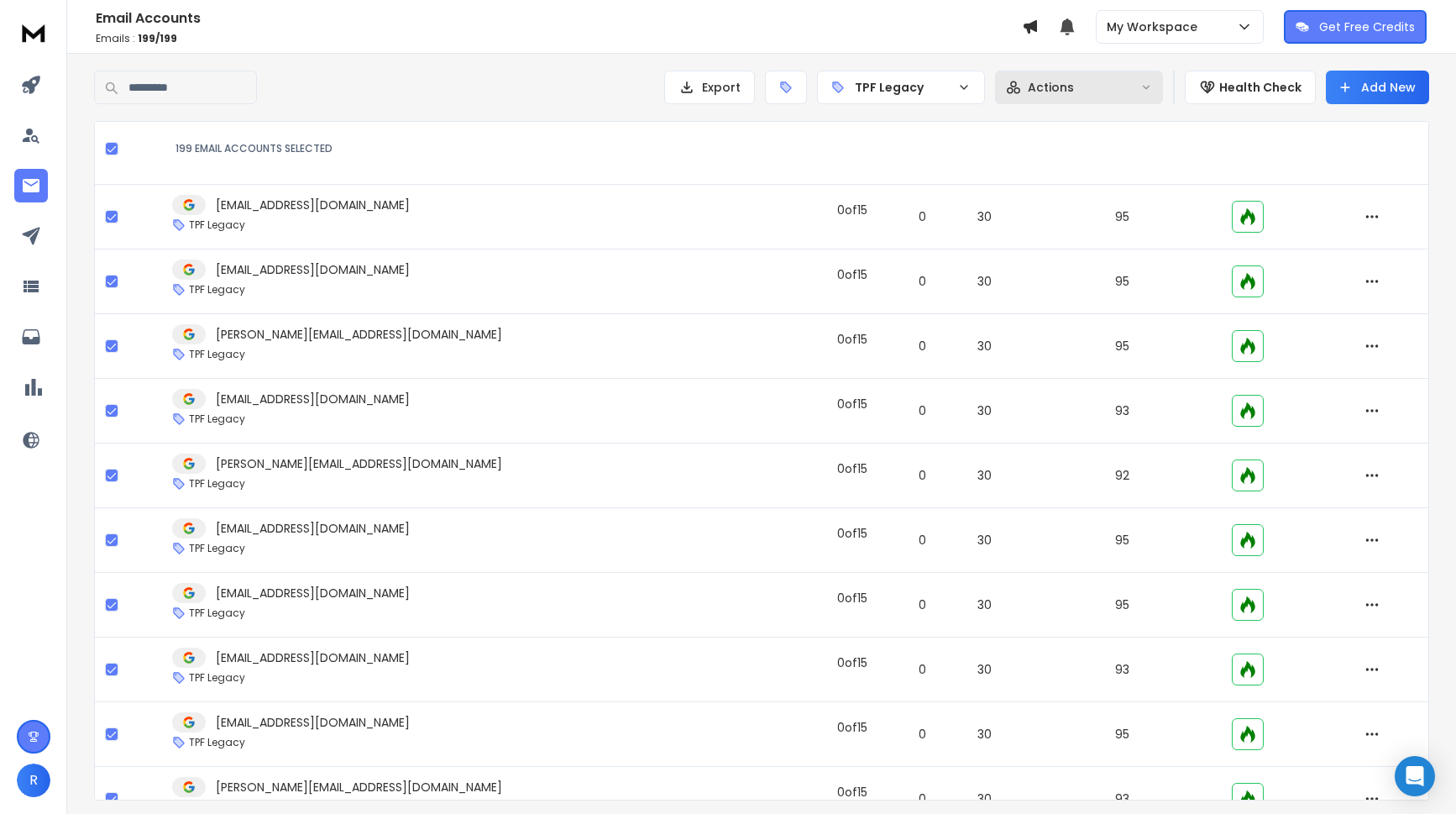
click at [1112, 88] on div "Actions" at bounding box center [1070, 87] width 128 height 17
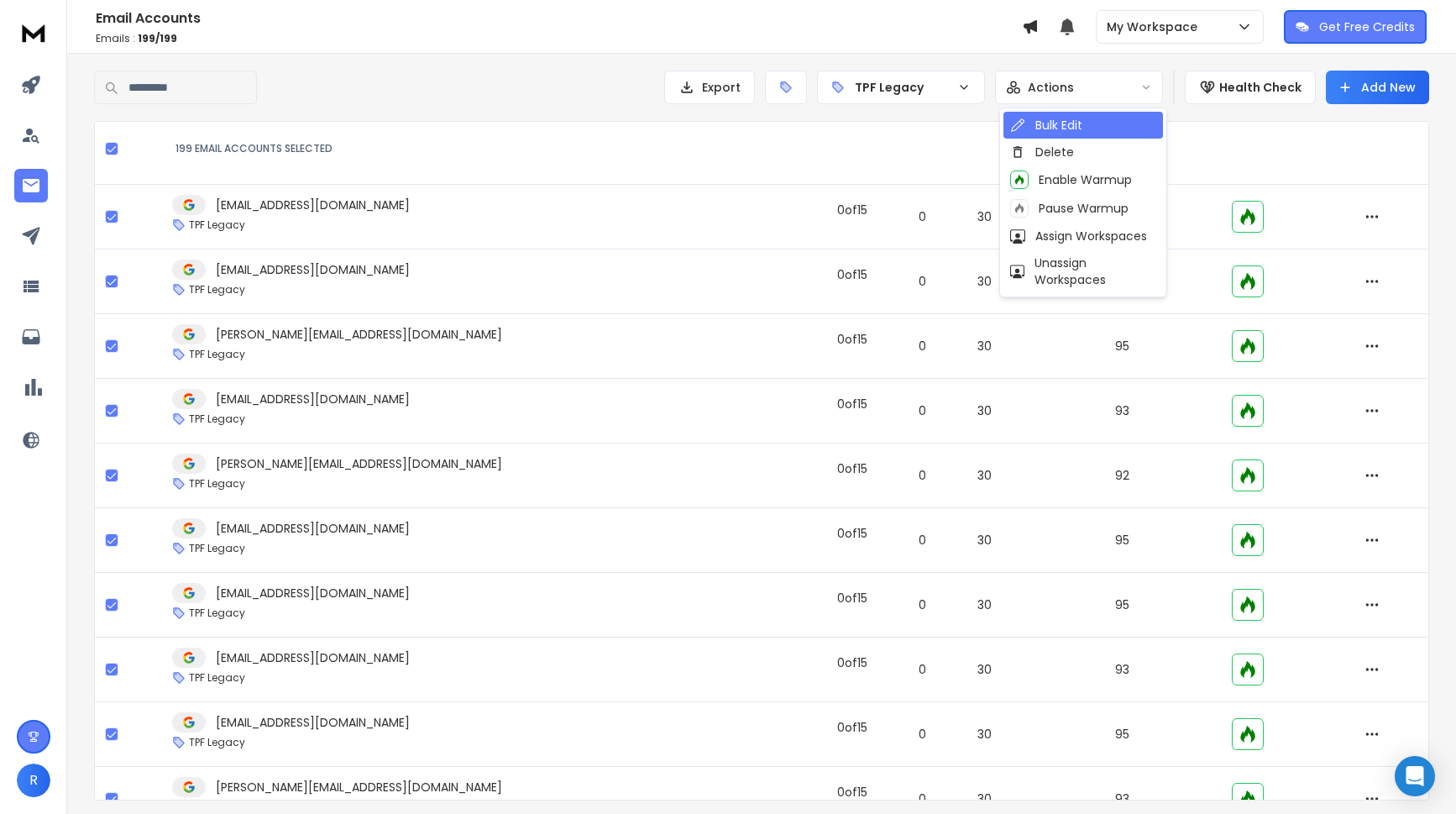
click at [1084, 125] on div "Bulk Edit" at bounding box center [1083, 125] width 159 height 27
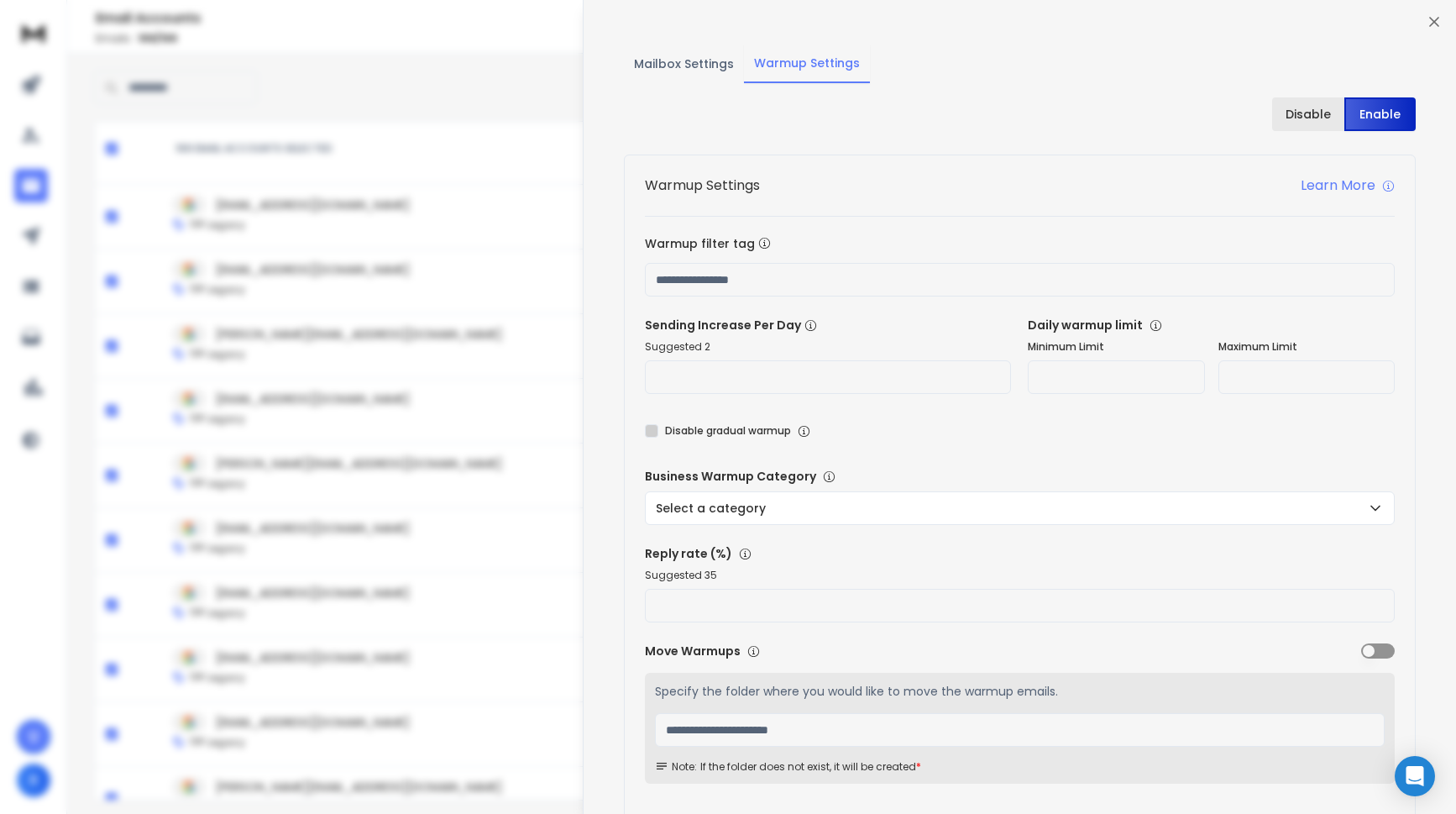
click at [797, 65] on button "Warmup Settings" at bounding box center [807, 64] width 126 height 39
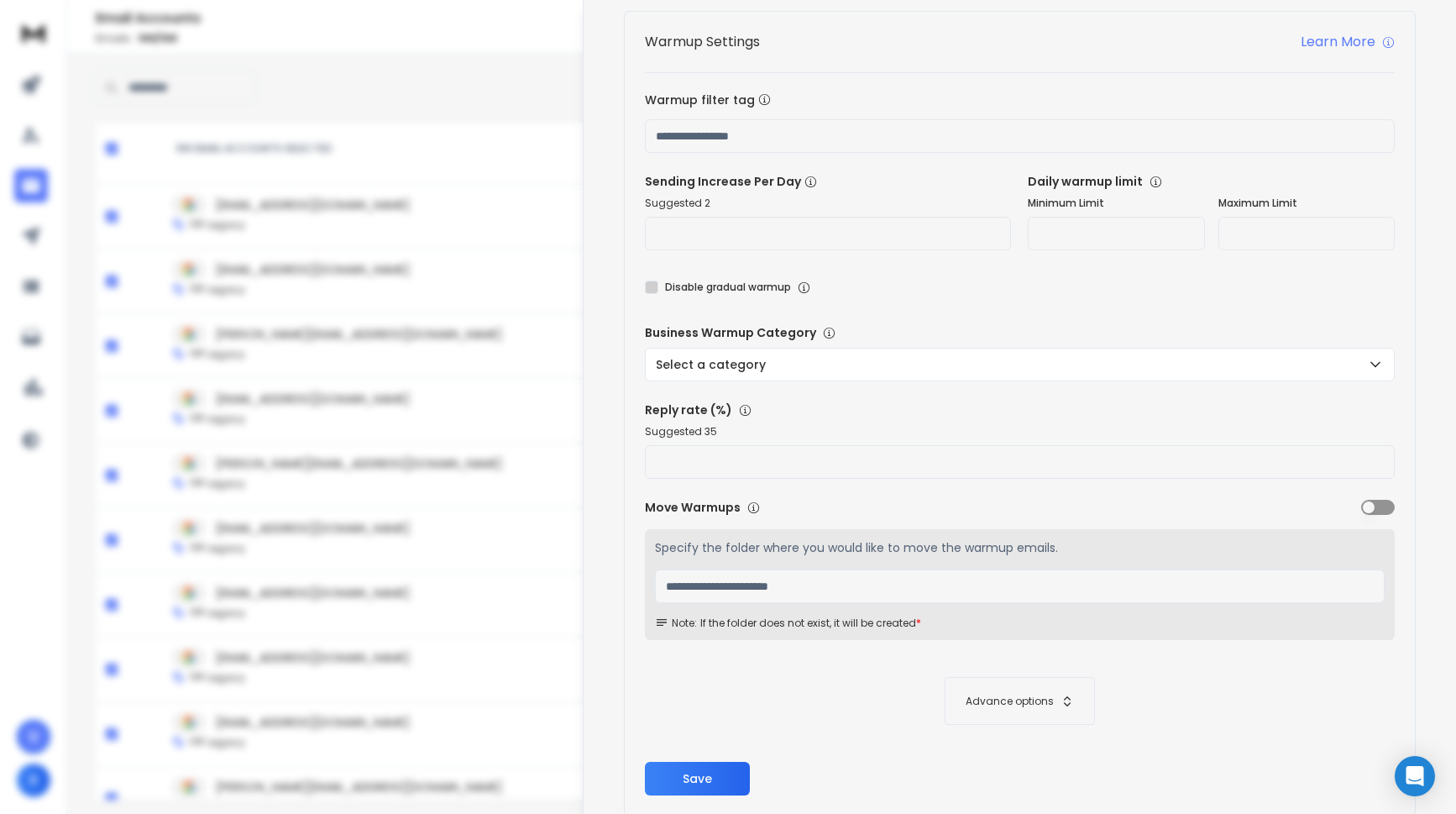
scroll to position [145, 0]
click at [782, 236] on input "number" at bounding box center [828, 232] width 367 height 34
type input "*"
click at [1119, 232] on input "number" at bounding box center [1115, 232] width 176 height 34
type input "*"
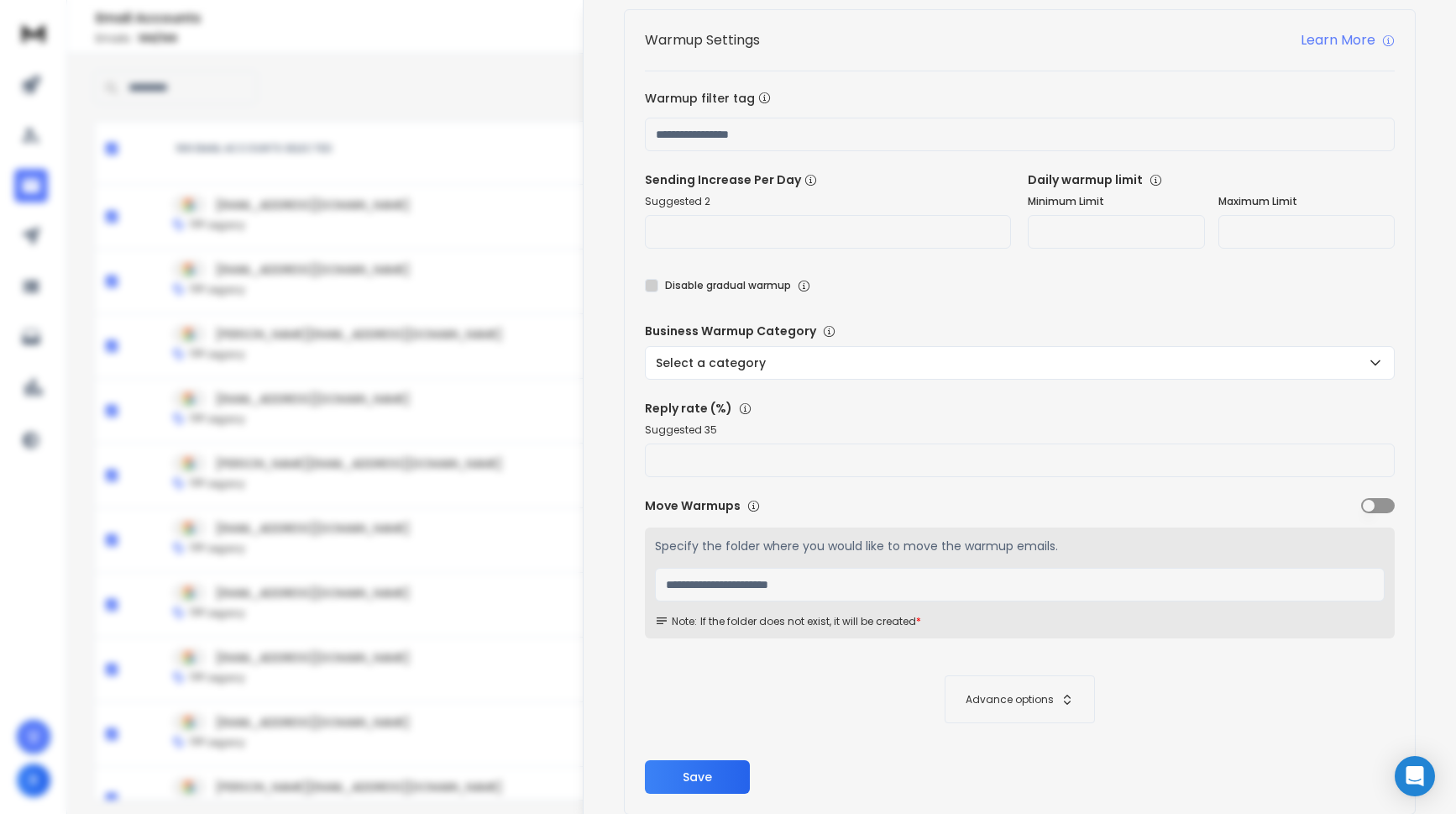
click at [1255, 234] on input "number" at bounding box center [1306, 232] width 176 height 34
type input "**"
click at [1029, 302] on div "Disable gradual warmup" at bounding box center [1020, 286] width 750 height 34
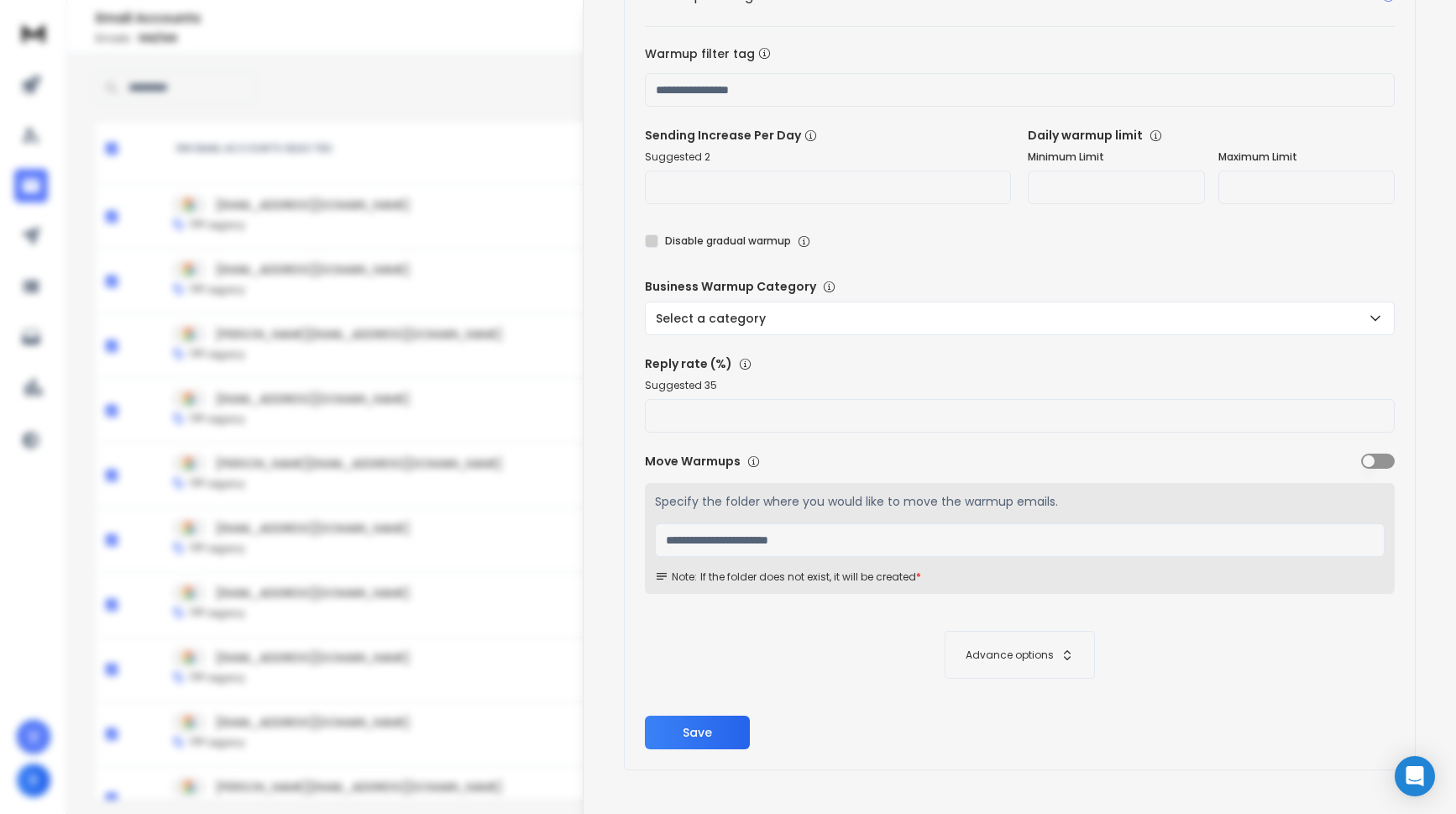
scroll to position [193, 0]
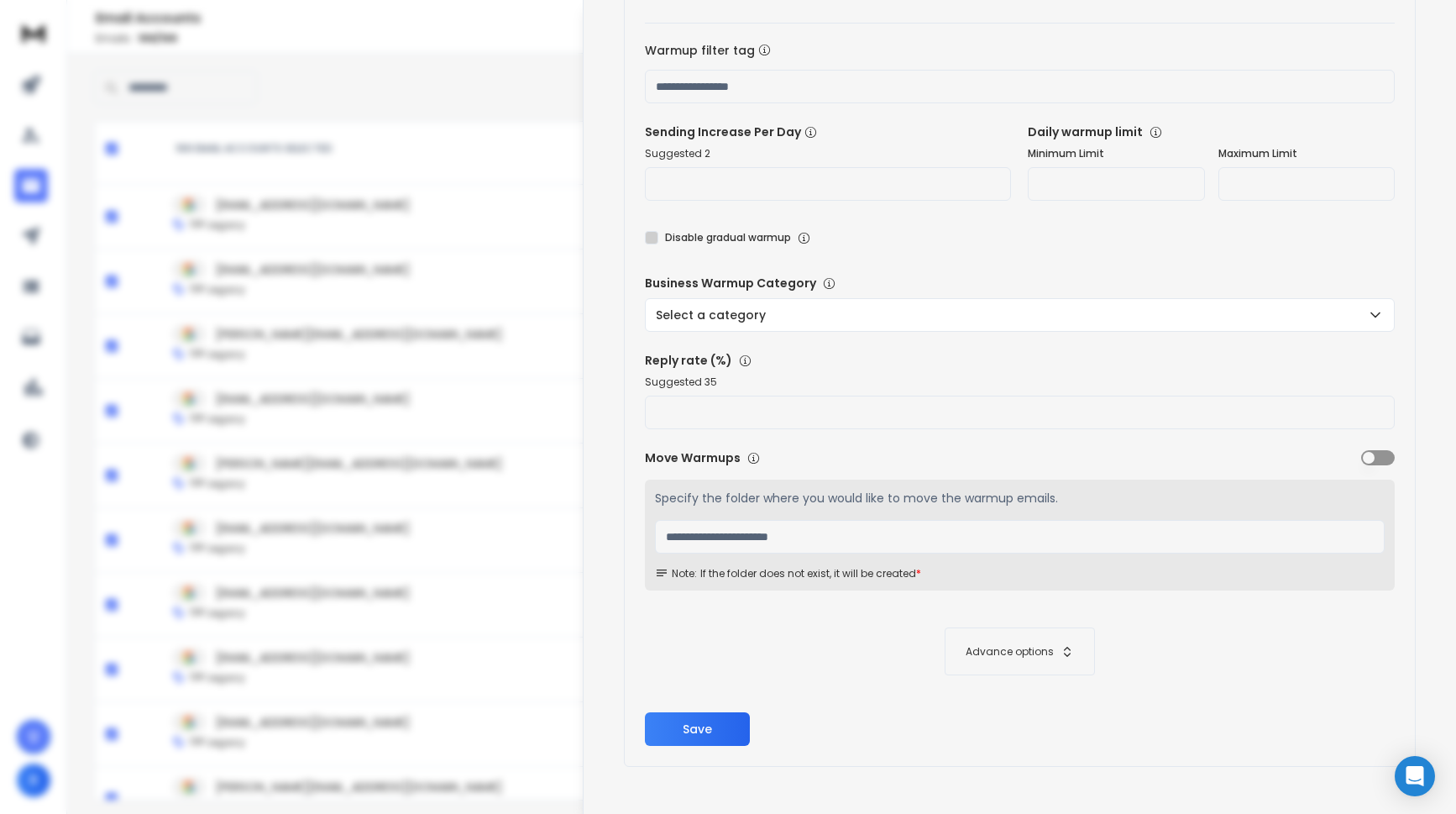
click at [686, 414] on input "number" at bounding box center [1020, 413] width 750 height 34
type input "**"
click at [953, 349] on form "Warmup Settings Learn More Warmup filter tag Sending Increase Per Day Suggested…" at bounding box center [1020, 364] width 750 height 763
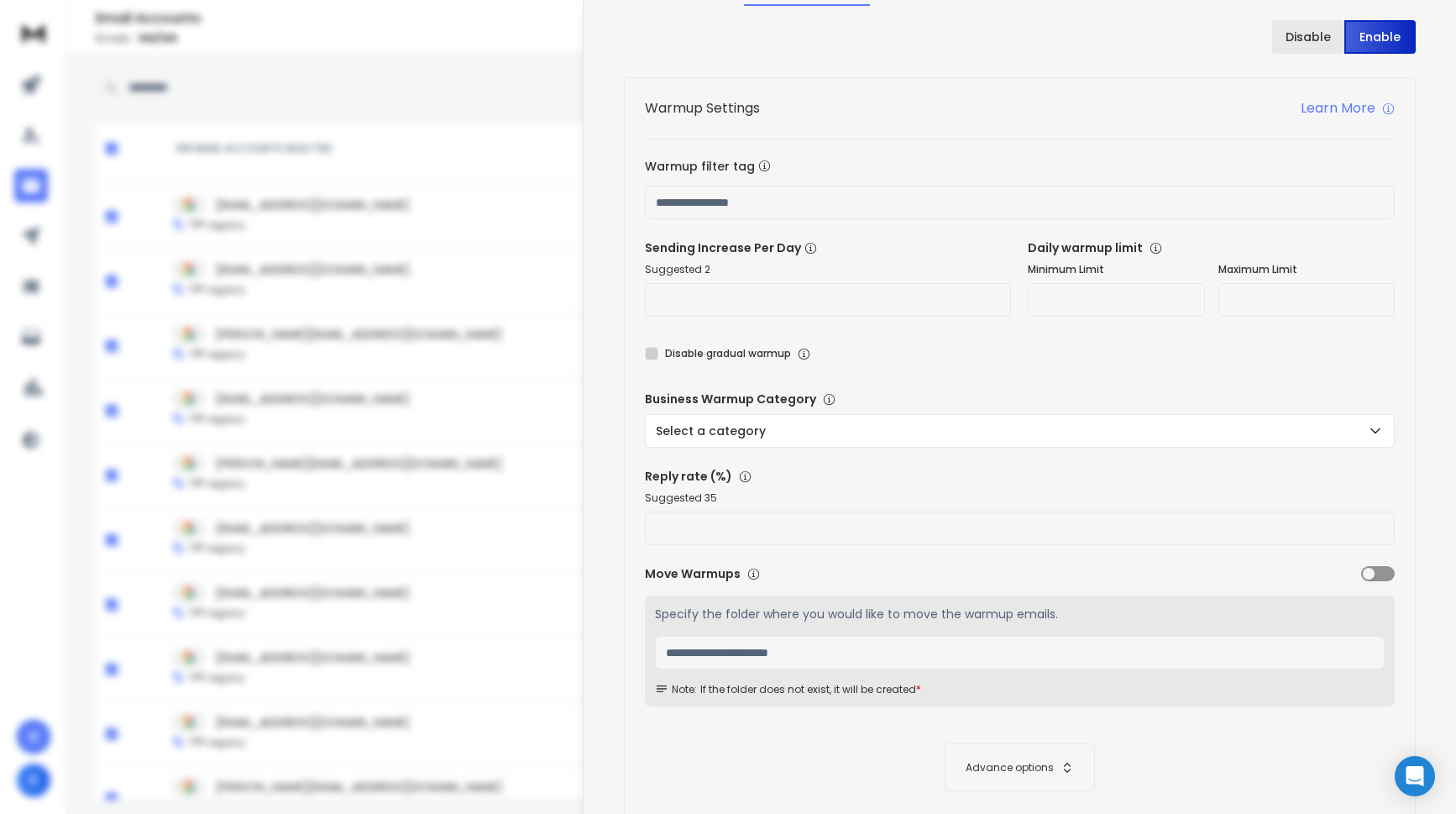
scroll to position [0, 0]
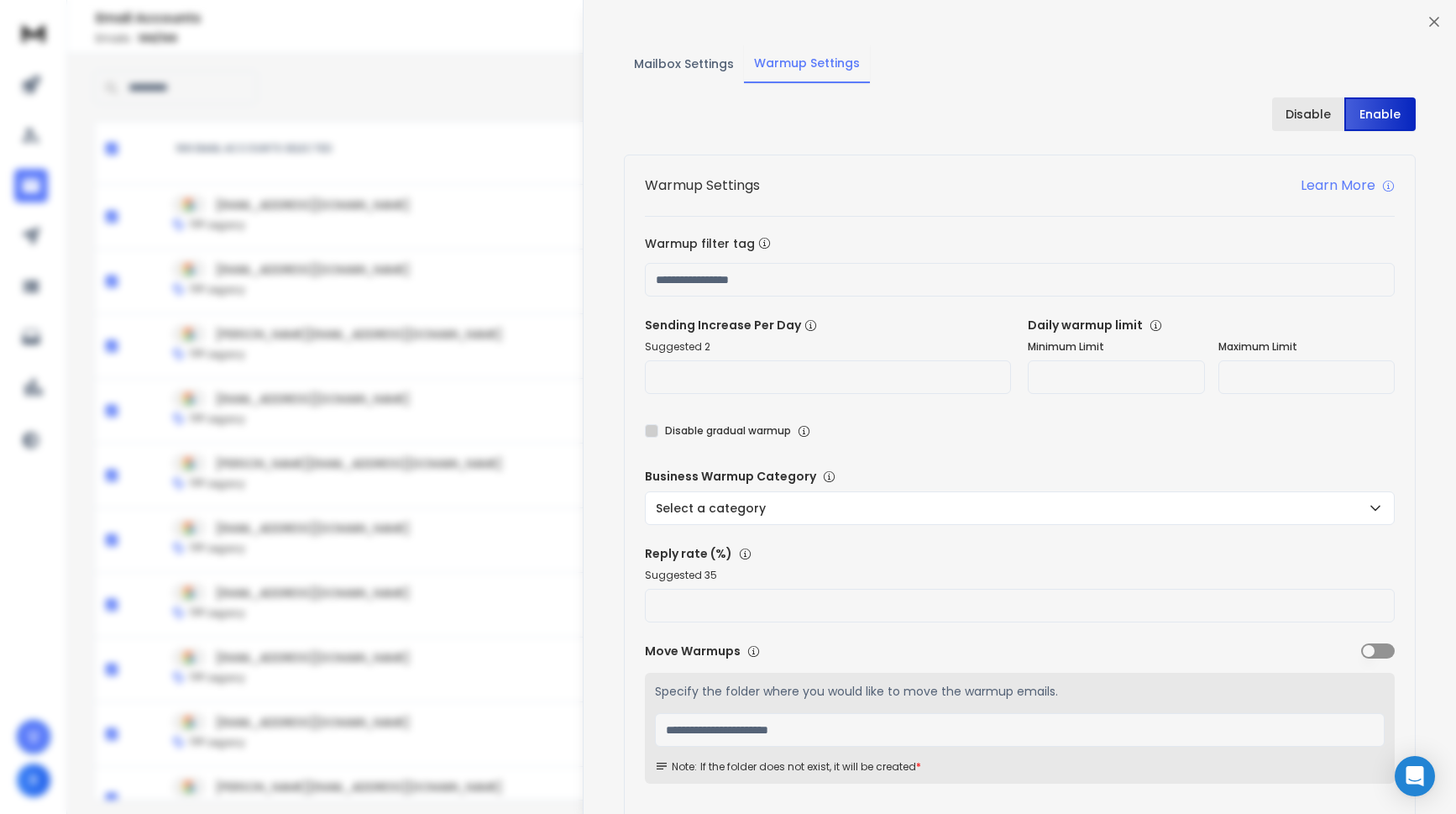
drag, startPoint x: 666, startPoint y: 380, endPoint x: 652, endPoint y: 379, distance: 14.0
click at [652, 379] on input "*" at bounding box center [828, 377] width 367 height 34
type input "*"
drag, startPoint x: 1046, startPoint y: 376, endPoint x: 944, endPoint y: 383, distance: 102.2
click at [944, 383] on div "Sending Increase Per Day Suggested 2 * Daily warmup limit Minimum Limit * Maxim…" at bounding box center [1020, 354] width 750 height 77
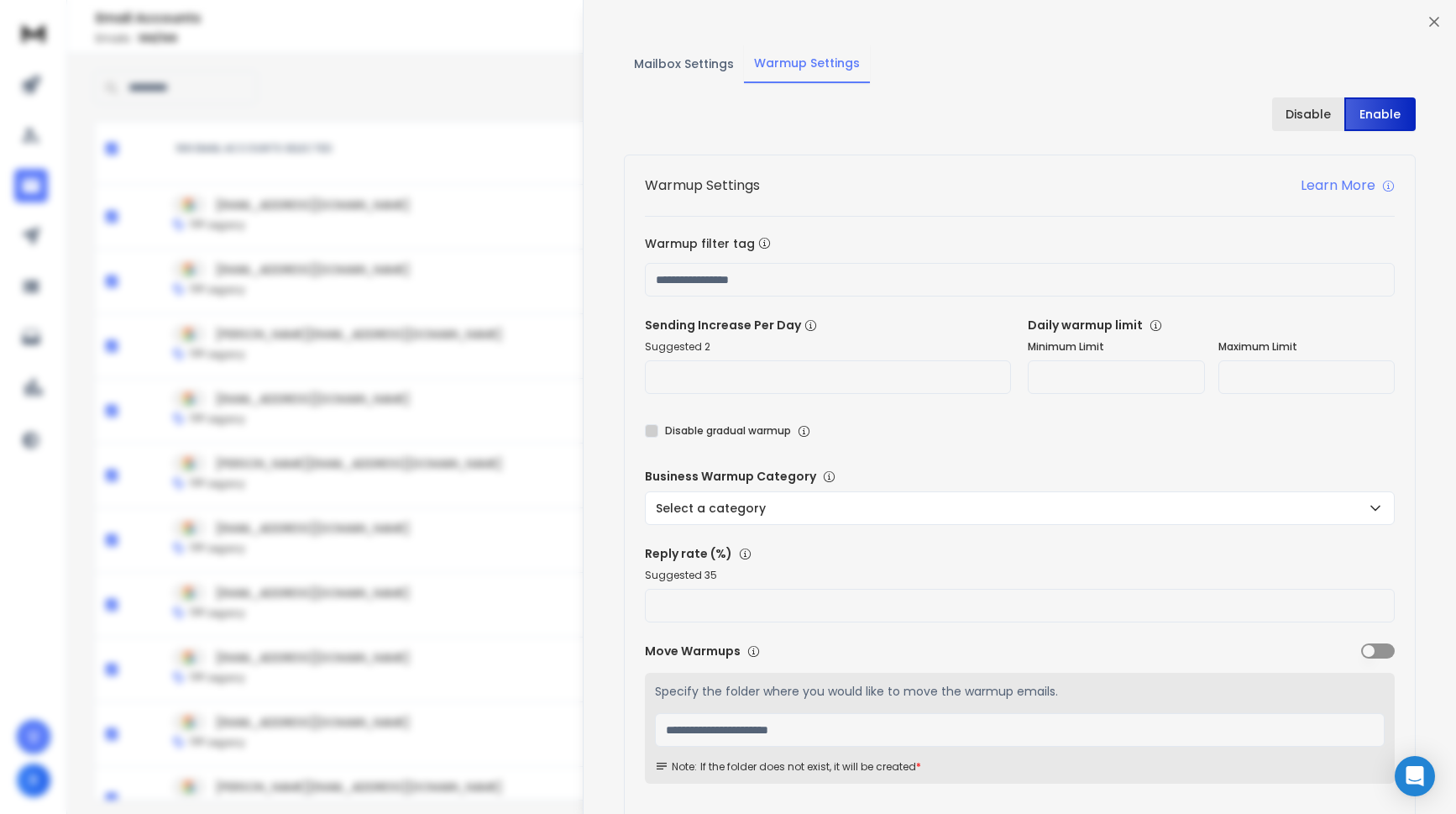
type input "*"
click at [1103, 444] on div "Disable gradual warmup" at bounding box center [1020, 431] width 750 height 34
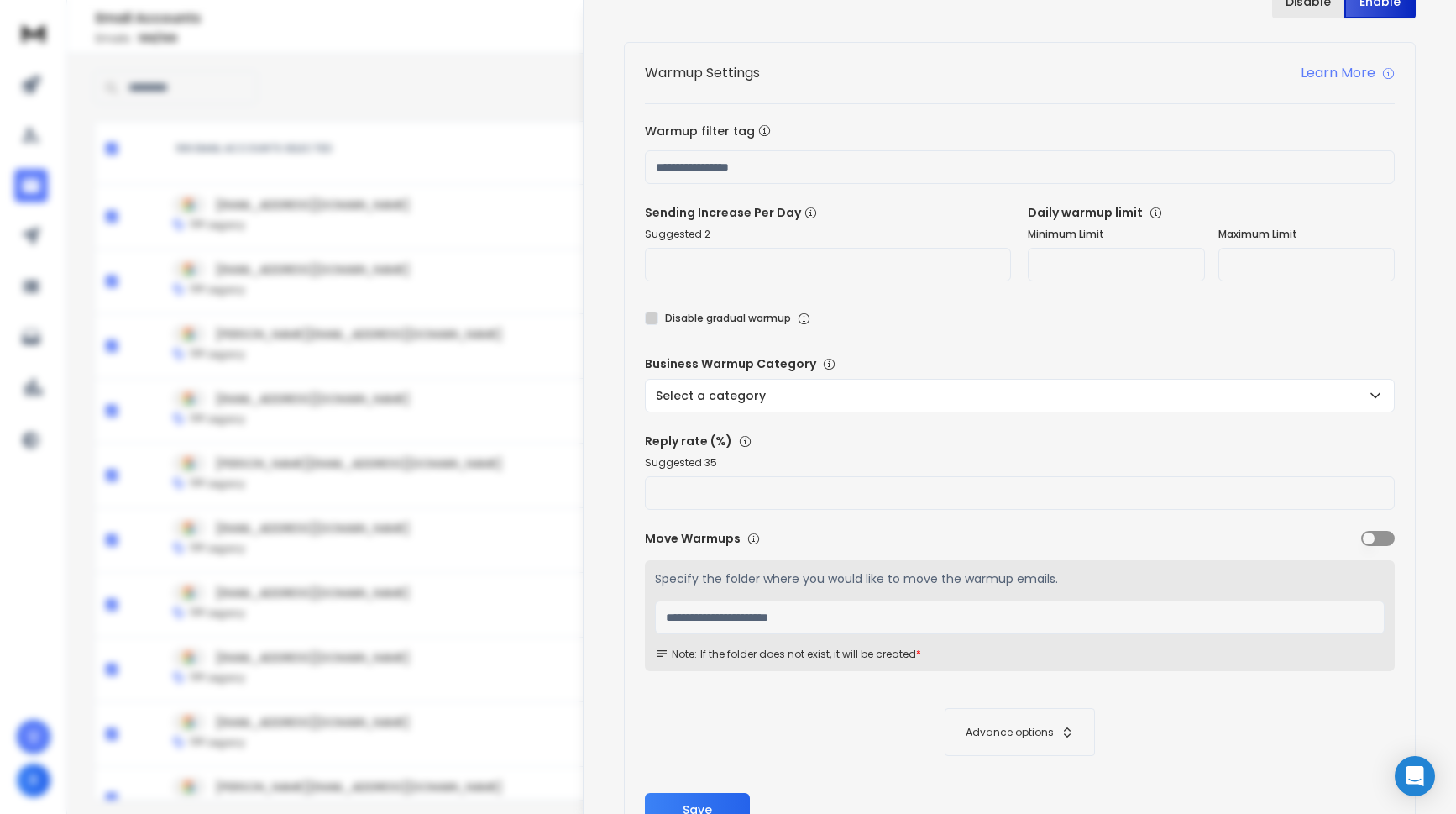
scroll to position [193, 0]
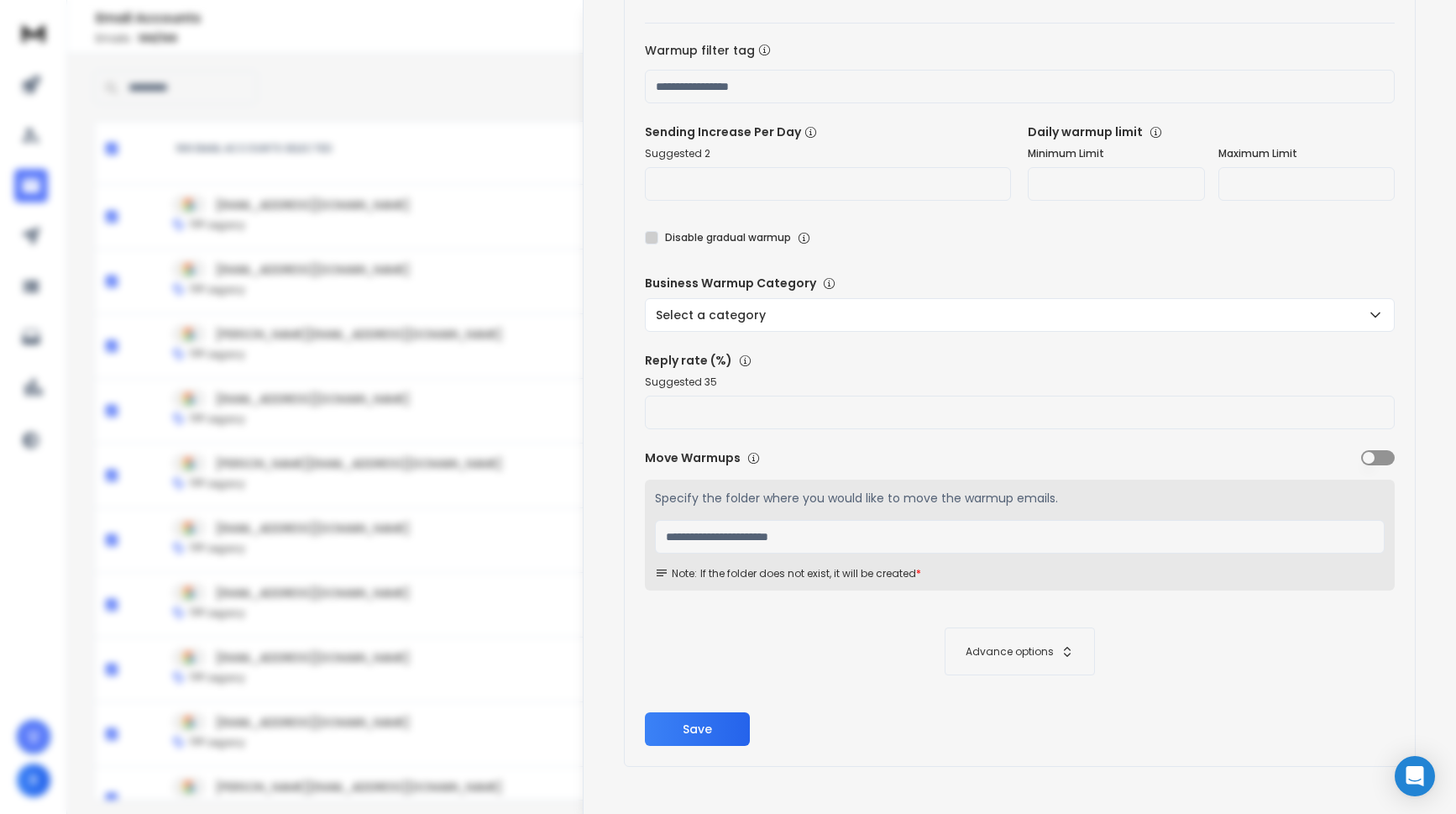
click at [978, 659] on div "Advance options" at bounding box center [1019, 651] width 150 height 47
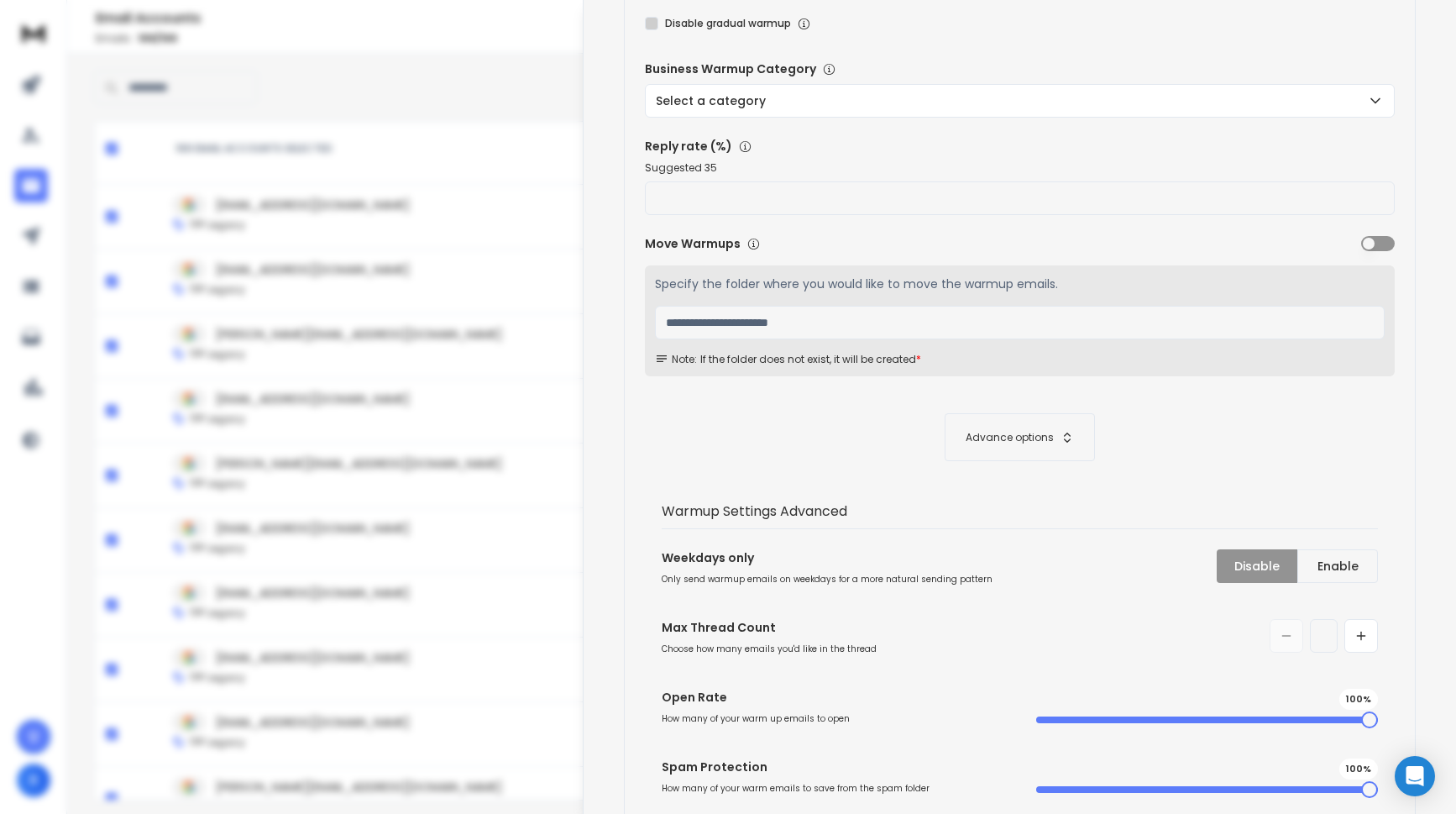
scroll to position [500, 0]
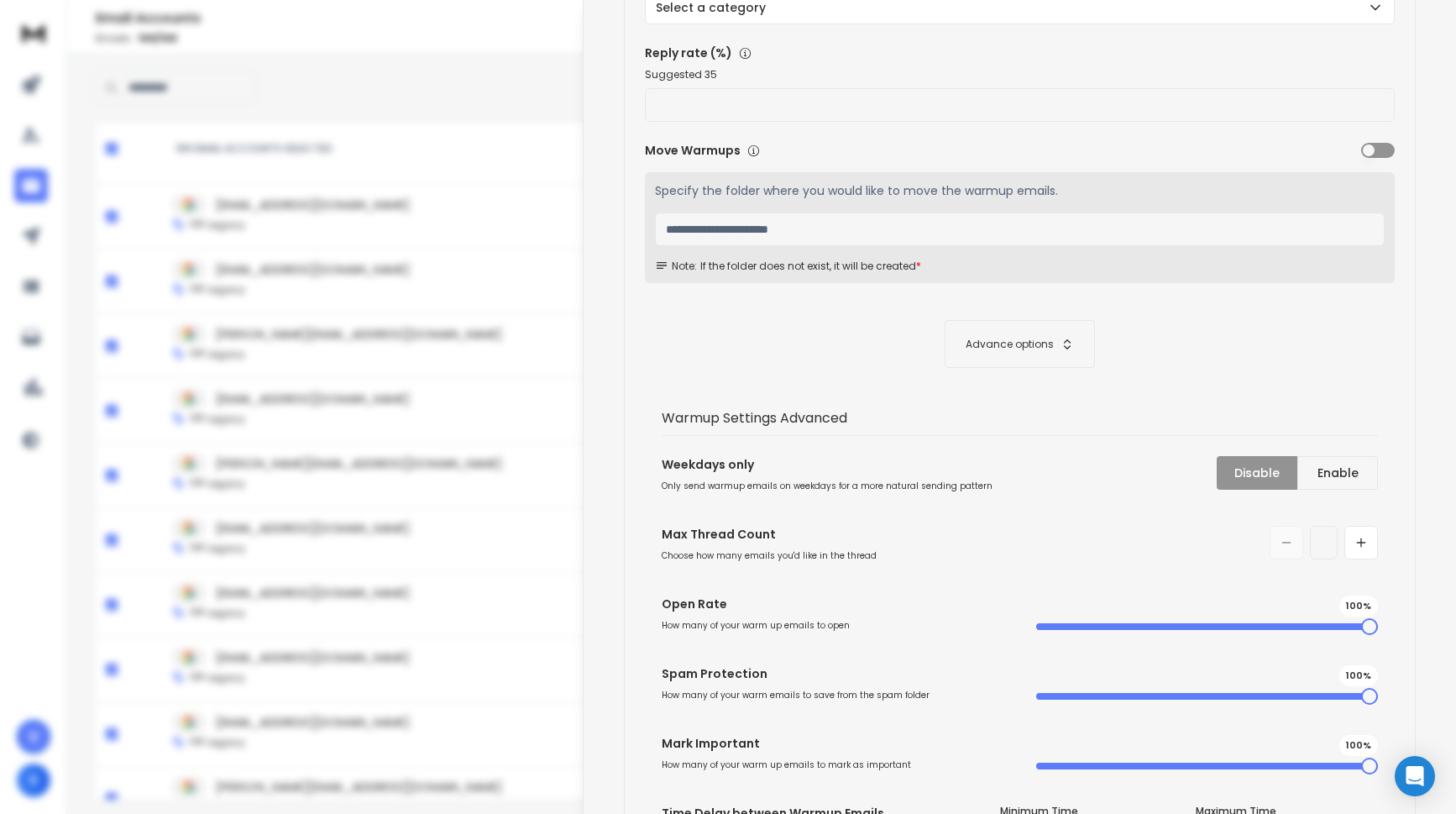
click at [1243, 471] on button "Disable" at bounding box center [1256, 473] width 81 height 34
click at [1237, 460] on button "Disable" at bounding box center [1256, 473] width 81 height 34
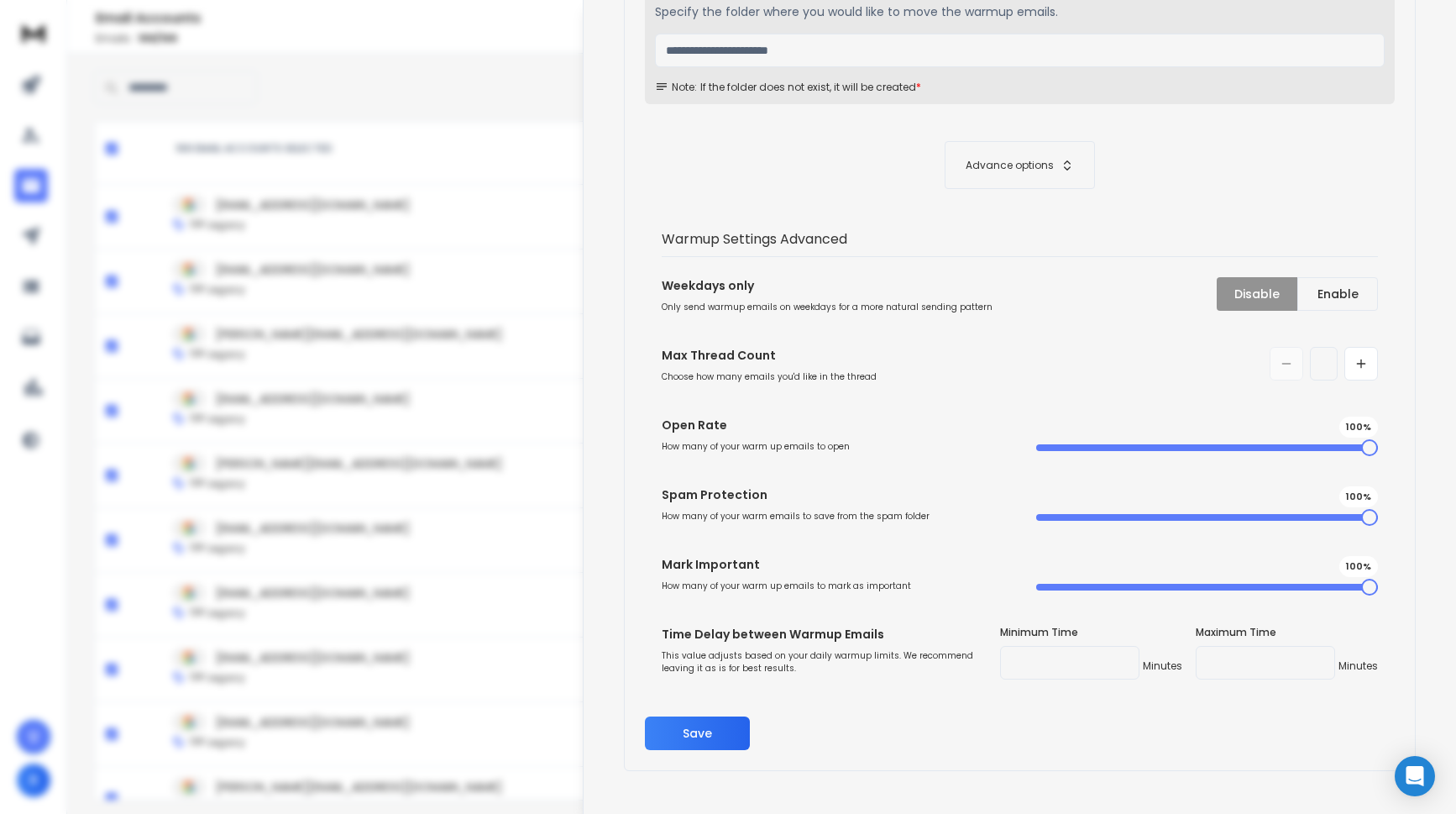
scroll to position [683, 0]
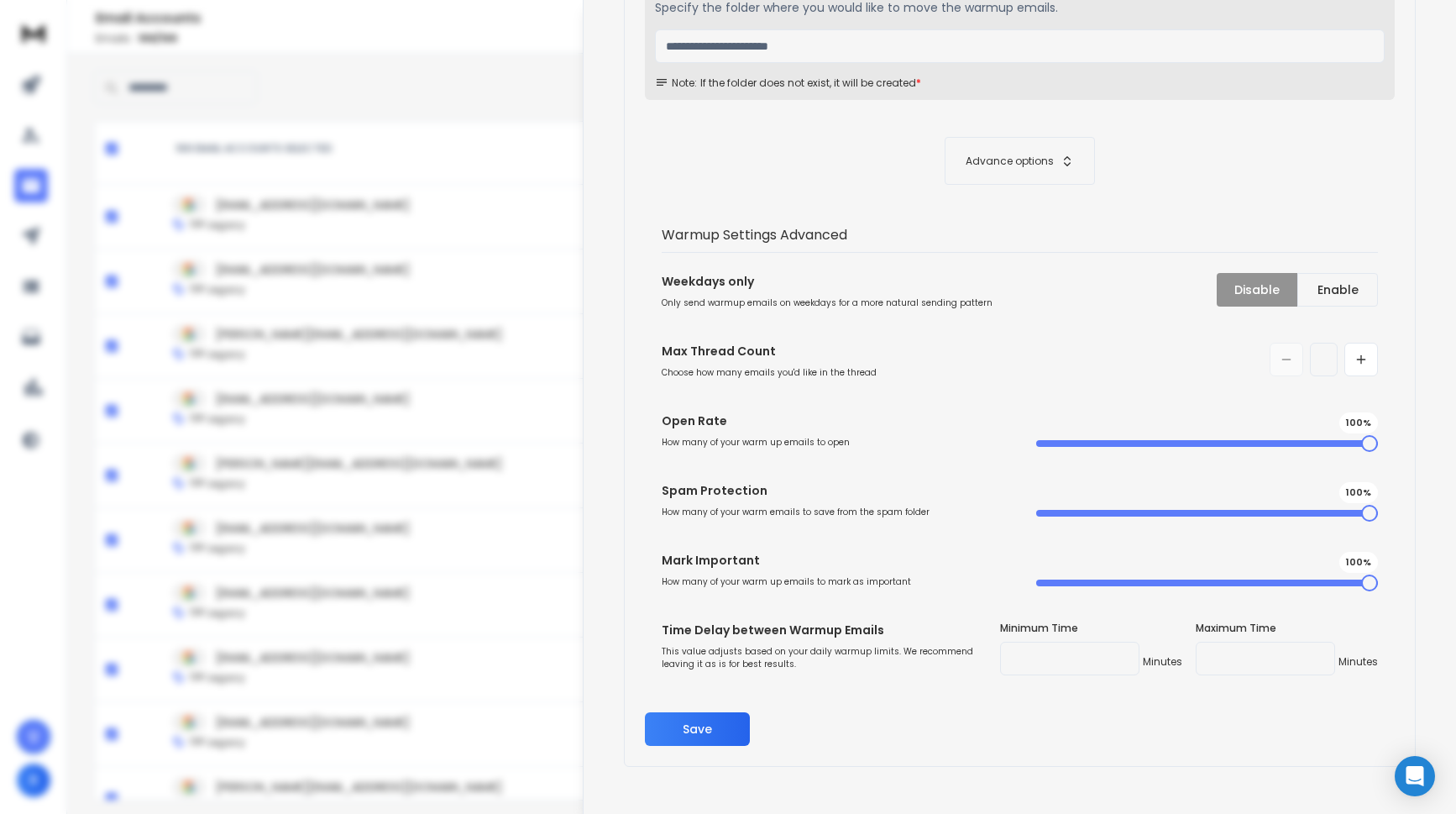
click at [700, 728] on button "Save" at bounding box center [697, 729] width 105 height 34
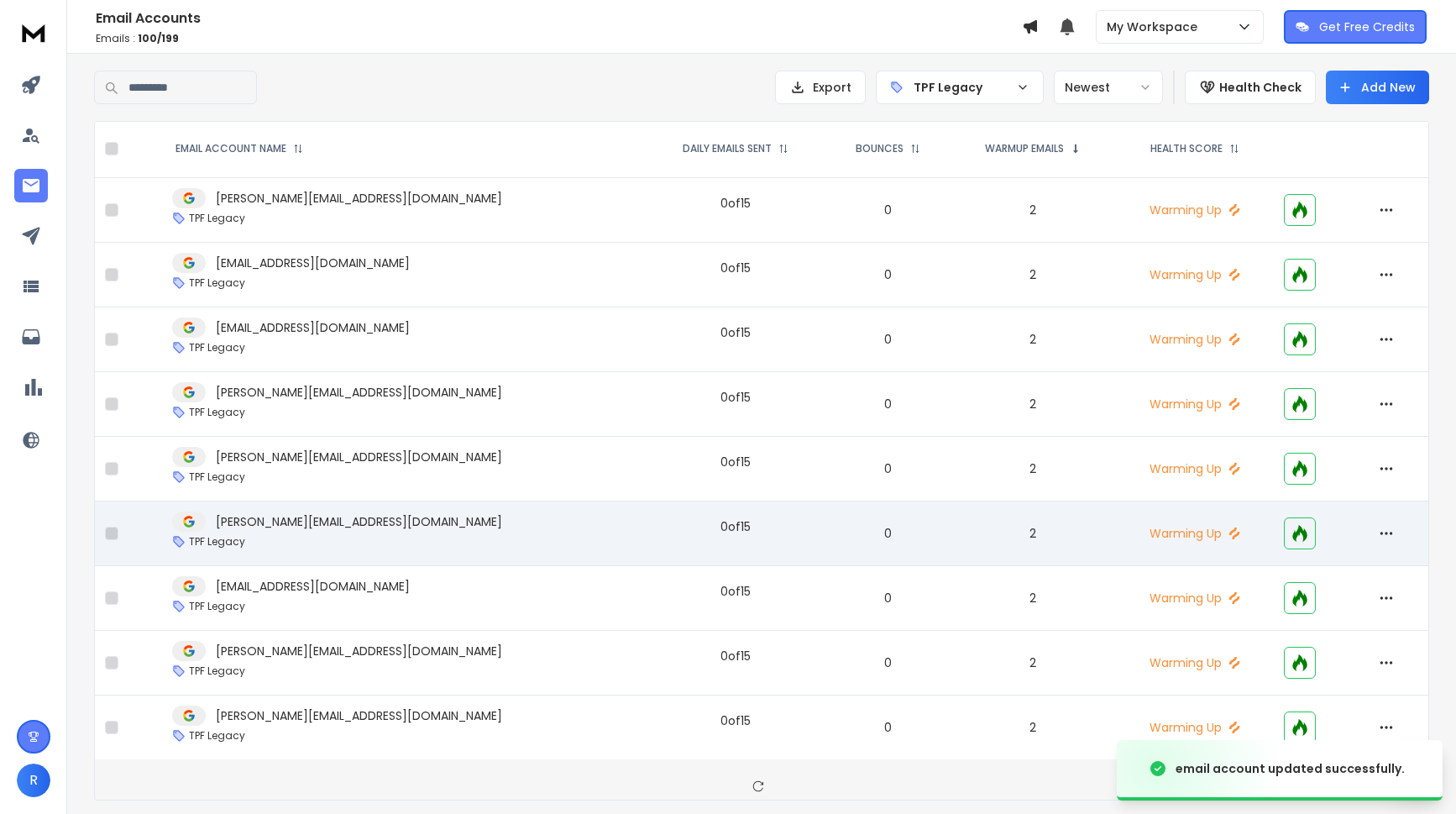
scroll to position [7429, 0]
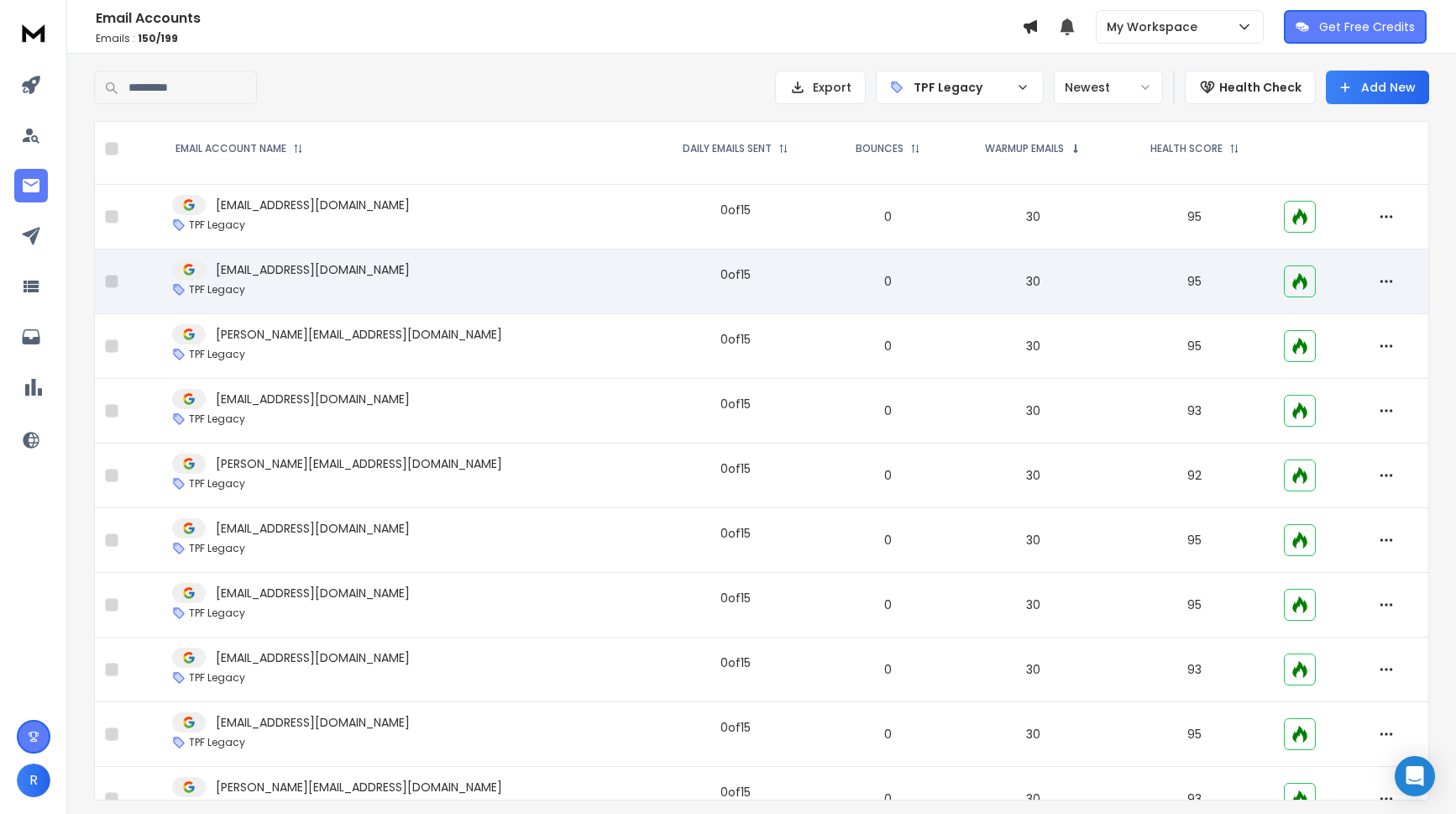
click at [263, 274] on p "[EMAIL_ADDRESS][DOMAIN_NAME]" at bounding box center [313, 270] width 194 height 17
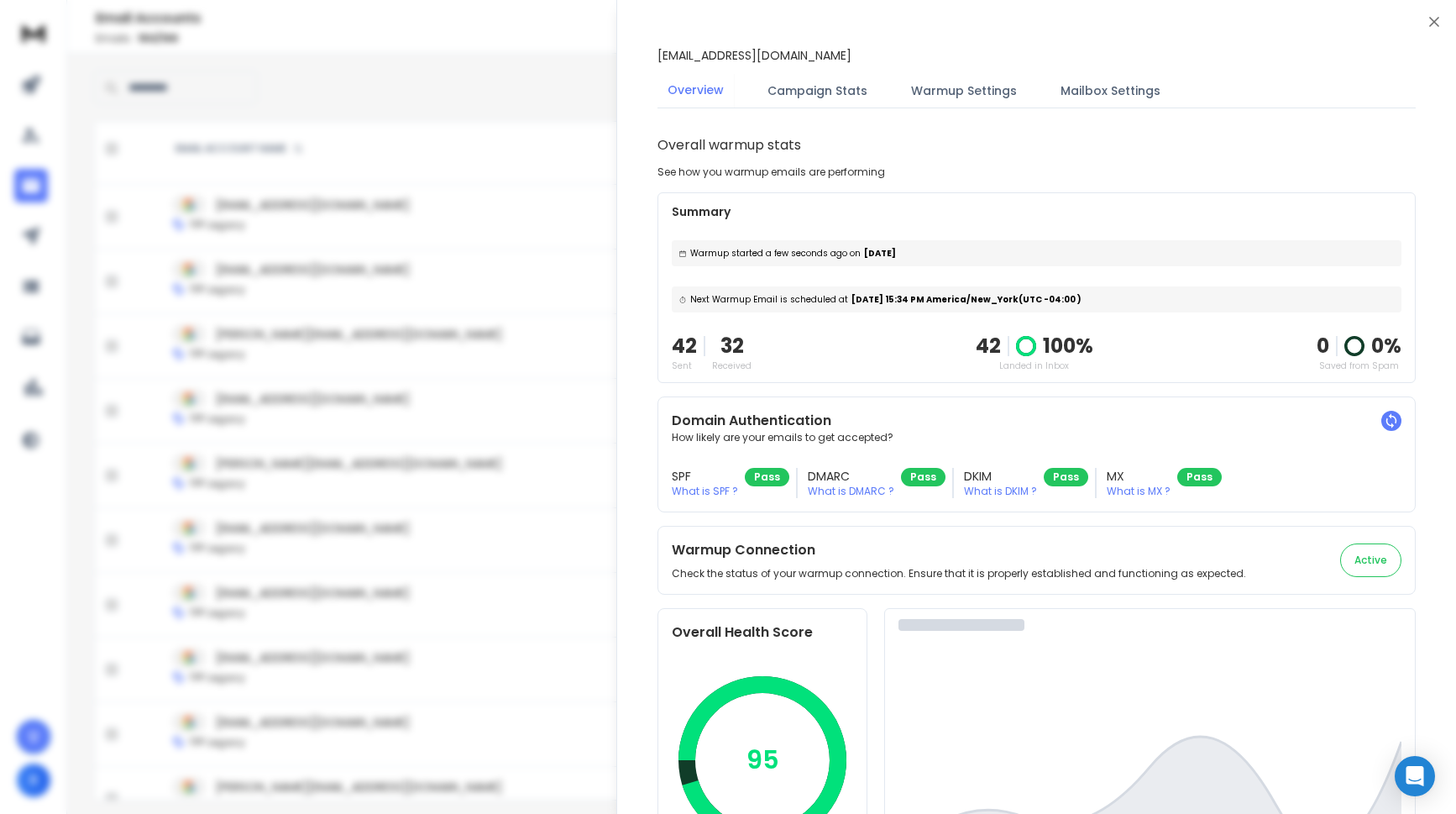
click at [955, 86] on button "Warmup Settings" at bounding box center [964, 91] width 126 height 37
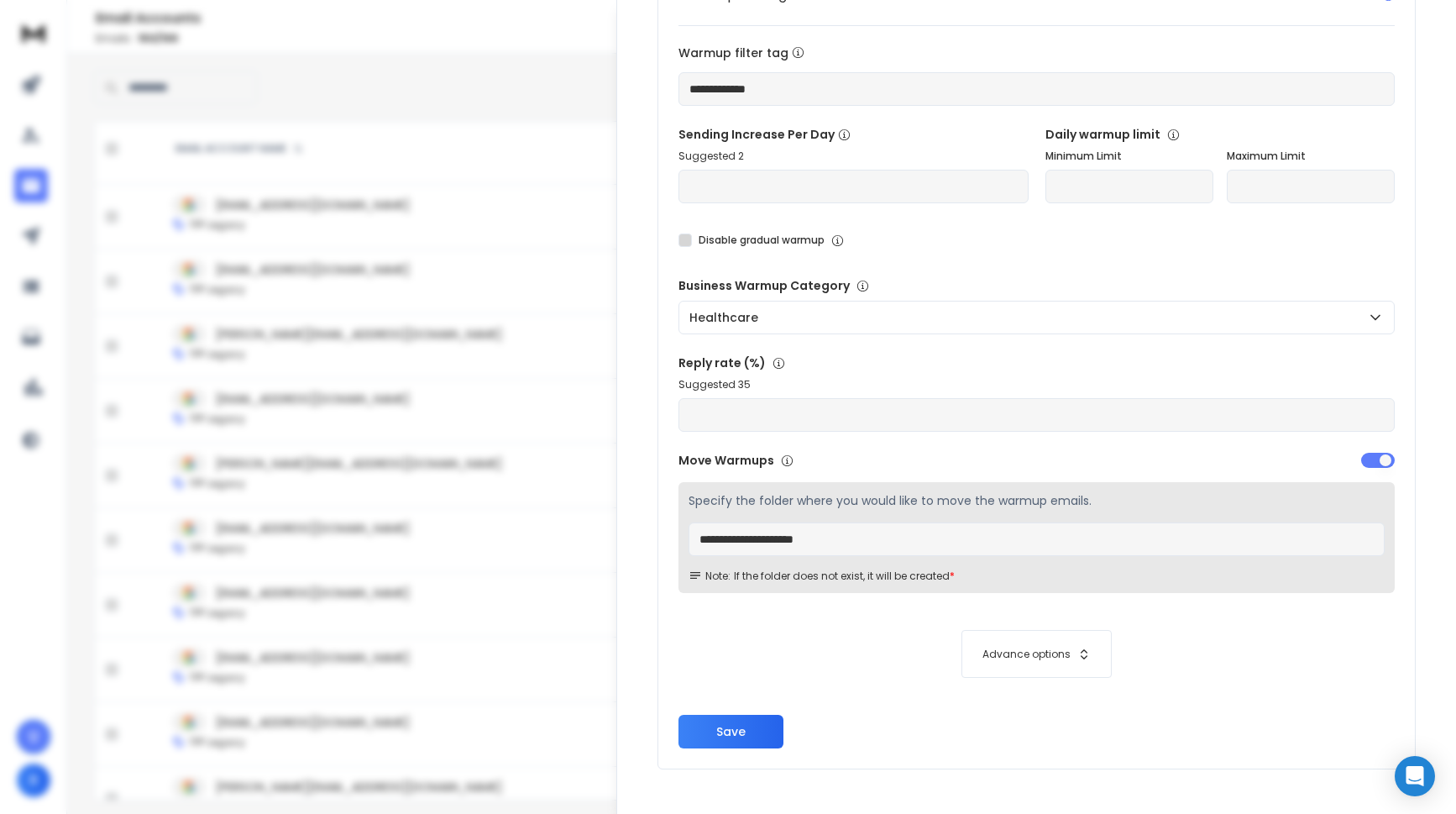
scroll to position [227, 0]
click at [1017, 644] on div "Advance options" at bounding box center [1036, 651] width 150 height 47
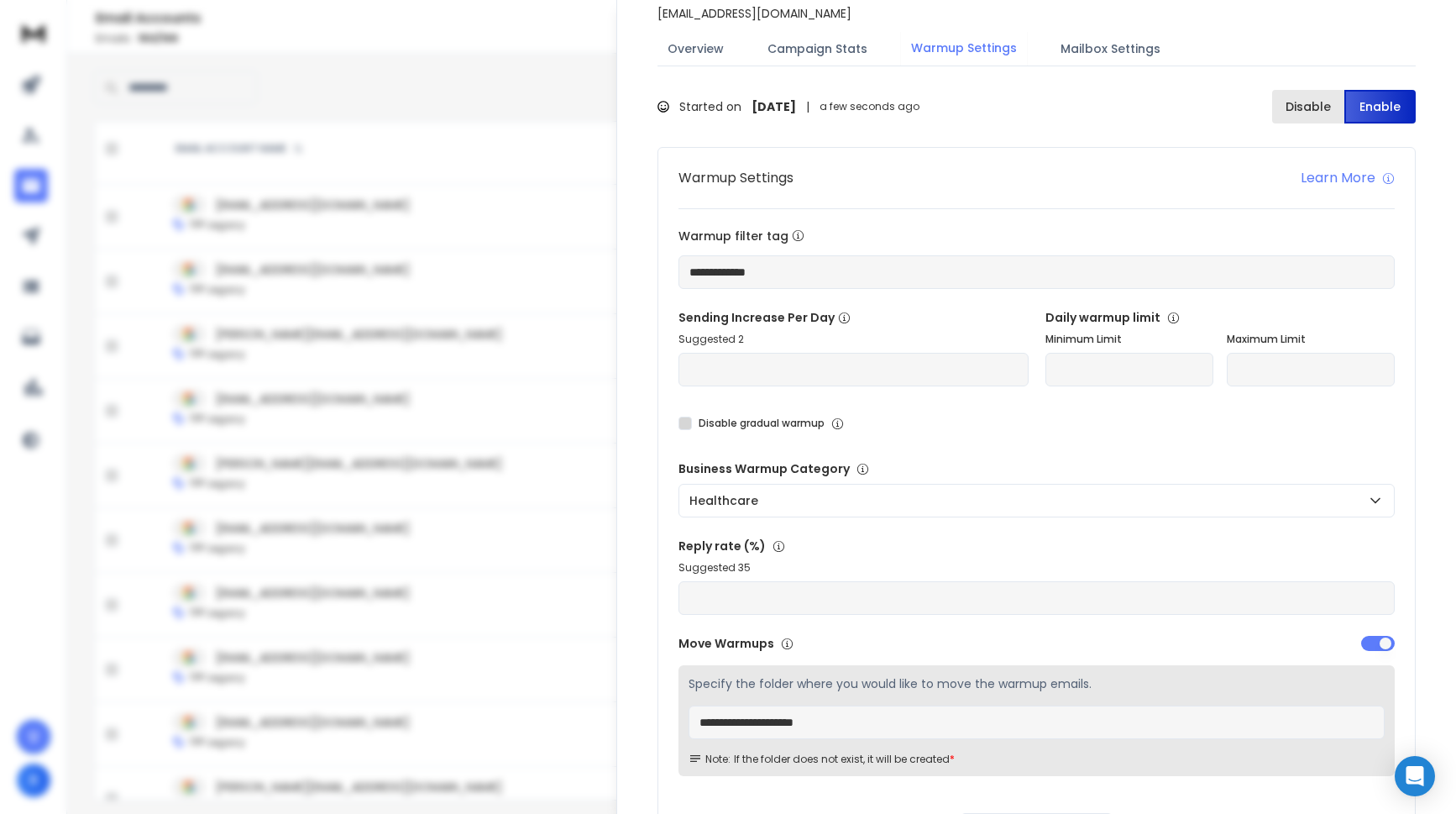
scroll to position [0, 0]
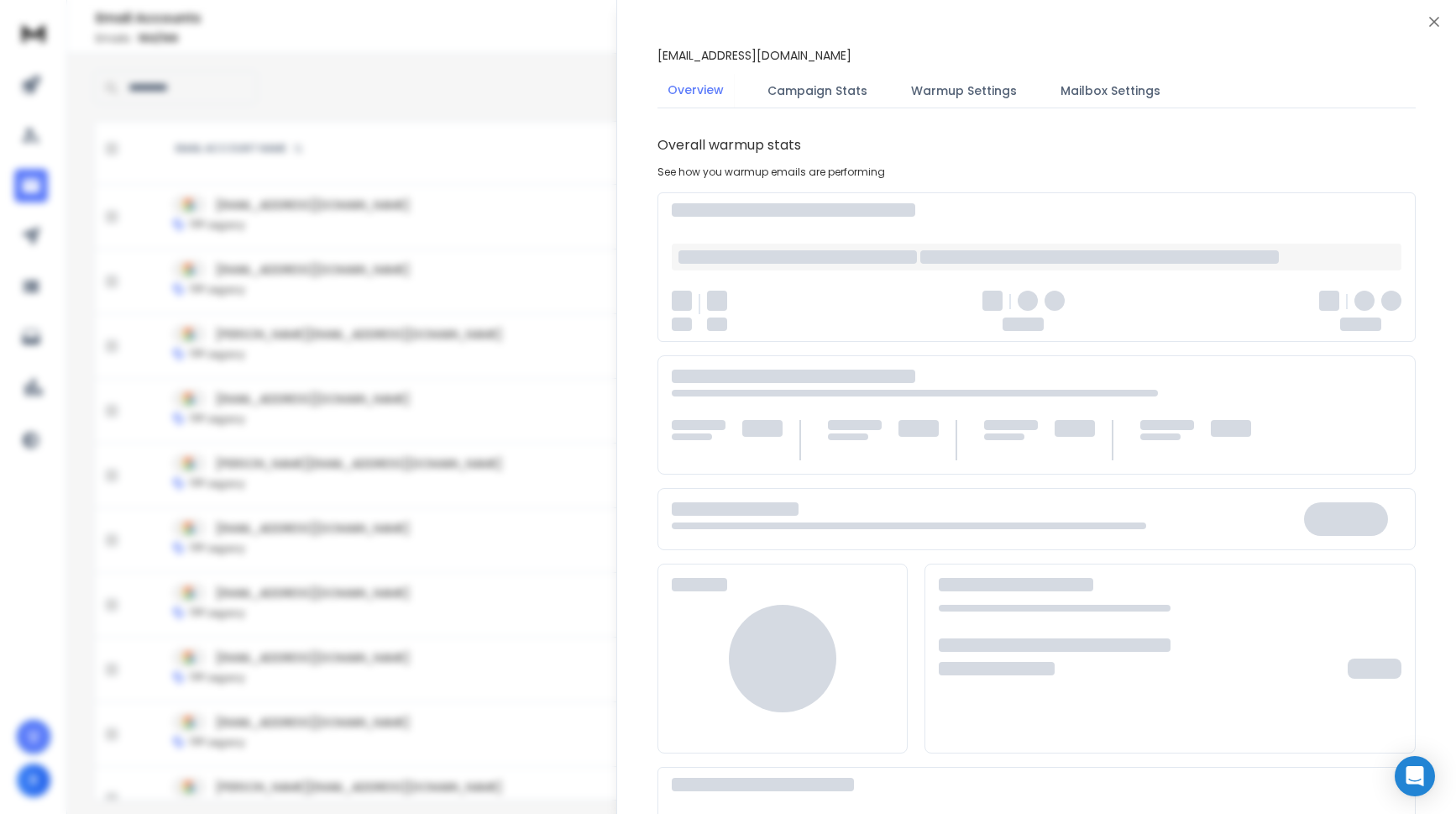
drag, startPoint x: 543, startPoint y: 37, endPoint x: 569, endPoint y: 39, distance: 26.1
click at [543, 37] on div at bounding box center [728, 407] width 1456 height 814
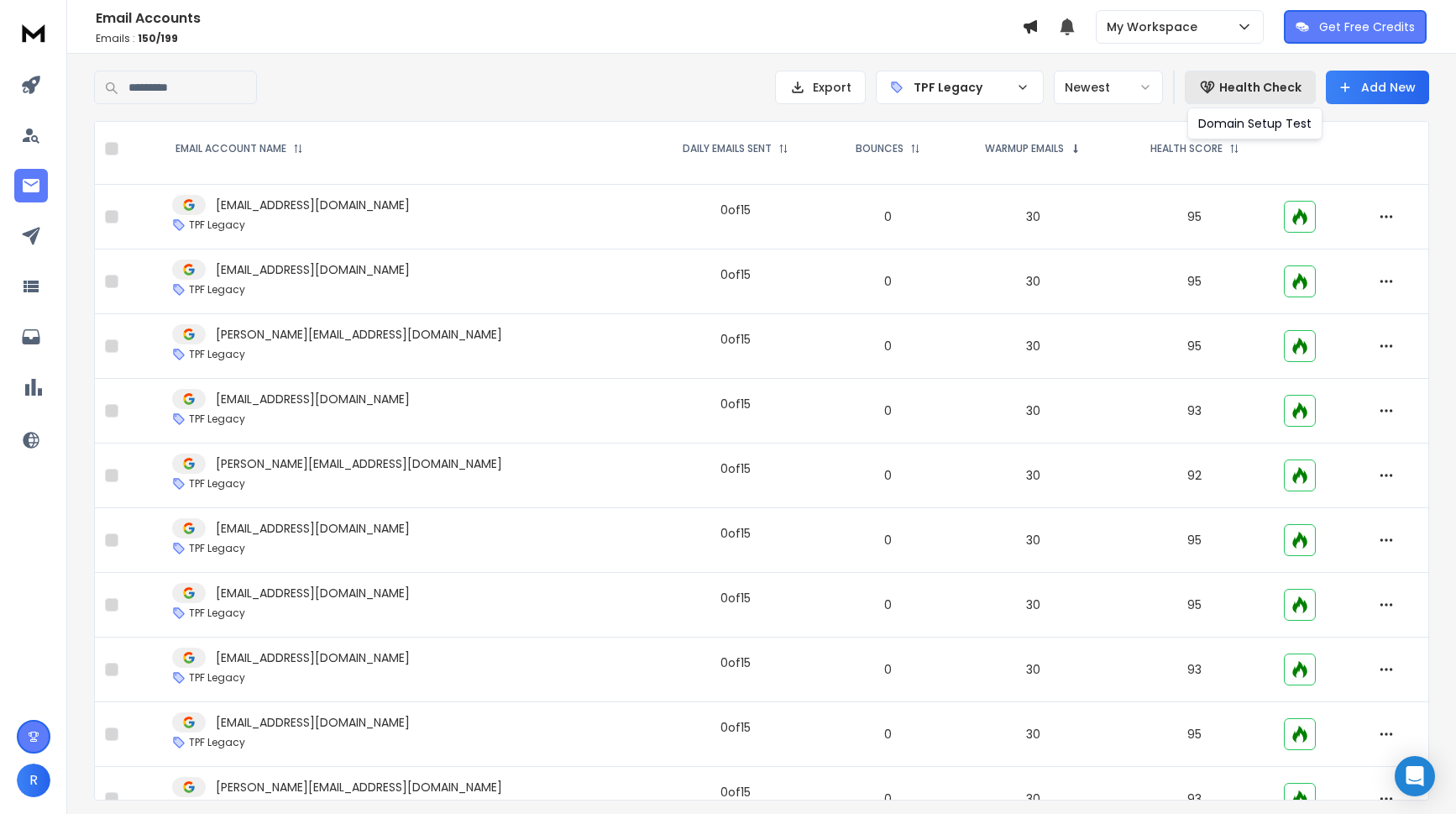
click at [1266, 82] on p "Health Check" at bounding box center [1259, 87] width 82 height 17
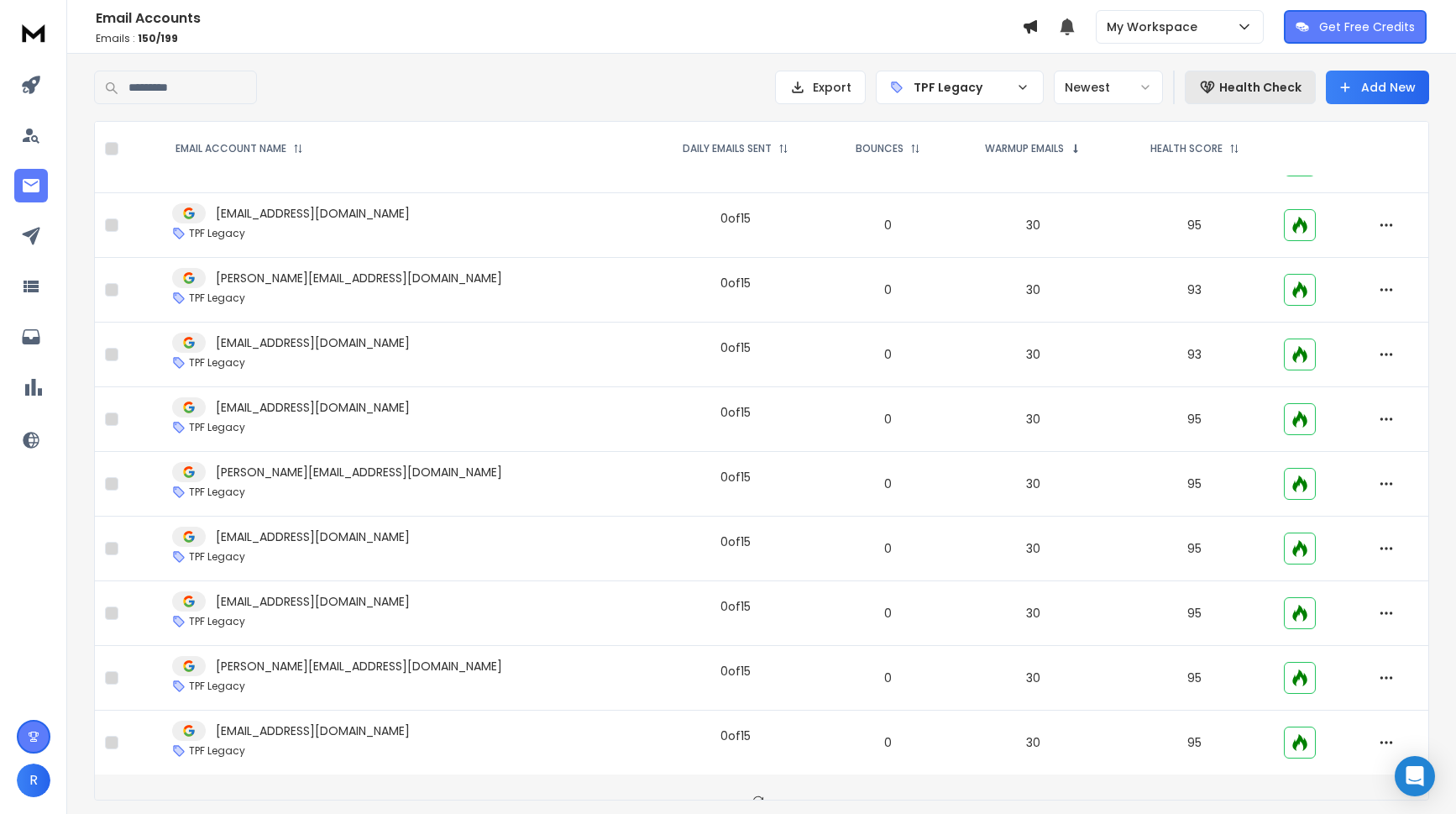
scroll to position [9108, 0]
